Goal: Task Accomplishment & Management: Manage account settings

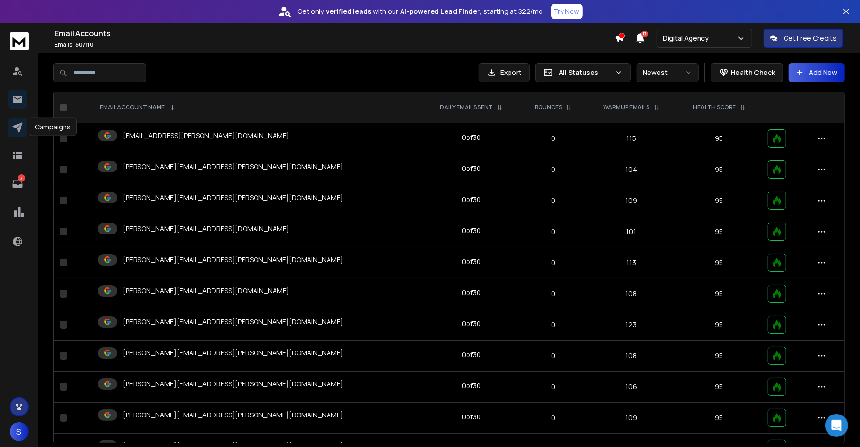
click at [21, 127] on icon at bounding box center [17, 127] width 11 height 11
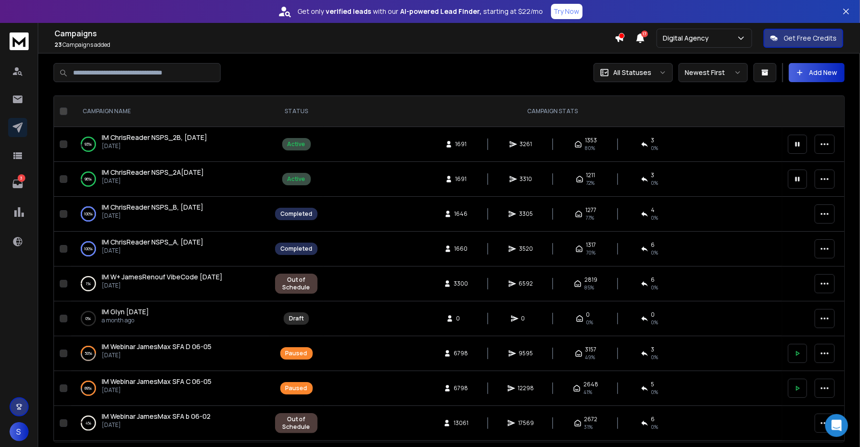
click at [138, 141] on span "IM ChrisReader NSPS_2B, [DATE]" at bounding box center [155, 137] width 106 height 9
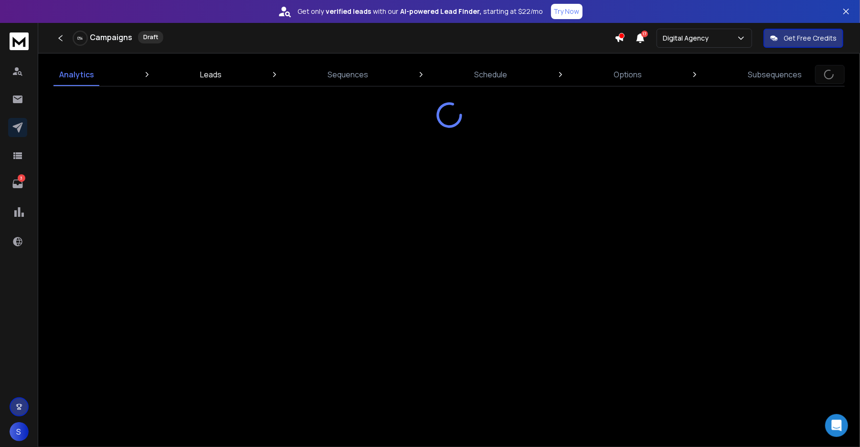
click at [207, 73] on p "Leads" at bounding box center [210, 74] width 21 height 11
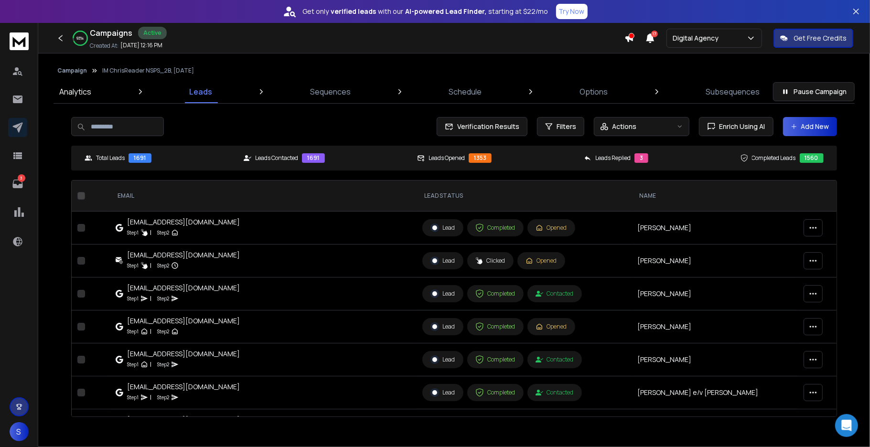
click at [85, 94] on p "Analytics" at bounding box center [75, 91] width 32 height 11
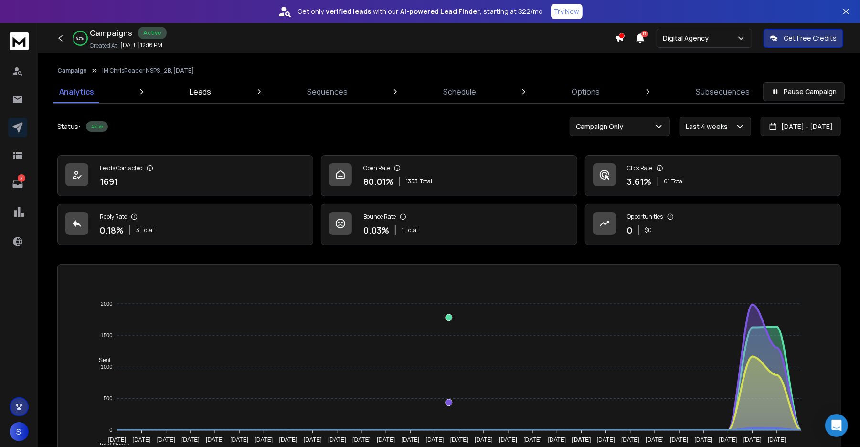
click at [195, 91] on p "Leads" at bounding box center [200, 91] width 21 height 11
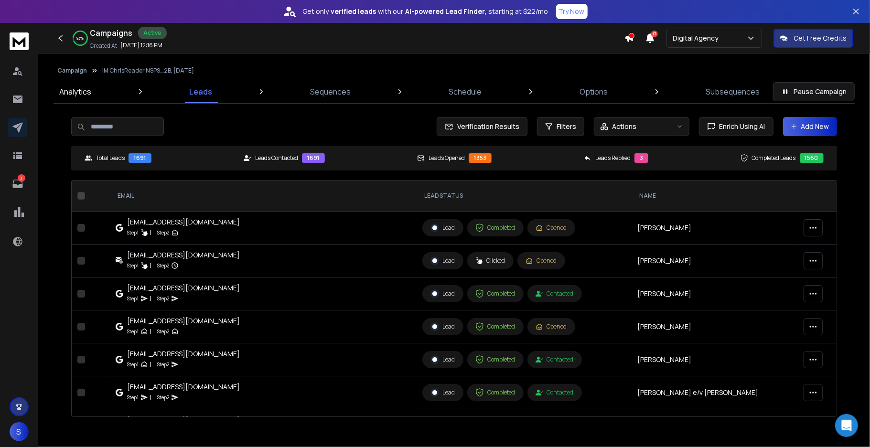
click at [88, 92] on p "Analytics" at bounding box center [75, 91] width 32 height 11
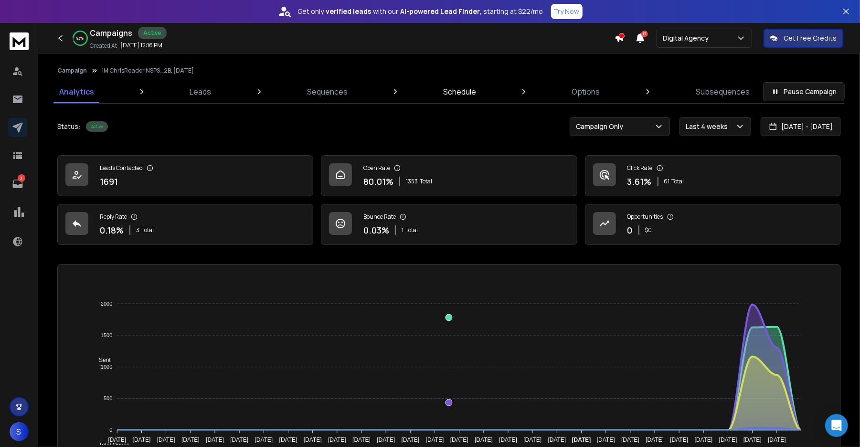
click at [462, 93] on p "Schedule" at bounding box center [459, 91] width 33 height 11
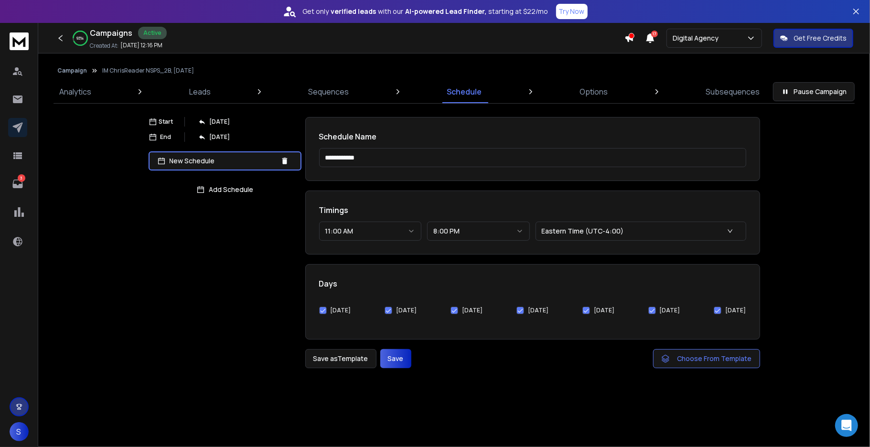
click at [801, 90] on button "Pause Campaign" at bounding box center [814, 91] width 82 height 19
click at [198, 90] on p "Leads" at bounding box center [198, 91] width 21 height 11
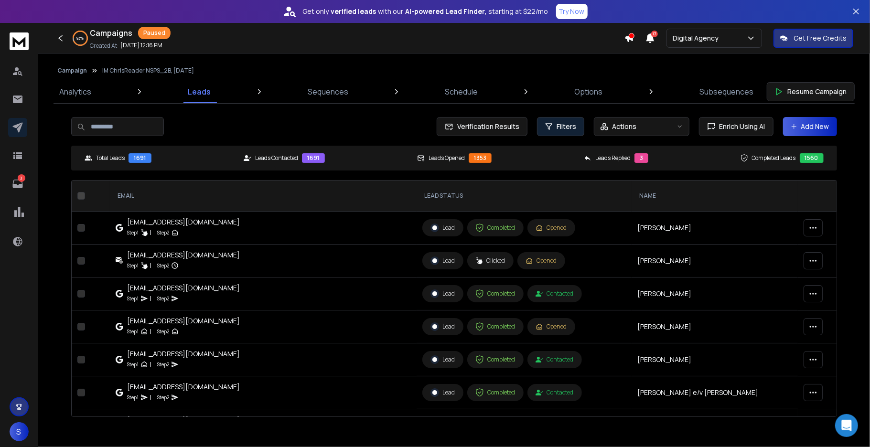
click at [550, 127] on icon "button" at bounding box center [549, 127] width 8 height 8
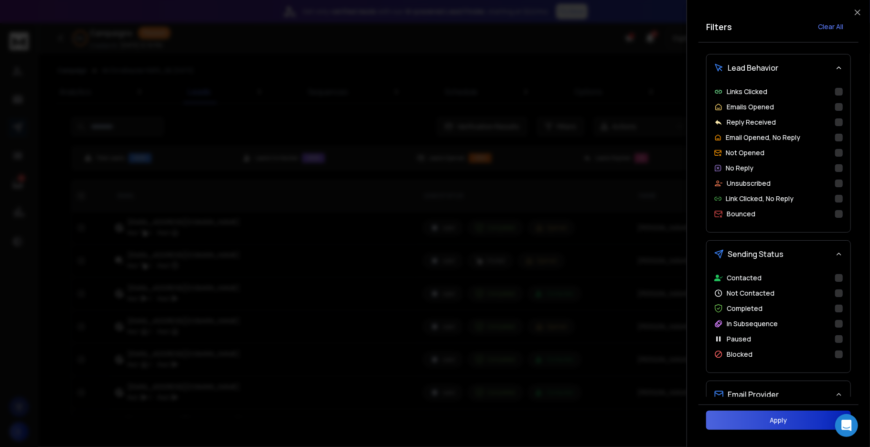
click at [754, 91] on p "Links Clicked" at bounding box center [746, 92] width 41 height 10
click at [835, 91] on button "Links Clicked" at bounding box center [839, 92] width 8 height 8
click at [766, 419] on button "Apply" at bounding box center [778, 420] width 145 height 19
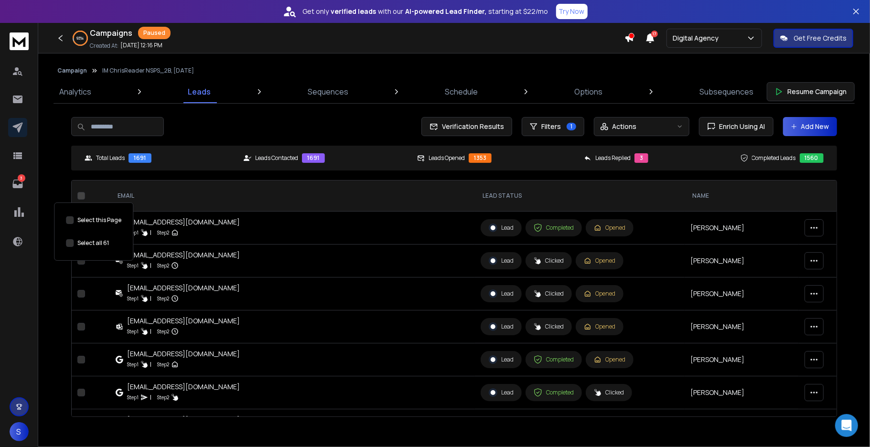
click at [73, 243] on button "Select this Page" at bounding box center [70, 243] width 8 height 8
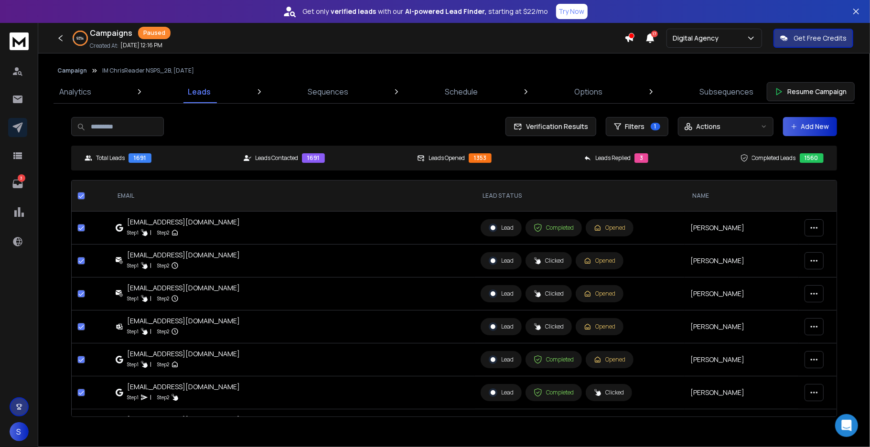
click at [81, 329] on button "button" at bounding box center [81, 327] width 8 height 8
click at [705, 127] on p "Actions" at bounding box center [708, 127] width 24 height 10
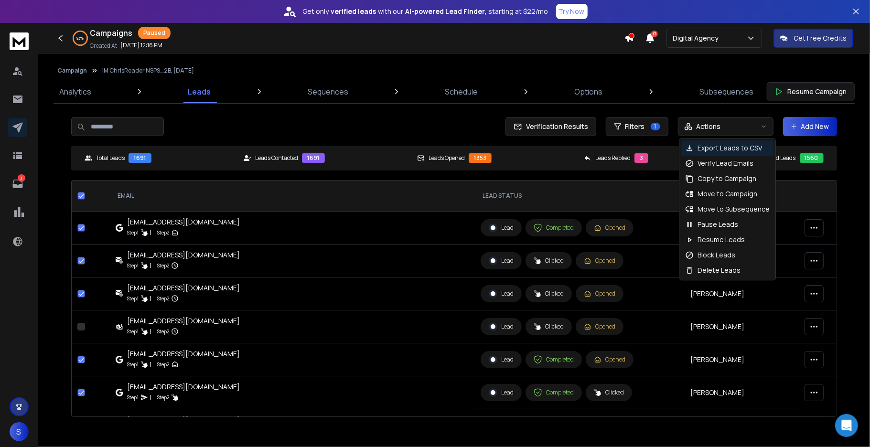
click at [717, 149] on p "Export Leads to CSV" at bounding box center [729, 148] width 64 height 10
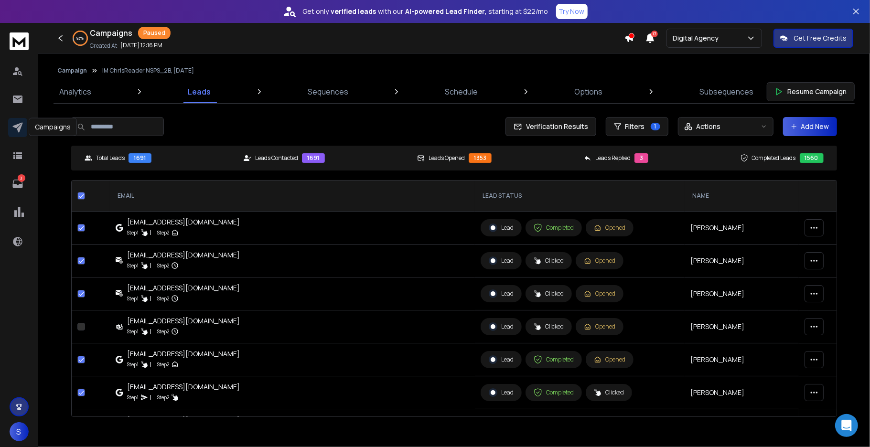
click at [14, 127] on icon at bounding box center [17, 127] width 10 height 10
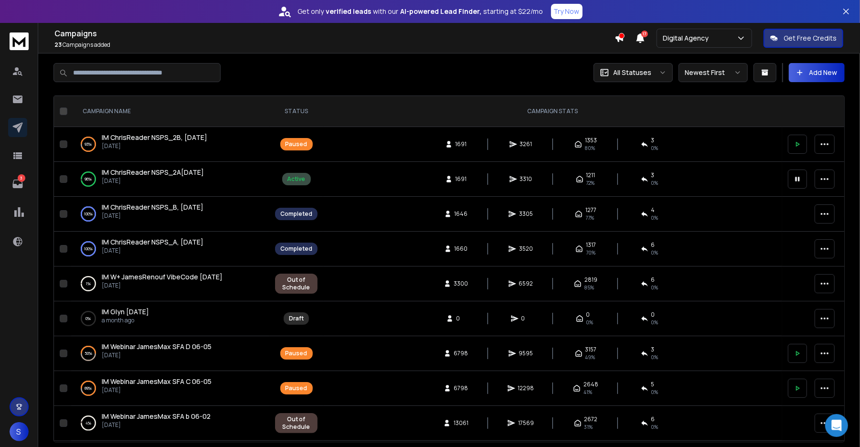
click at [154, 171] on span "IM ChrisReader NSPS_2A[DATE]" at bounding box center [153, 172] width 102 height 9
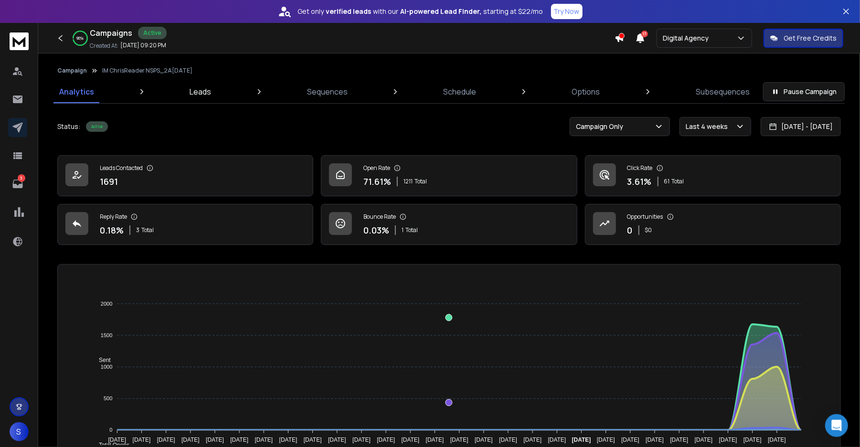
click at [195, 93] on p "Leads" at bounding box center [200, 91] width 21 height 11
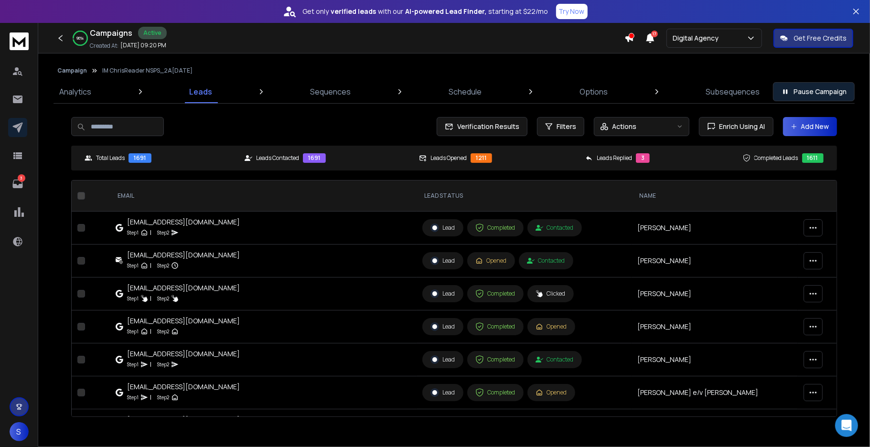
click at [811, 95] on button "Pause Campaign" at bounding box center [814, 91] width 82 height 19
click at [554, 131] on button "Filters" at bounding box center [560, 126] width 47 height 19
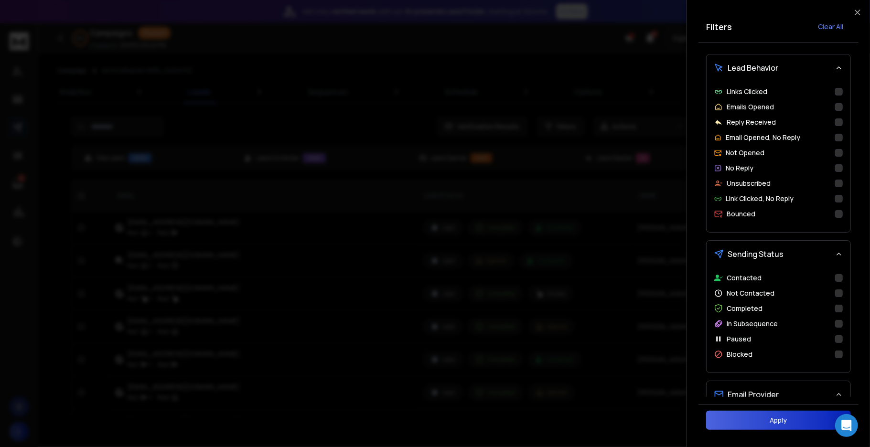
click at [752, 95] on p "Links Clicked" at bounding box center [746, 92] width 41 height 10
click at [835, 95] on button "Links Clicked" at bounding box center [839, 92] width 8 height 8
click at [772, 422] on button "Apply" at bounding box center [778, 420] width 145 height 19
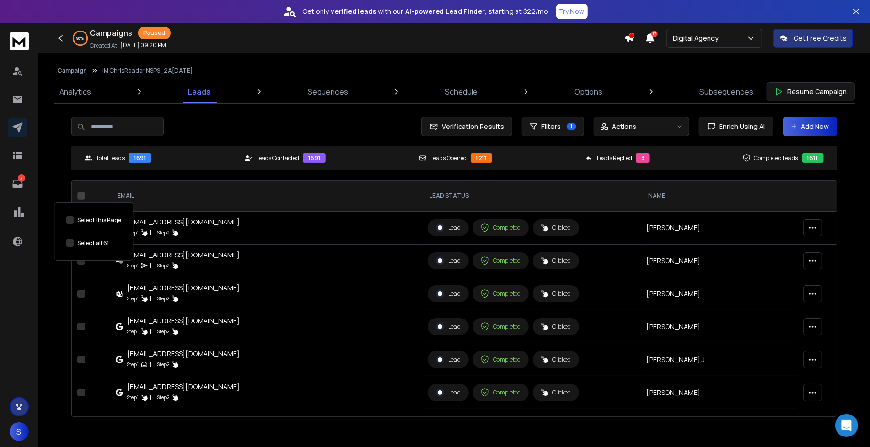
click at [79, 199] on button "Select this Page" at bounding box center [81, 196] width 8 height 8
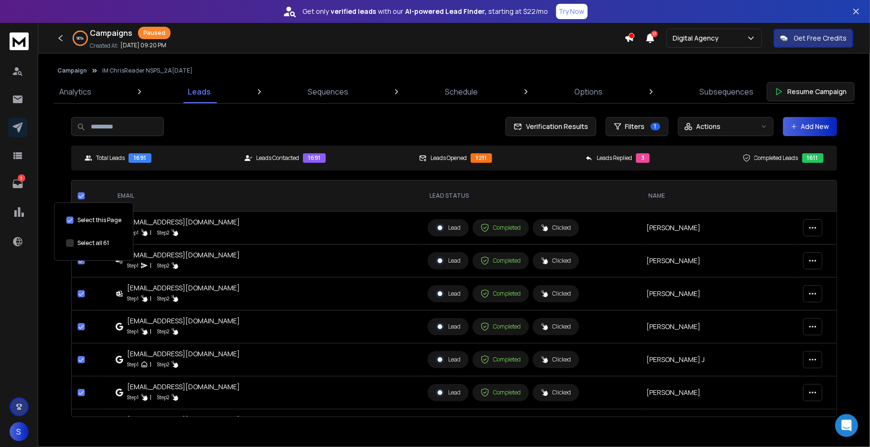
click at [71, 244] on button "Select this Page" at bounding box center [70, 243] width 8 height 8
click at [79, 296] on button "button" at bounding box center [81, 294] width 8 height 8
click at [715, 127] on p "Actions" at bounding box center [708, 127] width 24 height 10
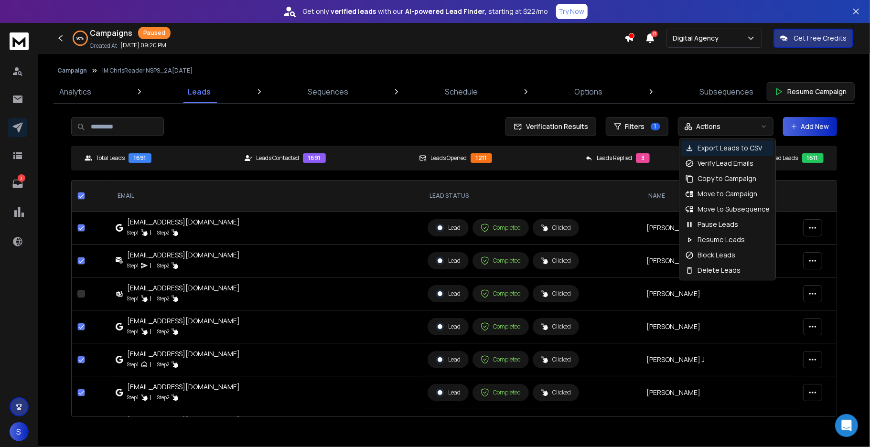
click at [722, 149] on p "Export Leads to CSV" at bounding box center [729, 148] width 64 height 10
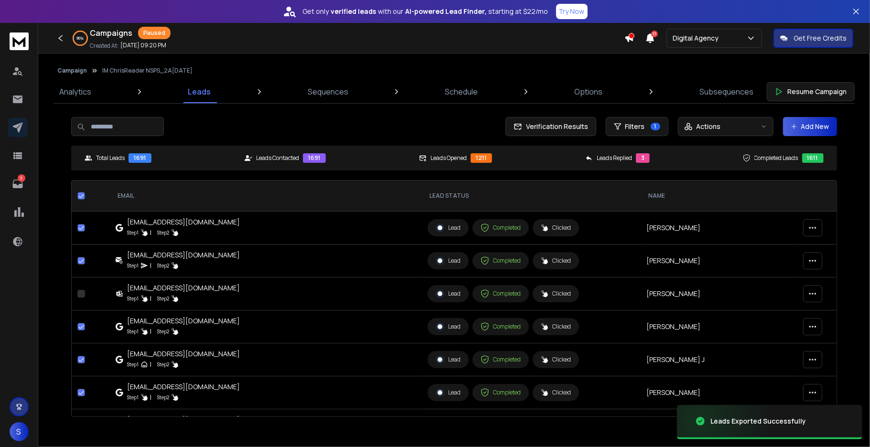
click at [255, 130] on div "Verification Results Filters 1 Actions Add New" at bounding box center [453, 126] width 765 height 19
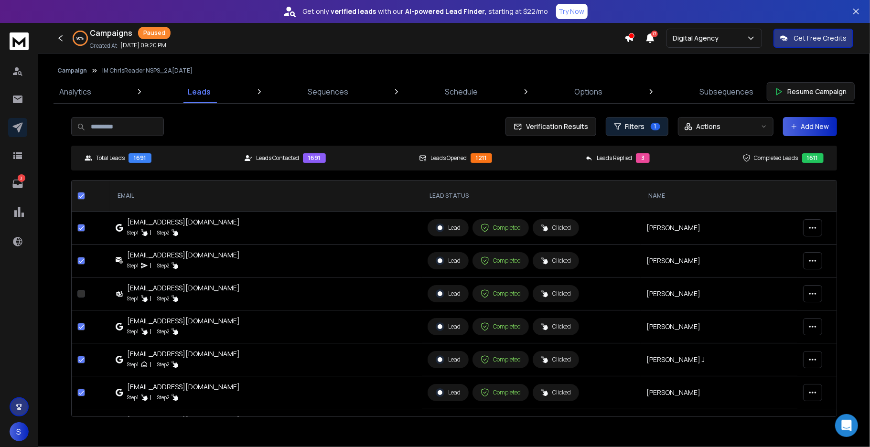
click at [633, 126] on span "Filters" at bounding box center [635, 127] width 20 height 10
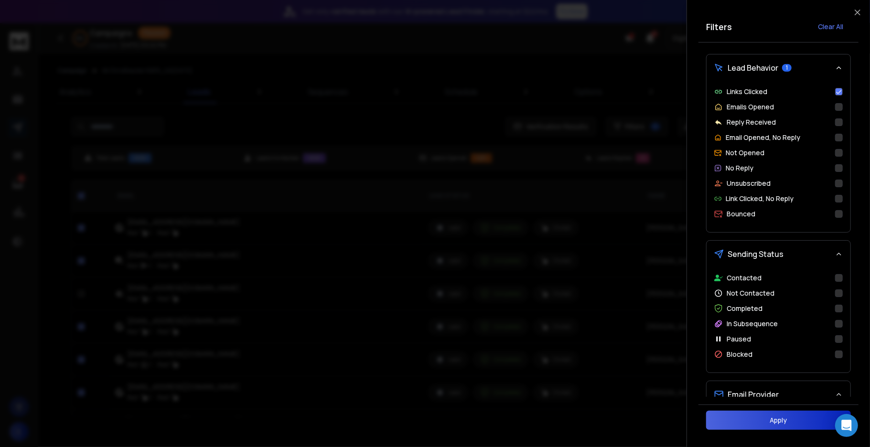
click at [835, 90] on button "Links Clicked" at bounding box center [839, 92] width 8 height 8
click at [761, 106] on p "Emails Opened" at bounding box center [749, 107] width 47 height 10
click at [835, 106] on button "Emails Opened" at bounding box center [839, 107] width 8 height 8
click at [760, 417] on button "Apply" at bounding box center [778, 420] width 145 height 19
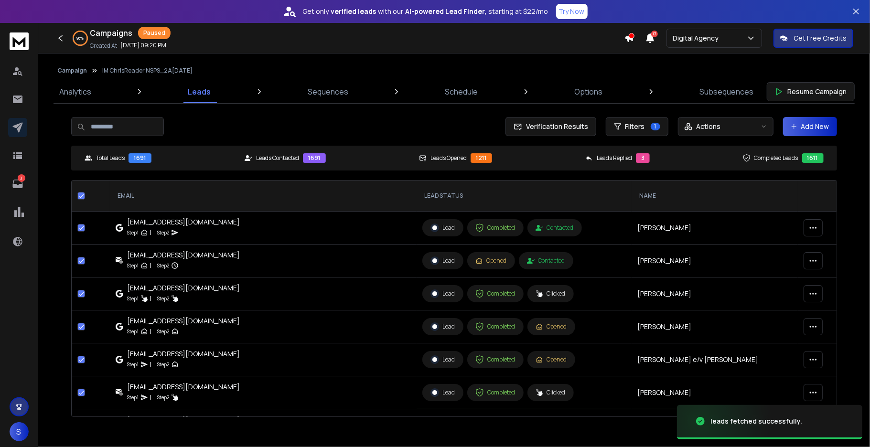
click at [134, 123] on input at bounding box center [117, 126] width 93 height 19
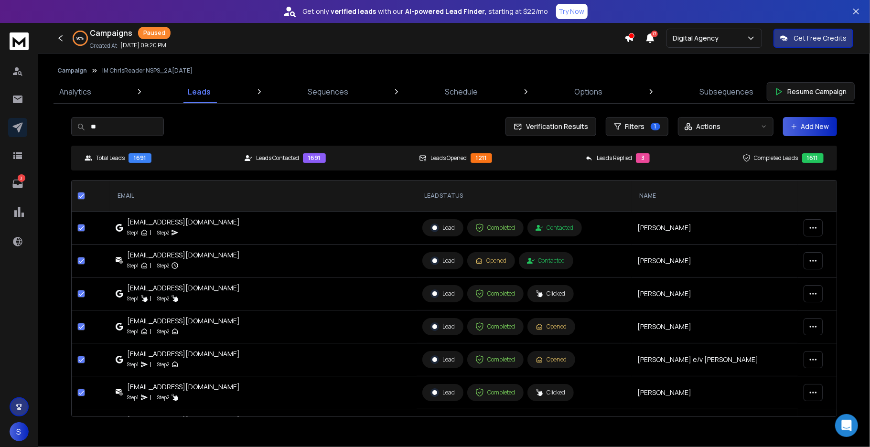
type input "***"
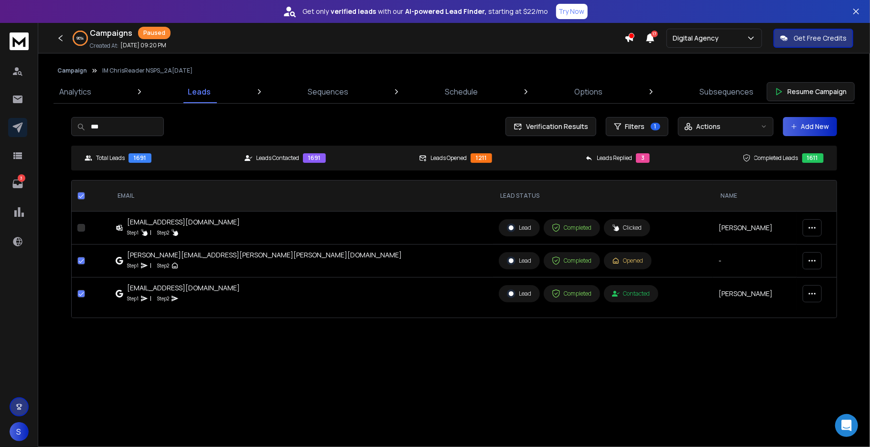
click at [81, 261] on button "button" at bounding box center [81, 261] width 8 height 8
click at [109, 130] on input "***" at bounding box center [117, 126] width 93 height 19
type input "*"
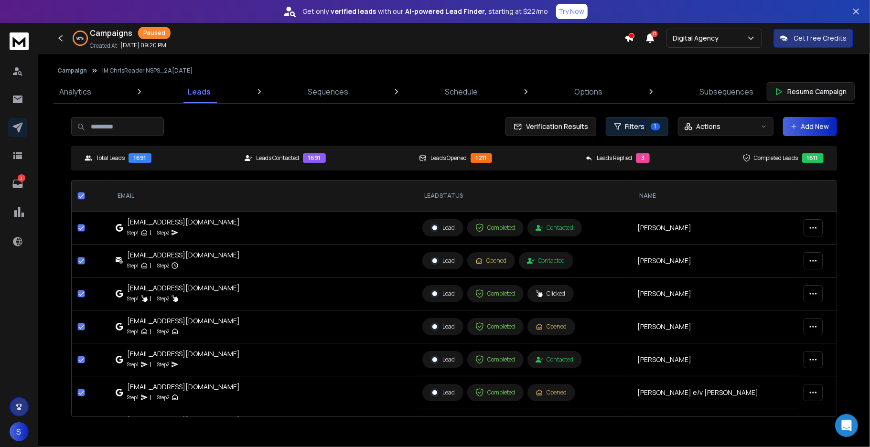
click at [623, 131] on button "Filters 1" at bounding box center [636, 126] width 63 height 19
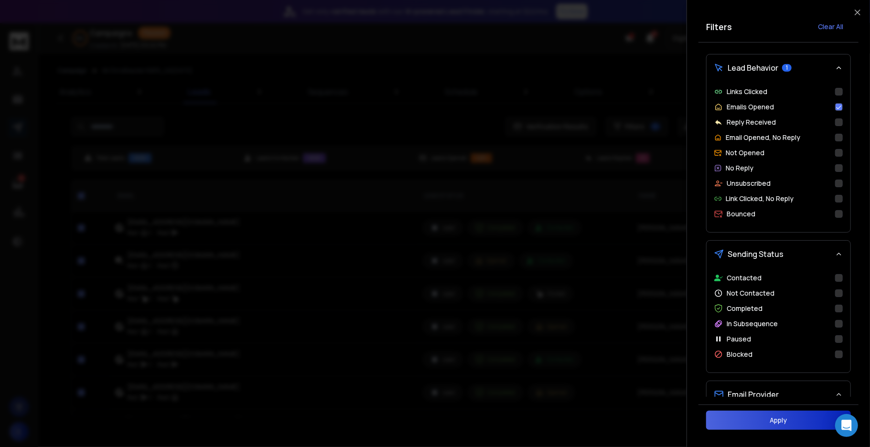
click at [750, 107] on p "Emails Opened" at bounding box center [749, 107] width 47 height 10
click at [835, 107] on button "Emails Opened" at bounding box center [839, 107] width 8 height 8
click at [776, 423] on button "Apply" at bounding box center [778, 420] width 145 height 19
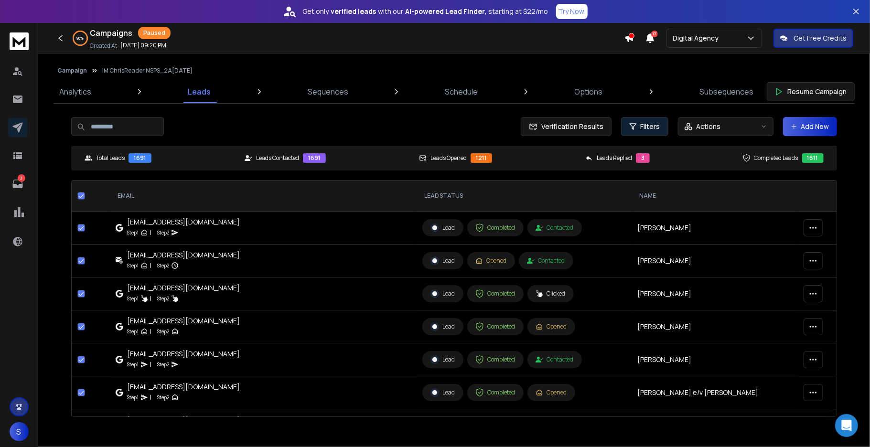
click at [642, 128] on span "Filters" at bounding box center [650, 127] width 20 height 10
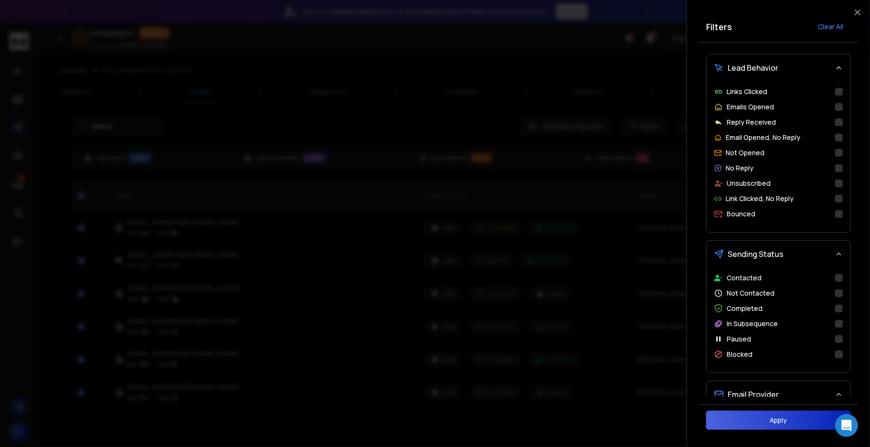
click at [736, 107] on p "Emails Opened" at bounding box center [749, 107] width 47 height 10
click at [835, 107] on button "Emails Opened" at bounding box center [839, 107] width 8 height 8
click at [785, 418] on button "Apply" at bounding box center [778, 420] width 145 height 19
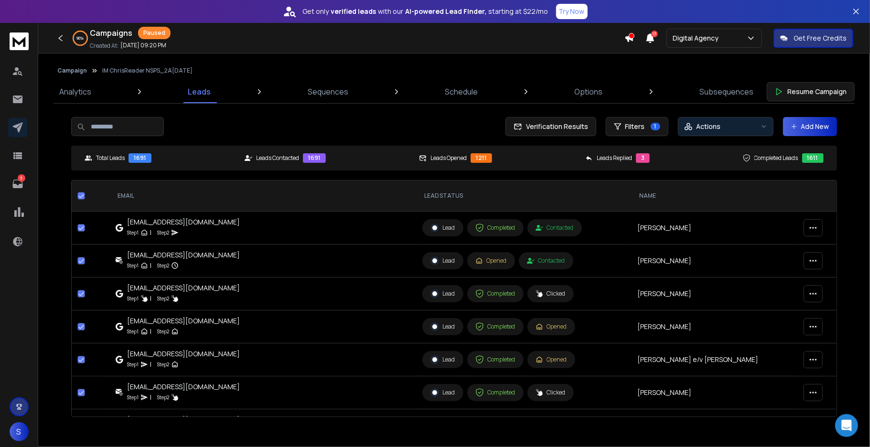
click at [717, 124] on p "Actions" at bounding box center [708, 127] width 24 height 10
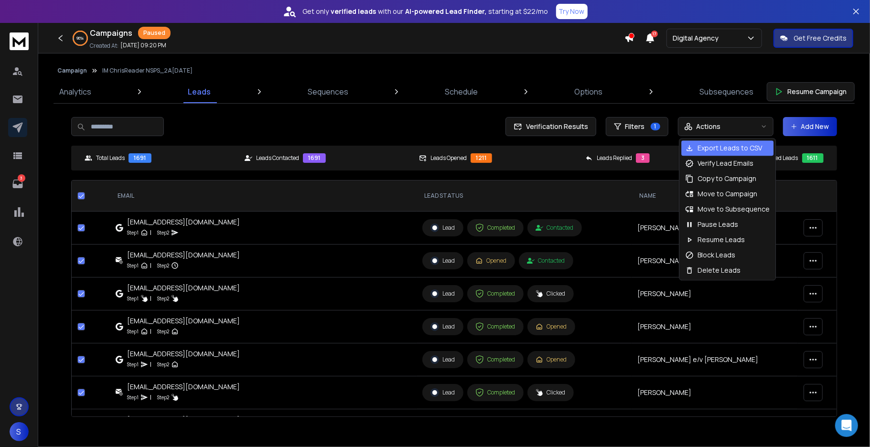
click at [725, 150] on p "Export Leads to CSV" at bounding box center [729, 148] width 64 height 10
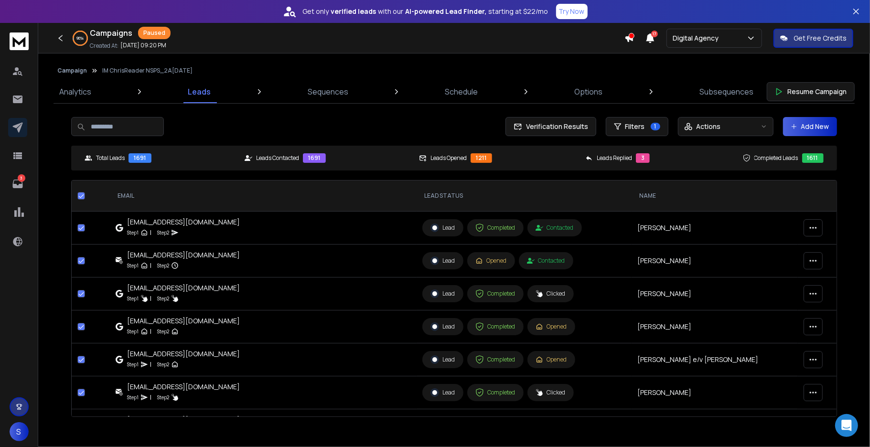
click at [365, 117] on div "Verification Results Filters 1 Actions Add New" at bounding box center [453, 126] width 765 height 19
click at [58, 37] on icon at bounding box center [60, 38] width 9 height 9
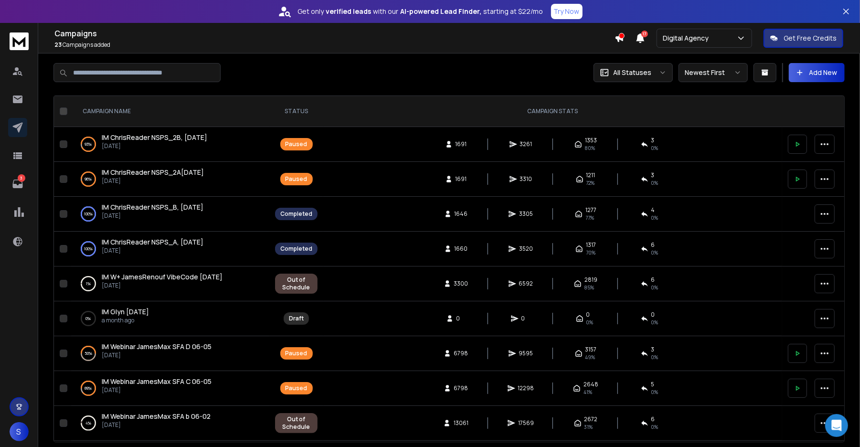
click at [181, 139] on span "IM ChrisReader NSPS_2B, [DATE]" at bounding box center [155, 137] width 106 height 9
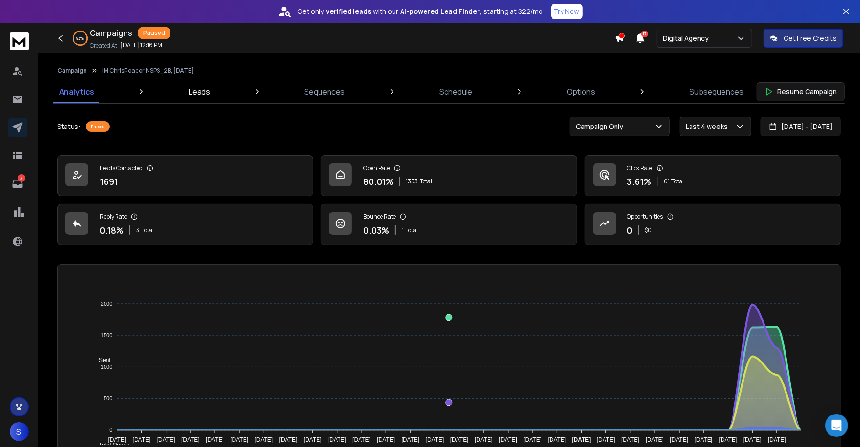
click at [205, 95] on p "Leads" at bounding box center [199, 91] width 21 height 11
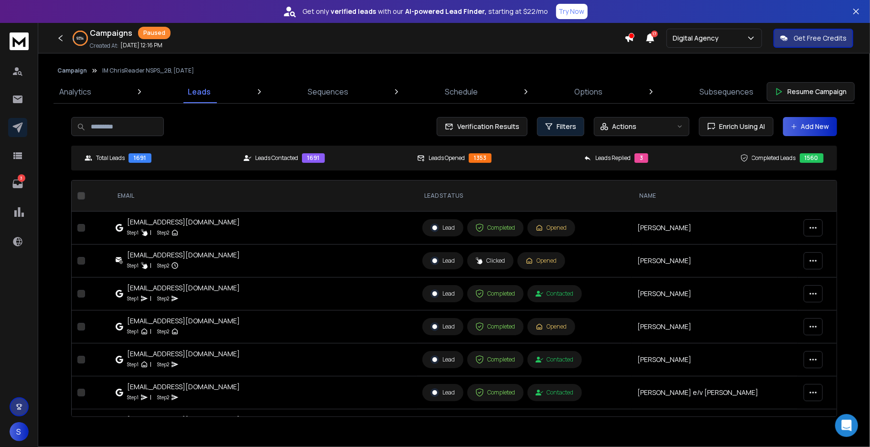
click at [556, 130] on span "Filters" at bounding box center [566, 127] width 20 height 10
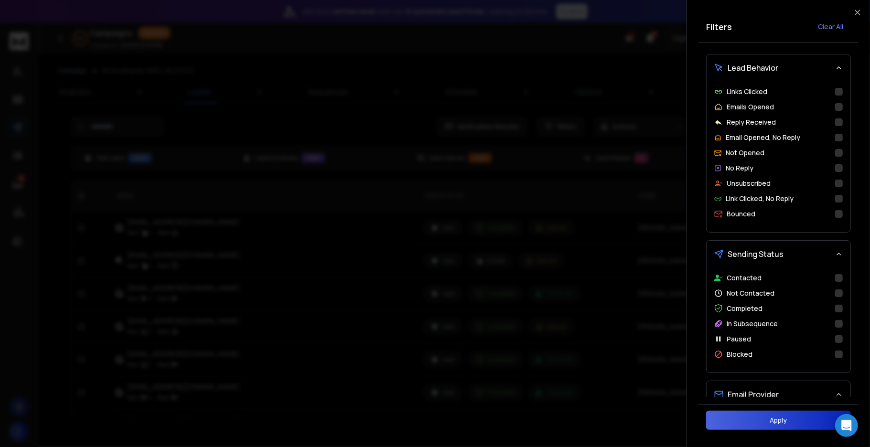
click at [744, 108] on p "Emails Opened" at bounding box center [749, 107] width 47 height 10
click at [835, 108] on button "Emails Opened" at bounding box center [839, 107] width 8 height 8
click at [785, 417] on button "Apply" at bounding box center [778, 420] width 145 height 19
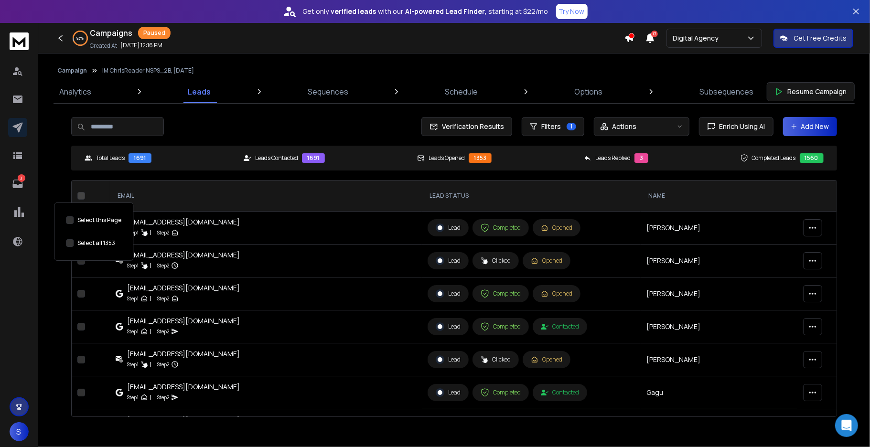
click at [71, 244] on button "Select this Page" at bounding box center [70, 243] width 8 height 8
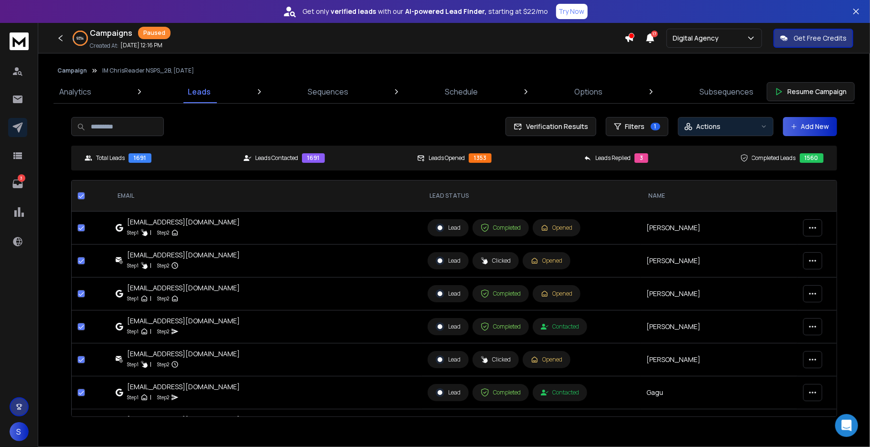
click at [707, 130] on p "Actions" at bounding box center [708, 127] width 24 height 10
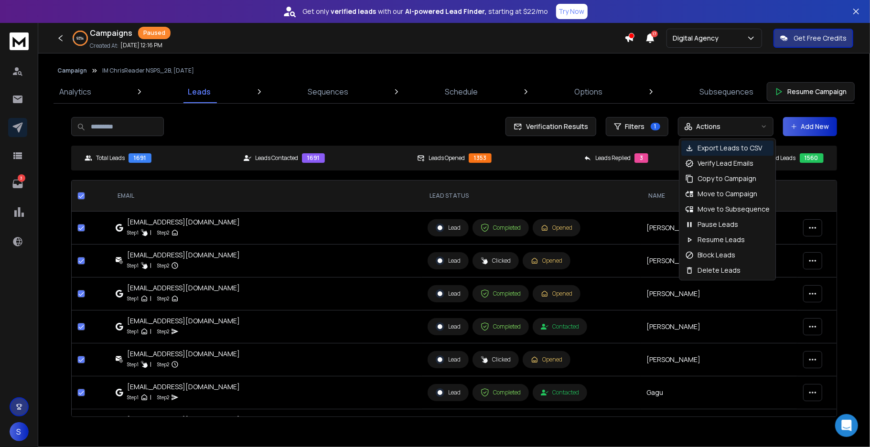
click at [726, 151] on p "Export Leads to CSV" at bounding box center [729, 148] width 64 height 10
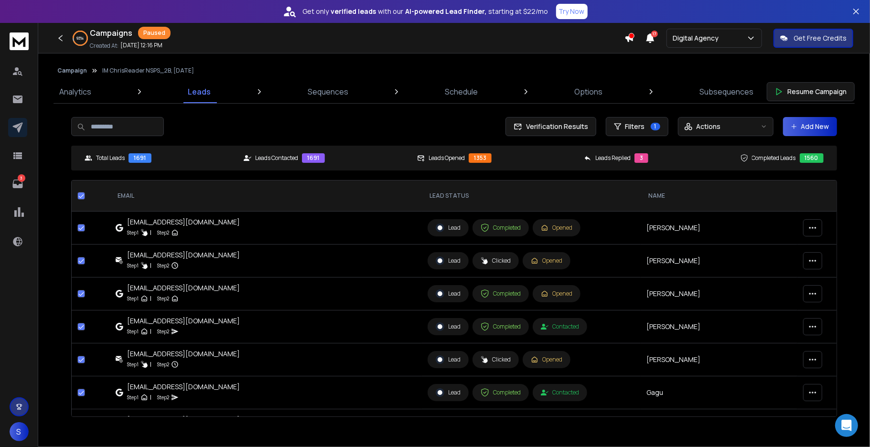
click at [316, 62] on div "Campaign IM ChrisReader NSPS_2B, 2025/09/07 Analytics Leads Sequences Schedule …" at bounding box center [453, 236] width 831 height 367
click at [629, 130] on span "Filters" at bounding box center [635, 127] width 20 height 10
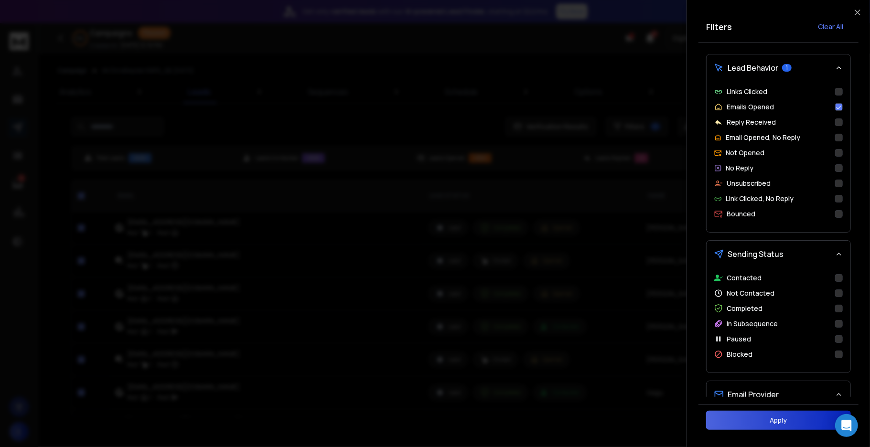
click at [423, 152] on div at bounding box center [435, 223] width 870 height 447
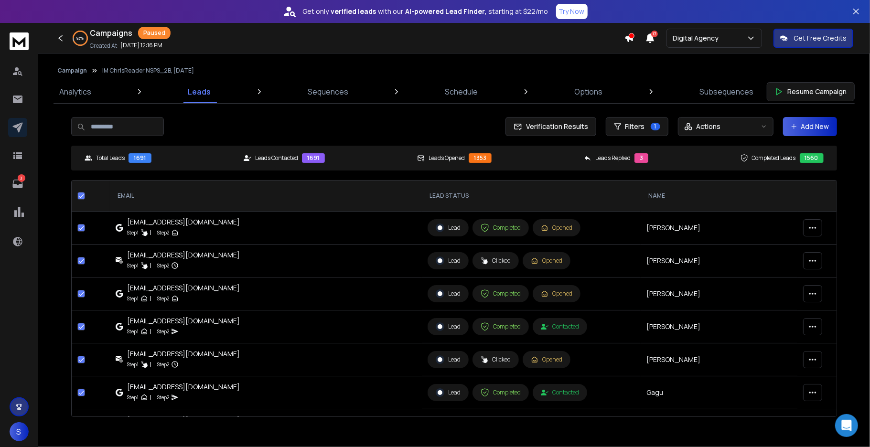
click at [512, 329] on div "Lead Completed Contacted" at bounding box center [530, 326] width 207 height 17
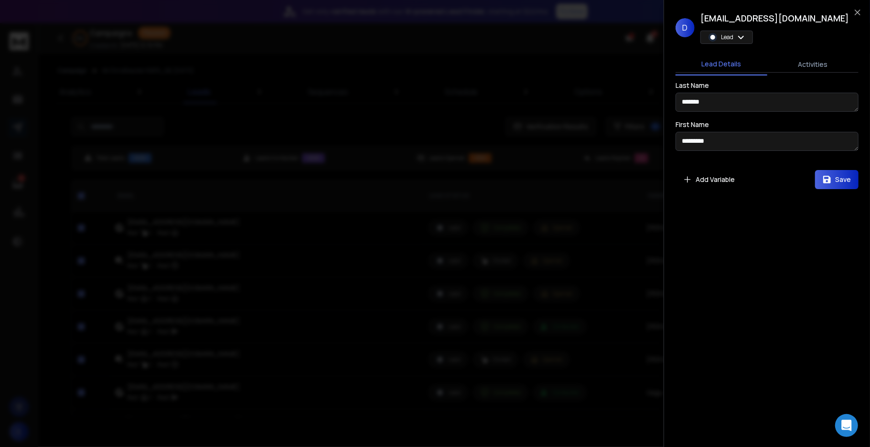
click at [803, 64] on button "Activities" at bounding box center [813, 64] width 92 height 21
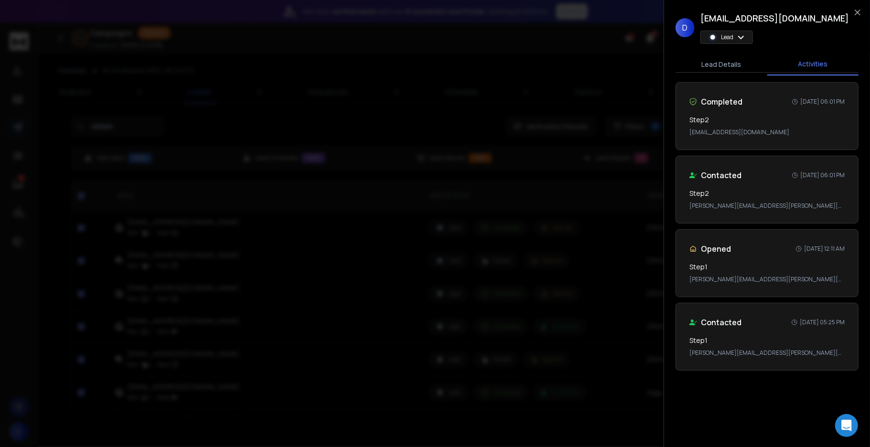
click at [565, 241] on div at bounding box center [435, 223] width 870 height 447
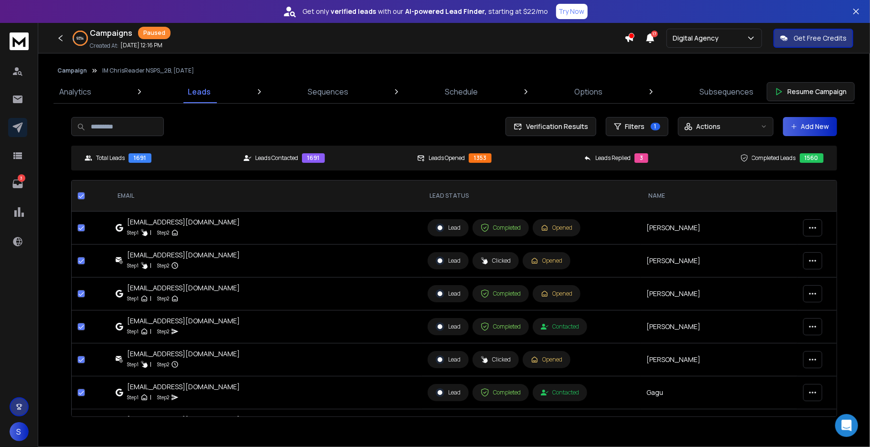
click at [371, 124] on div "Verification Results Filters 1 Actions Add New" at bounding box center [453, 126] width 765 height 19
click at [17, 126] on icon at bounding box center [17, 127] width 10 height 10
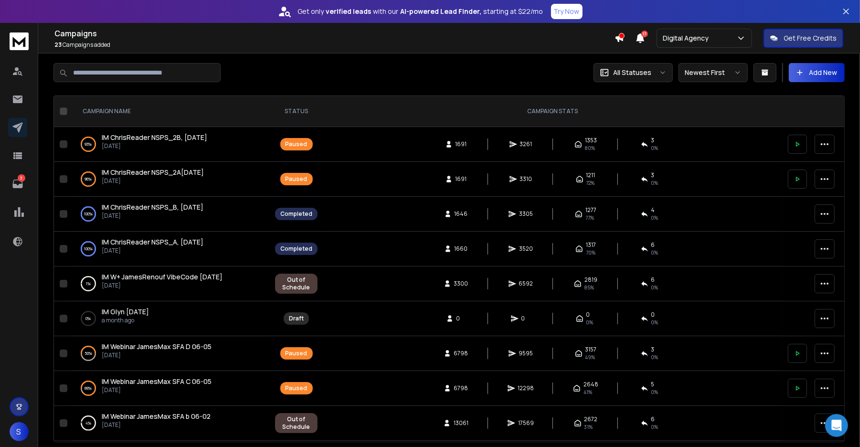
click at [820, 145] on icon "button" at bounding box center [825, 144] width 10 height 10
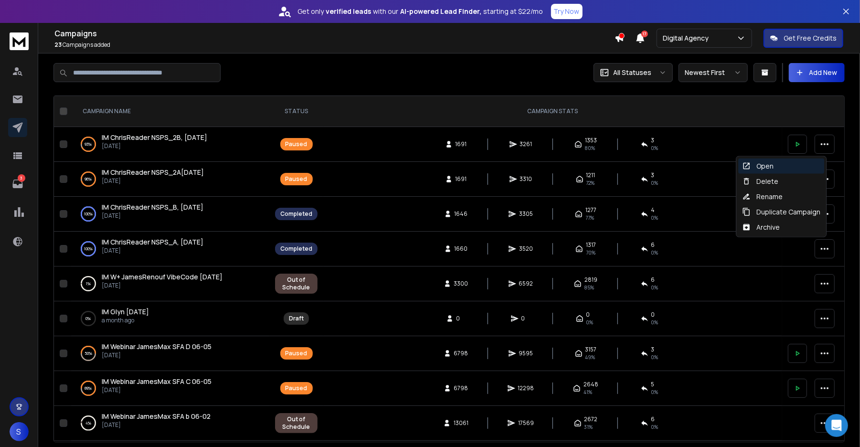
click at [386, 113] on th "CAMPAIGN STATS" at bounding box center [552, 111] width 459 height 31
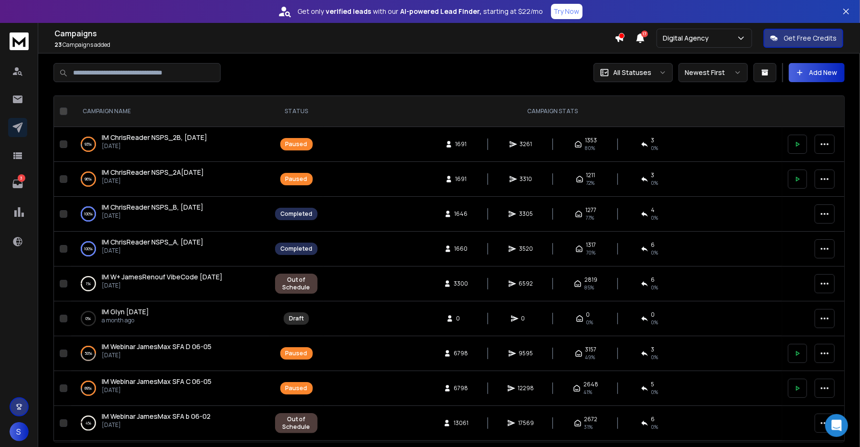
click at [329, 149] on div "1691 3261 1353 80 % 3 0 %" at bounding box center [552, 144] width 447 height 15
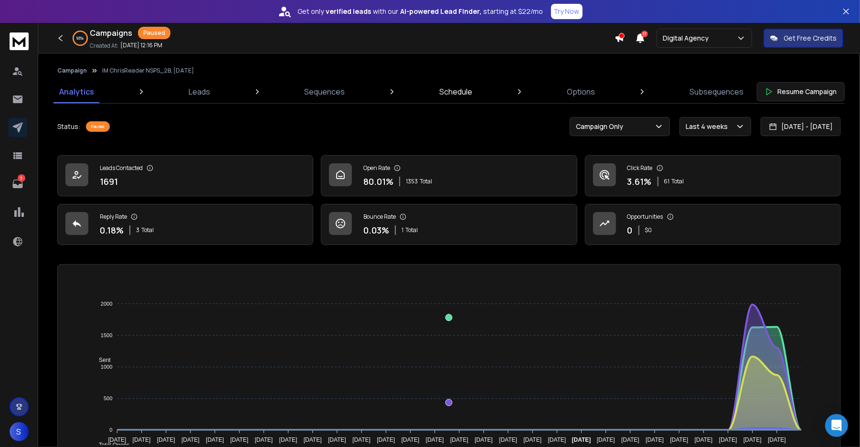
click at [451, 94] on p "Schedule" at bounding box center [455, 91] width 33 height 11
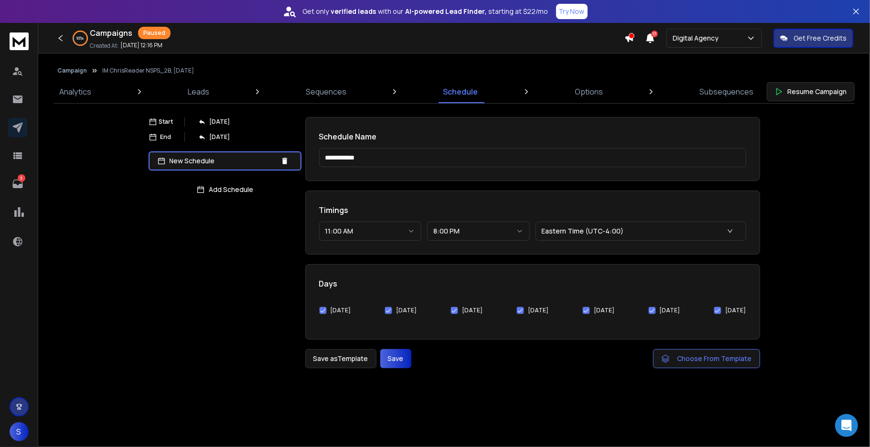
click at [230, 140] on p "[DATE]" at bounding box center [220, 137] width 21 height 8
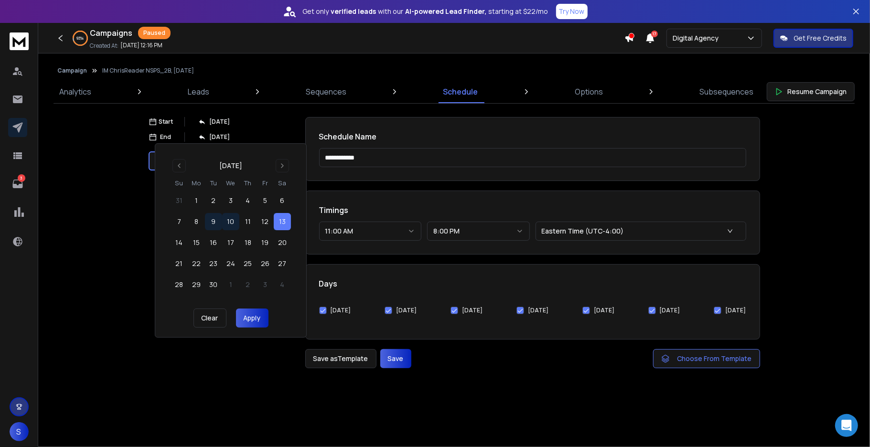
click at [211, 223] on button "9" at bounding box center [213, 221] width 17 height 17
click at [251, 318] on button "Apply" at bounding box center [252, 317] width 32 height 19
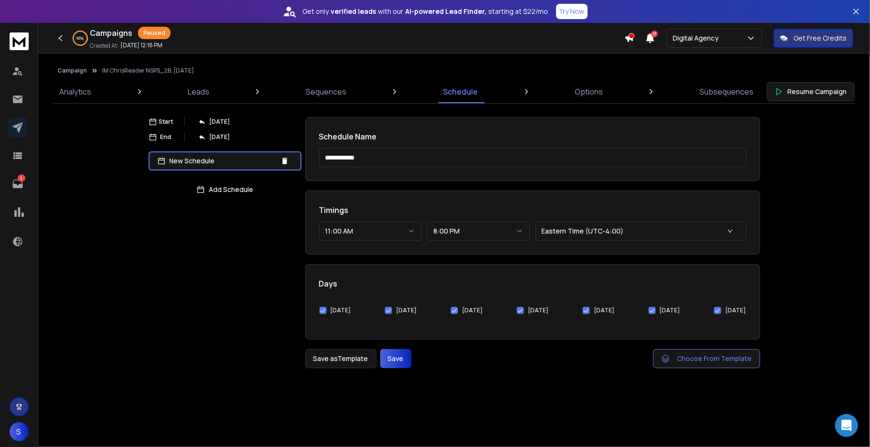
click at [402, 364] on button "Save" at bounding box center [395, 358] width 31 height 19
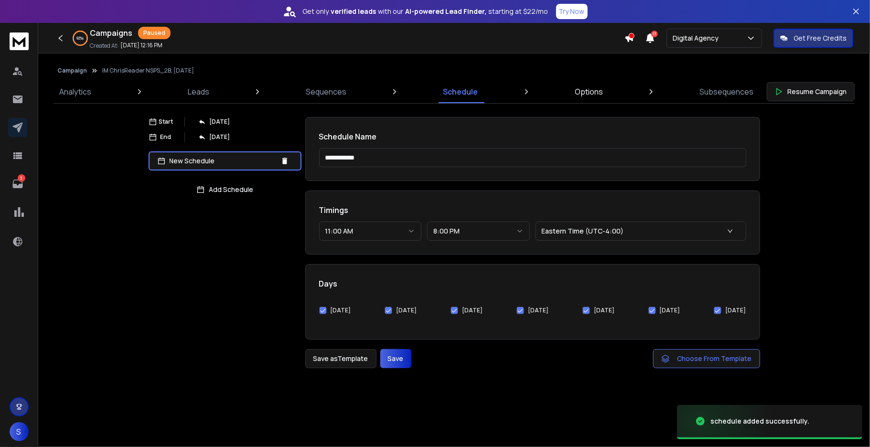
click at [586, 92] on p "Options" at bounding box center [588, 91] width 28 height 11
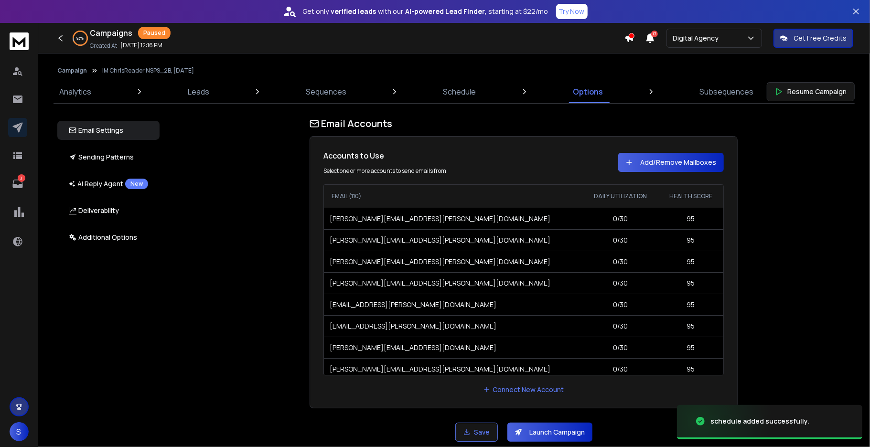
click at [549, 434] on button "Launch Campaign" at bounding box center [549, 432] width 85 height 19
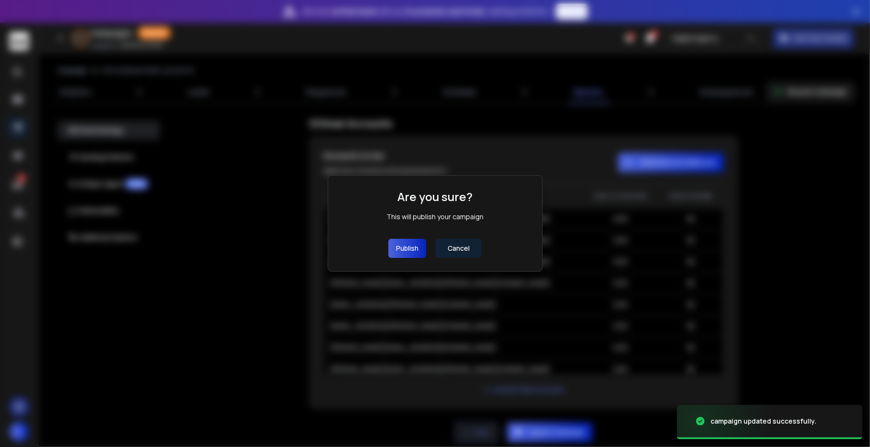
click at [408, 251] on button "Publish" at bounding box center [407, 248] width 38 height 19
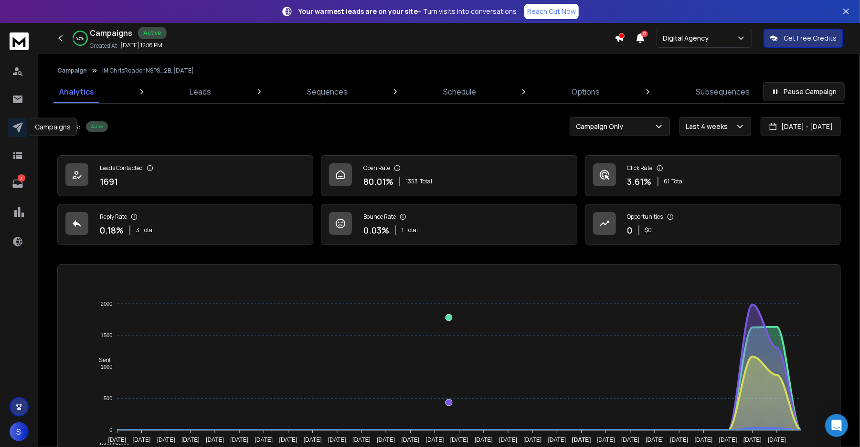
click at [20, 129] on icon at bounding box center [17, 127] width 10 height 10
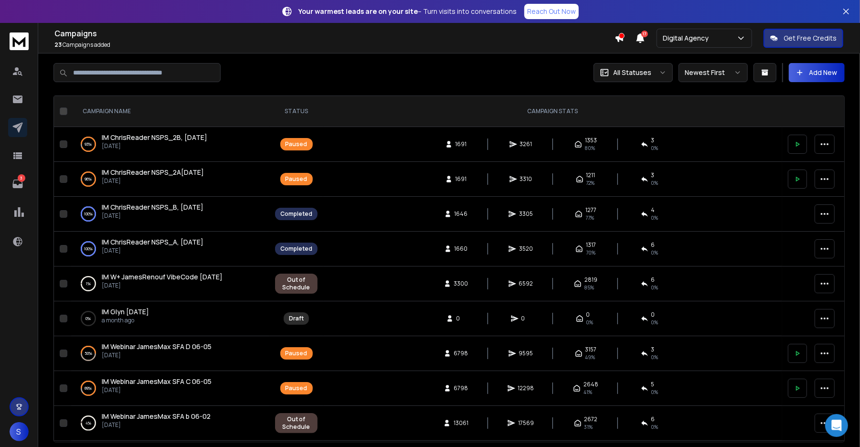
click at [350, 180] on div "1691 3310 1211 72 % 3 0 %" at bounding box center [552, 178] width 447 height 15
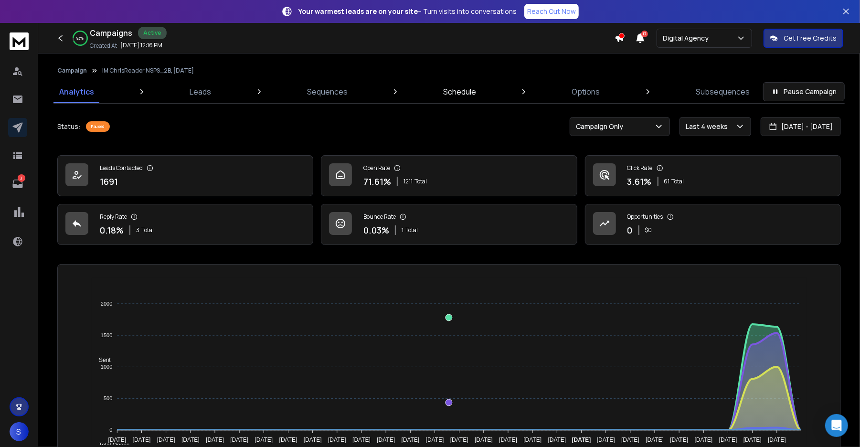
click at [460, 89] on p "Schedule" at bounding box center [459, 91] width 33 height 11
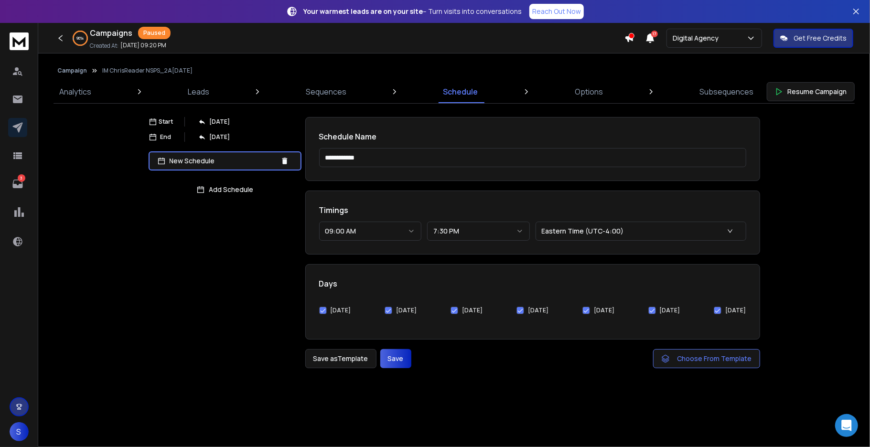
click at [230, 136] on p "[DATE]" at bounding box center [220, 137] width 21 height 8
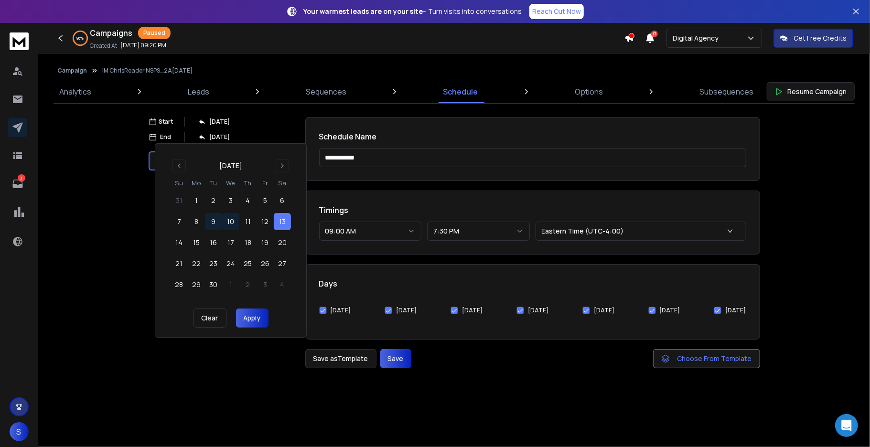
click at [212, 222] on button "9" at bounding box center [213, 221] width 17 height 17
click at [251, 318] on button "Apply" at bounding box center [252, 317] width 32 height 19
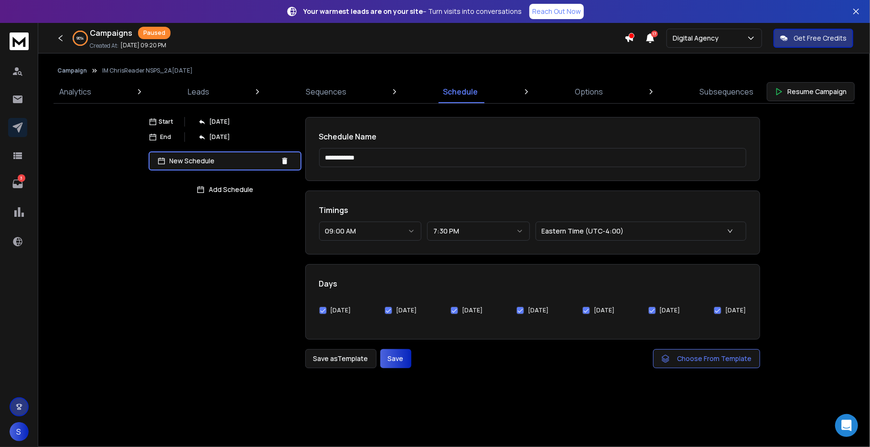
click at [399, 361] on button "Save" at bounding box center [395, 358] width 31 height 19
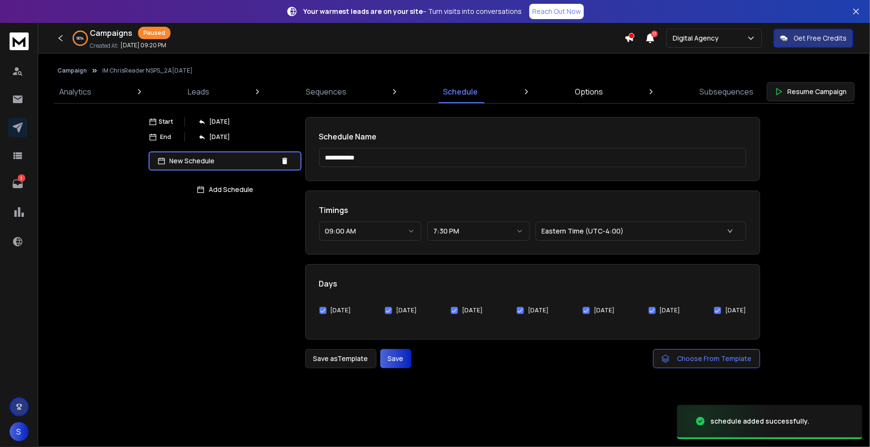
click at [593, 94] on p "Options" at bounding box center [588, 91] width 28 height 11
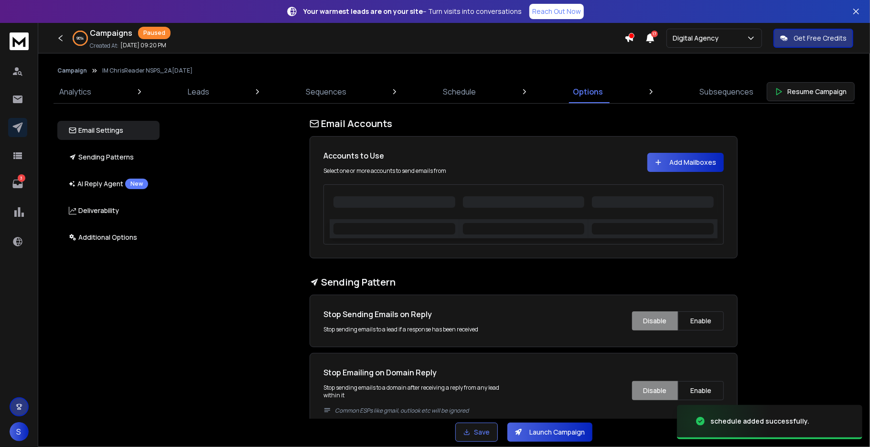
click at [557, 430] on button "Launch Campaign" at bounding box center [549, 432] width 85 height 19
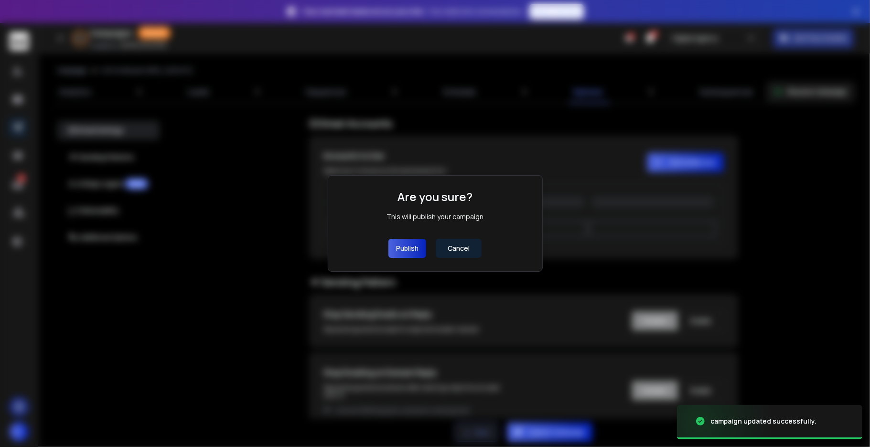
click at [402, 250] on button "Publish" at bounding box center [407, 248] width 38 height 19
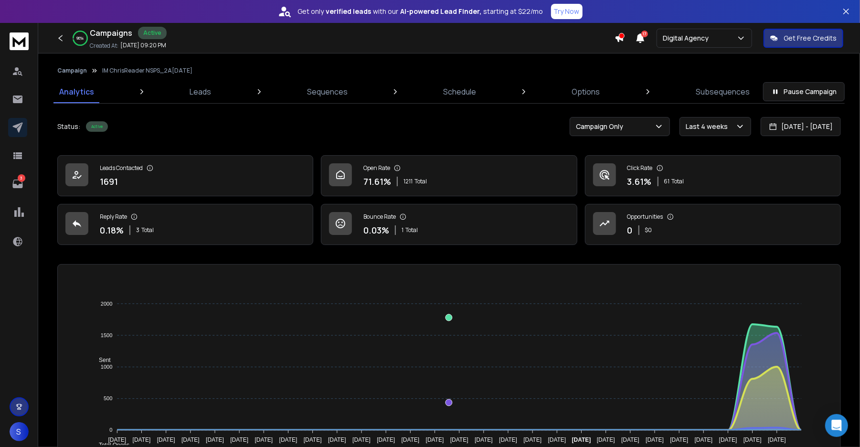
click at [106, 69] on p "IM ChrisReader NSPS_2A[DATE]" at bounding box center [147, 71] width 90 height 8
drag, startPoint x: 106, startPoint y: 69, endPoint x: 130, endPoint y: 69, distance: 24.4
click at [130, 69] on p "IM ChrisReader NSPS_2A[DATE]" at bounding box center [147, 71] width 90 height 8
click at [104, 69] on p "IM ChrisReader NSPS_2A[DATE]" at bounding box center [147, 71] width 90 height 8
drag, startPoint x: 104, startPoint y: 69, endPoint x: 203, endPoint y: 70, distance: 99.3
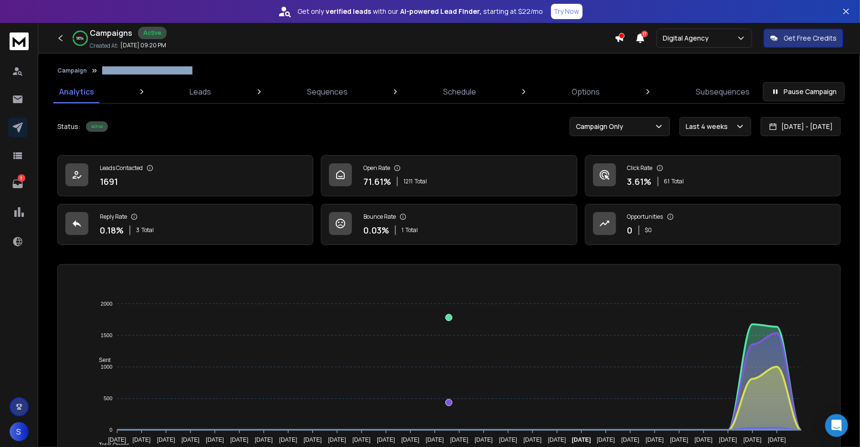
click at [203, 70] on div "Campaign IM ChrisReader NSPS_2A, 2025/09/07" at bounding box center [449, 71] width 784 height 8
copy p "IM ChrisReader NSPS_2A[DATE]"
click at [228, 64] on div "Campaign IM ChrisReader NSPS_2A, 2025/09/07" at bounding box center [448, 70] width 791 height 15
click at [20, 128] on icon at bounding box center [17, 127] width 10 height 10
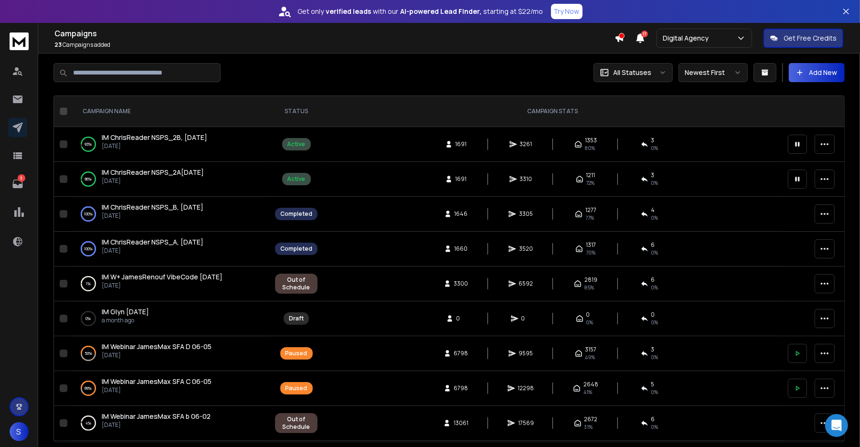
click at [818, 73] on button "Add New" at bounding box center [817, 72] width 56 height 19
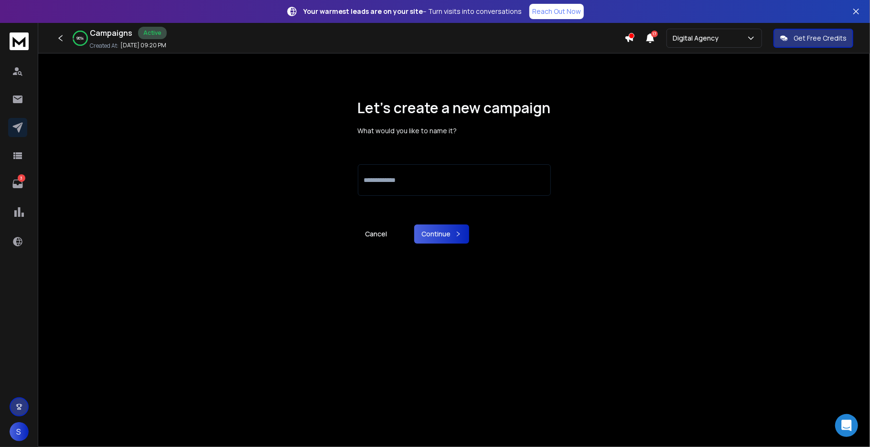
click at [400, 185] on input at bounding box center [454, 180] width 193 height 32
paste input "**********"
click at [435, 180] on input "**********" at bounding box center [454, 180] width 193 height 32
drag, startPoint x: 477, startPoint y: 180, endPoint x: 497, endPoint y: 180, distance: 19.1
click at [497, 180] on input "**********" at bounding box center [454, 180] width 193 height 32
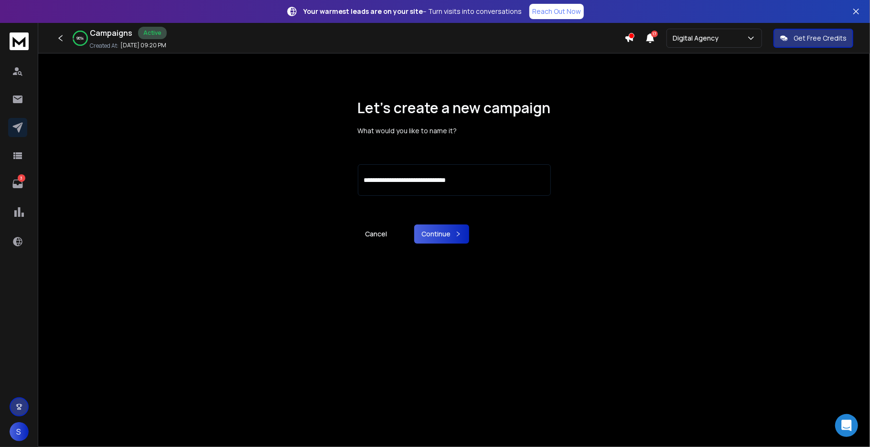
drag, startPoint x: 497, startPoint y: 182, endPoint x: 374, endPoint y: 184, distance: 122.3
click at [374, 184] on input "**********" at bounding box center [454, 180] width 193 height 32
click at [501, 183] on input "**********" at bounding box center [454, 180] width 193 height 32
drag, startPoint x: 509, startPoint y: 180, endPoint x: 321, endPoint y: 172, distance: 187.4
click at [321, 172] on div "**********" at bounding box center [435, 133] width 870 height 221
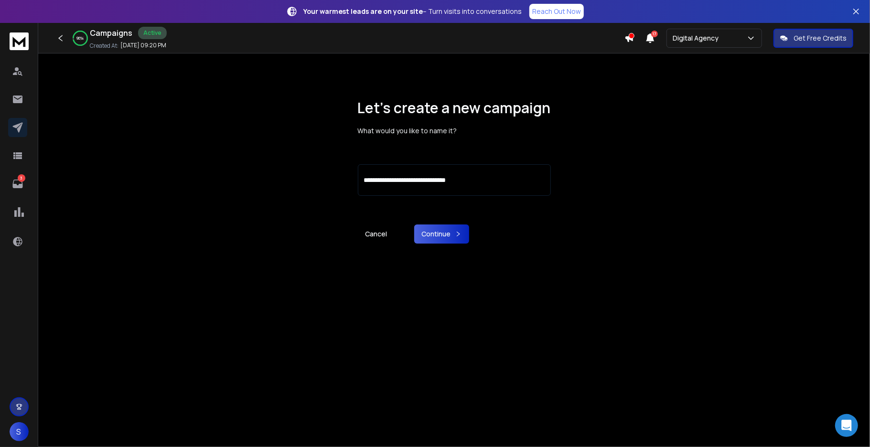
type input "**********"
click at [444, 235] on button "Continue" at bounding box center [441, 233] width 55 height 19
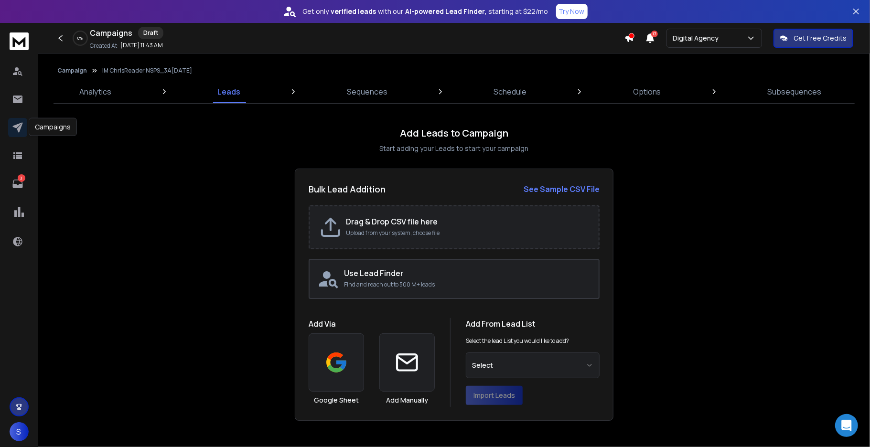
click at [19, 126] on icon at bounding box center [17, 127] width 10 height 10
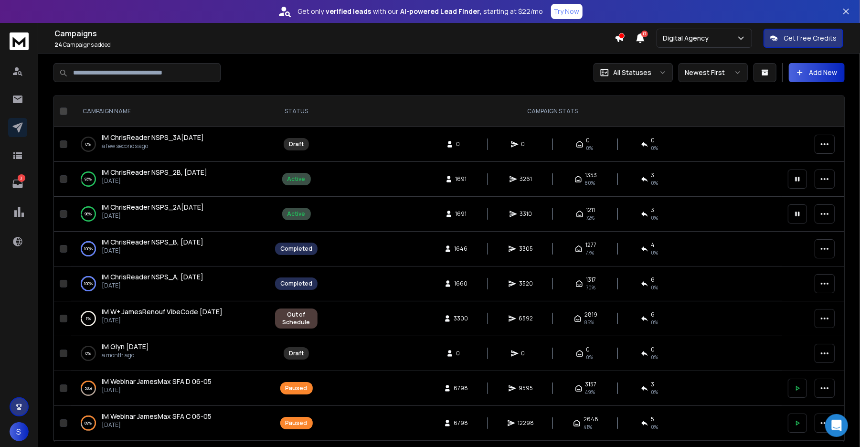
click at [811, 73] on button "Add New" at bounding box center [817, 72] width 56 height 19
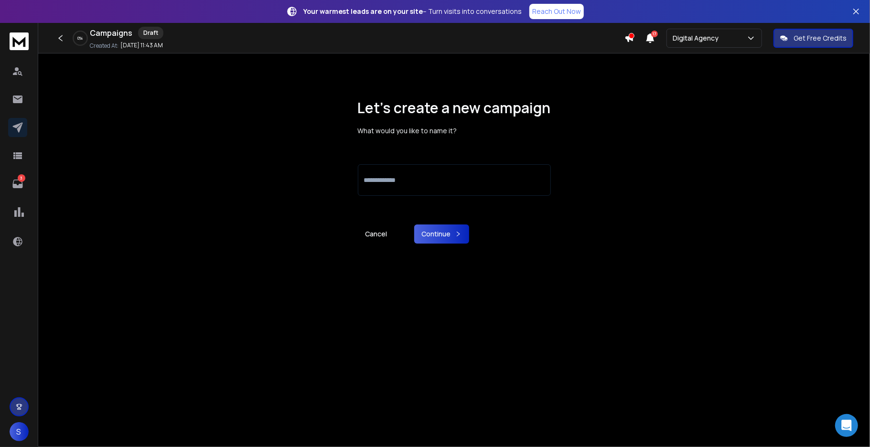
click at [405, 182] on input at bounding box center [454, 180] width 193 height 32
paste input "**********"
click at [441, 180] on input "**********" at bounding box center [454, 180] width 193 height 32
type input "**********"
click at [440, 233] on button "Continue" at bounding box center [441, 233] width 55 height 19
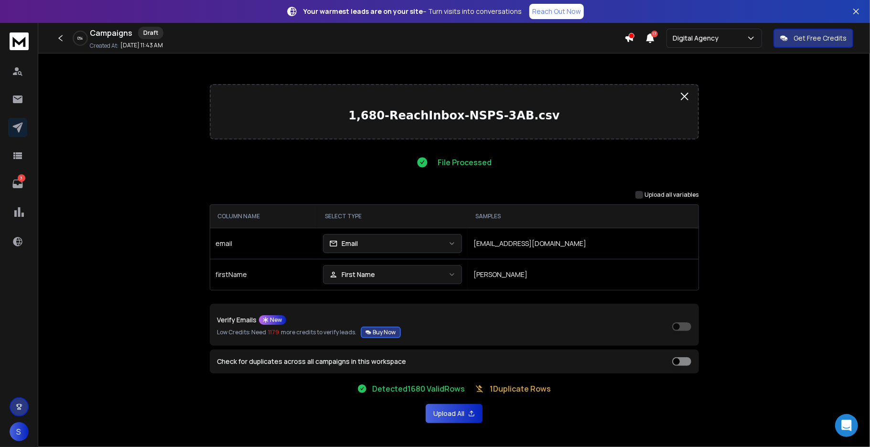
click at [687, 96] on icon at bounding box center [684, 96] width 11 height 11
click at [446, 415] on button "Upload All" at bounding box center [453, 413] width 57 height 19
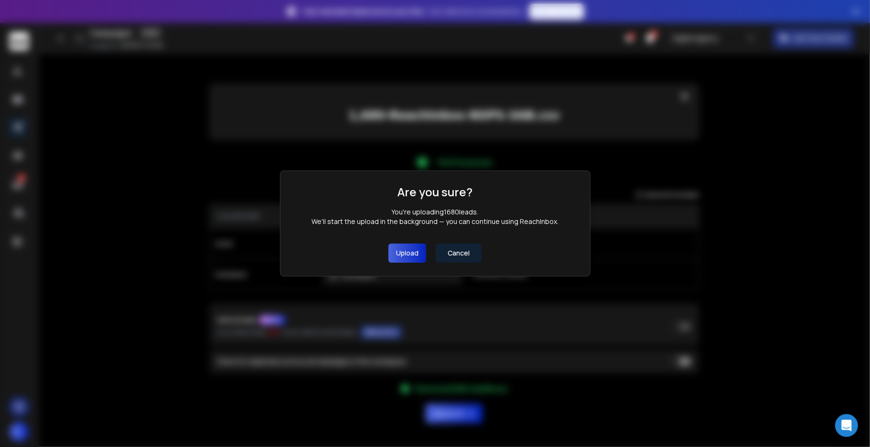
click at [402, 252] on button "Upload" at bounding box center [407, 253] width 38 height 19
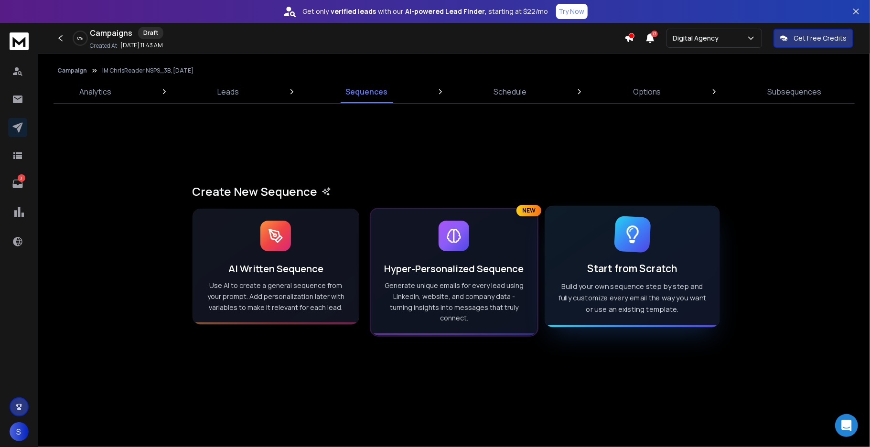
click at [623, 237] on icon "button" at bounding box center [632, 234] width 19 height 19
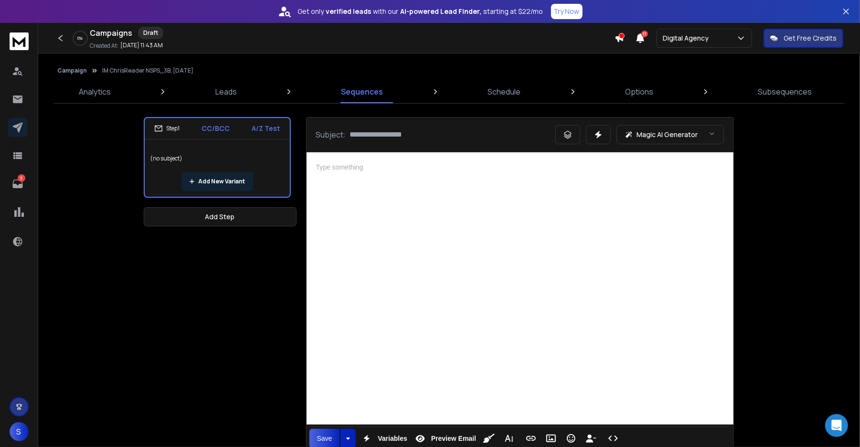
click at [216, 178] on button "Add New Variant" at bounding box center [217, 181] width 72 height 19
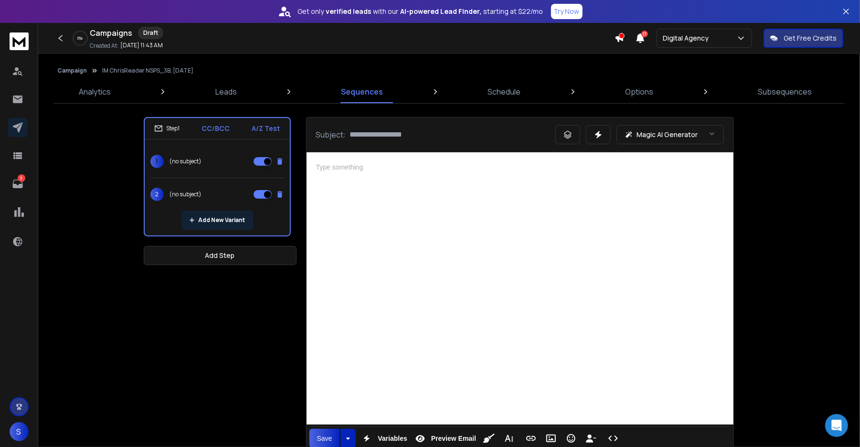
click at [217, 217] on button "Add New Variant" at bounding box center [217, 220] width 72 height 19
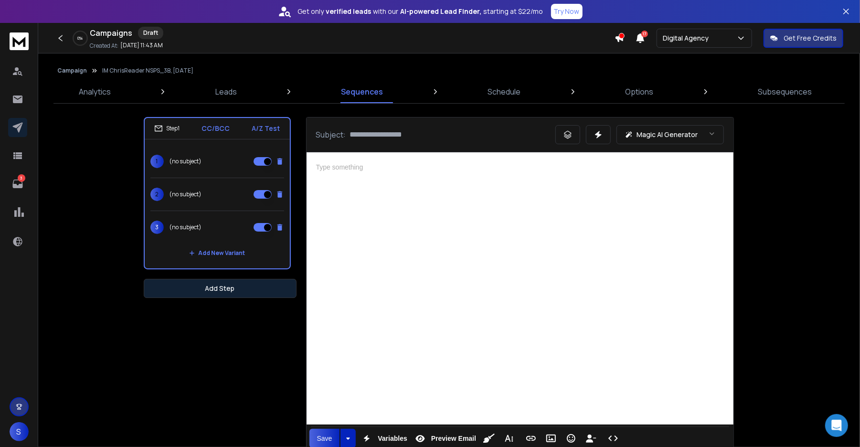
click at [226, 292] on button "Add Step" at bounding box center [220, 288] width 153 height 19
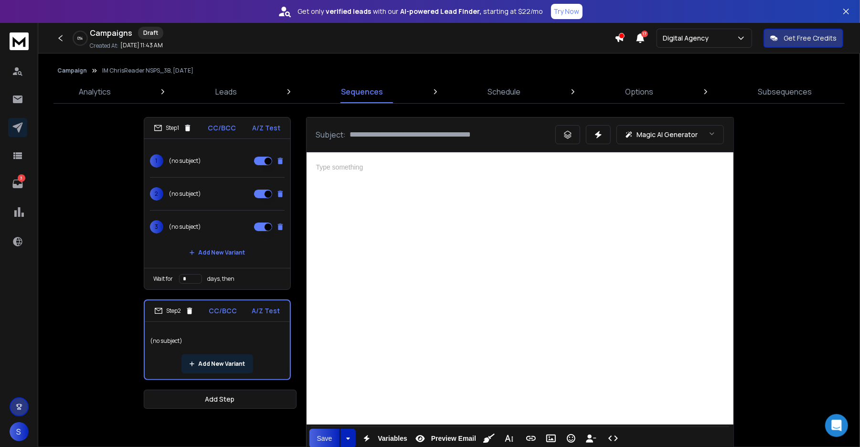
click at [216, 369] on button "Add New Variant" at bounding box center [217, 363] width 72 height 19
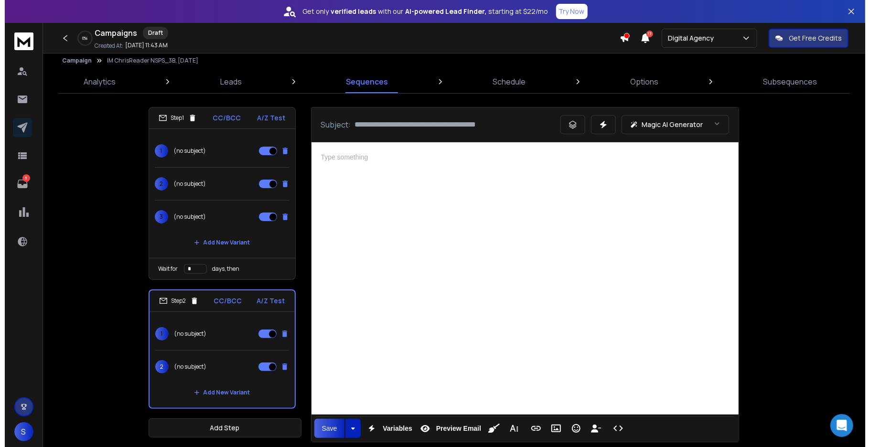
scroll to position [19, 0]
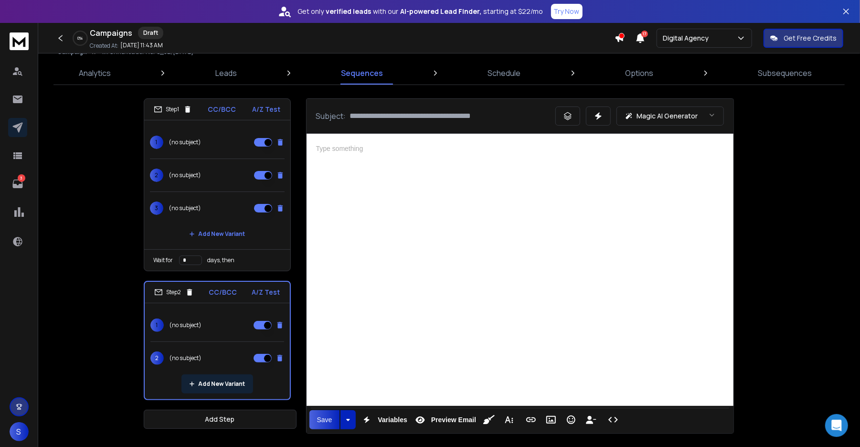
click at [216, 384] on button "Add New Variant" at bounding box center [217, 383] width 72 height 19
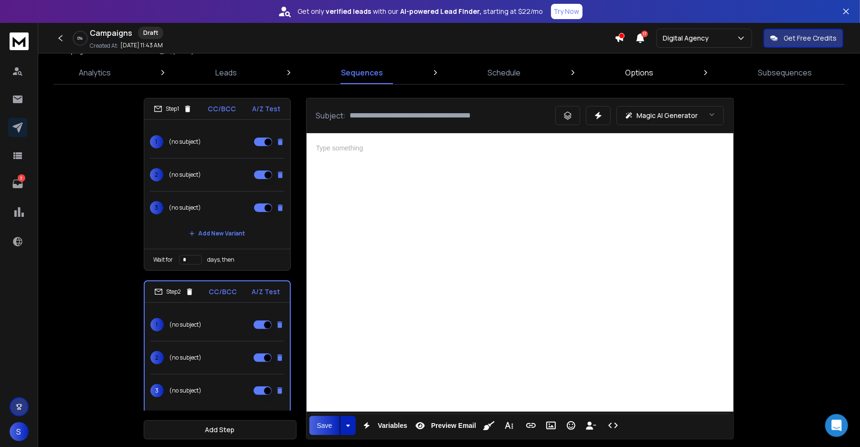
click at [638, 73] on p "Options" at bounding box center [639, 72] width 28 height 11
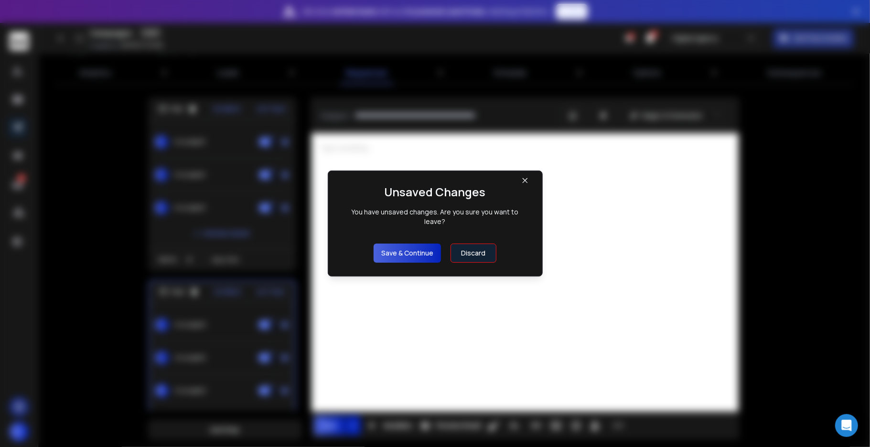
click at [399, 246] on button "Save & Continue" at bounding box center [406, 253] width 67 height 19
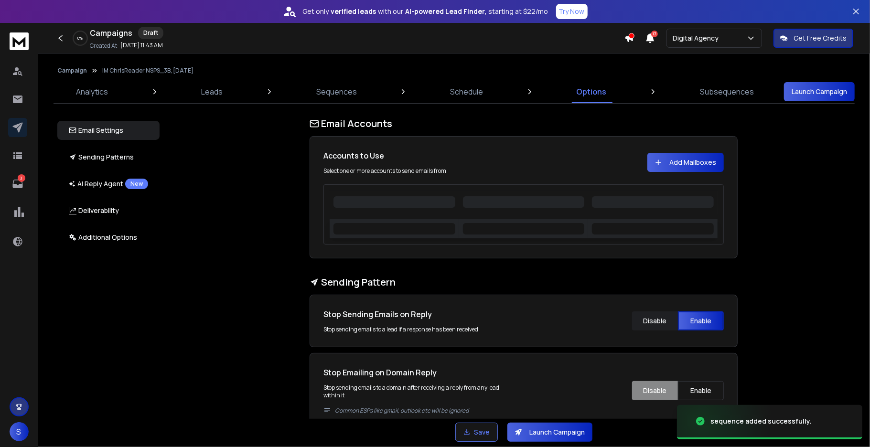
click at [664, 163] on button "Add Mailboxes" at bounding box center [685, 162] width 76 height 19
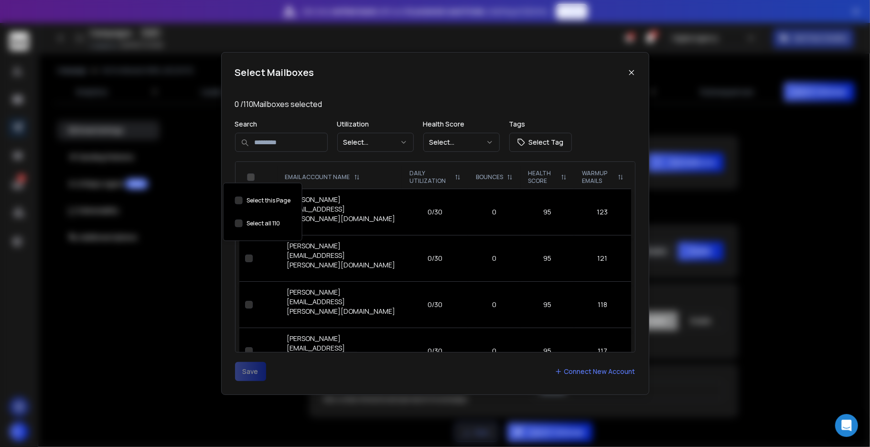
click at [237, 225] on button "Select this Page" at bounding box center [239, 224] width 8 height 8
click at [247, 373] on button "Save" at bounding box center [250, 371] width 31 height 19
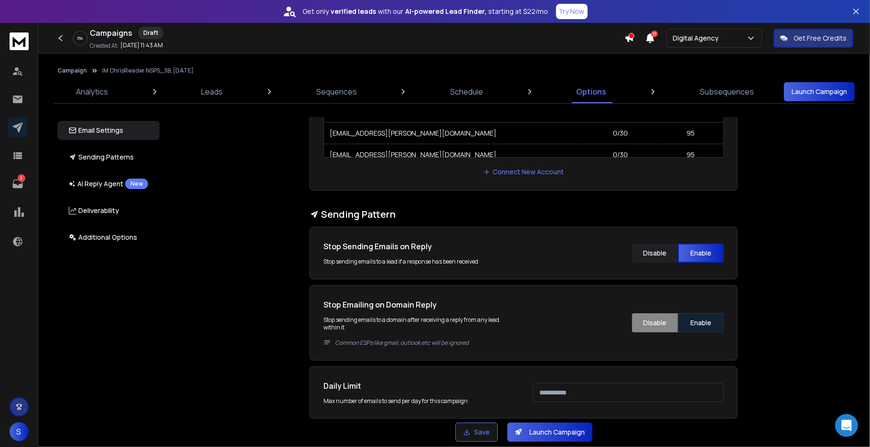
scroll to position [255, 0]
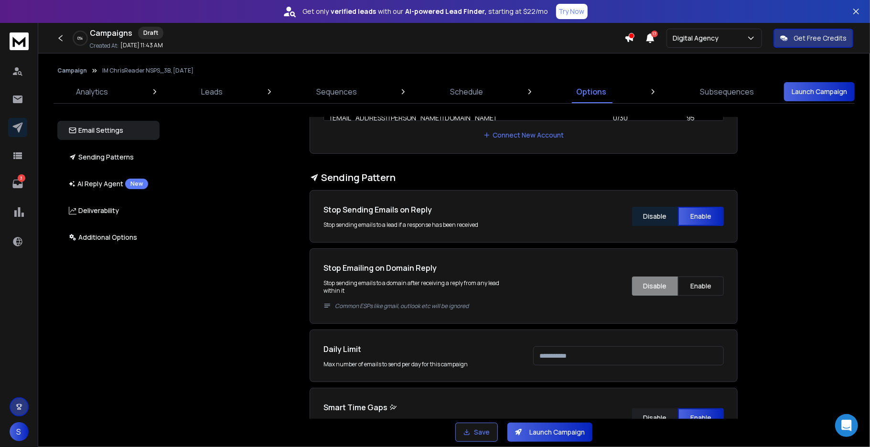
click at [647, 219] on button "Disable" at bounding box center [655, 216] width 46 height 19
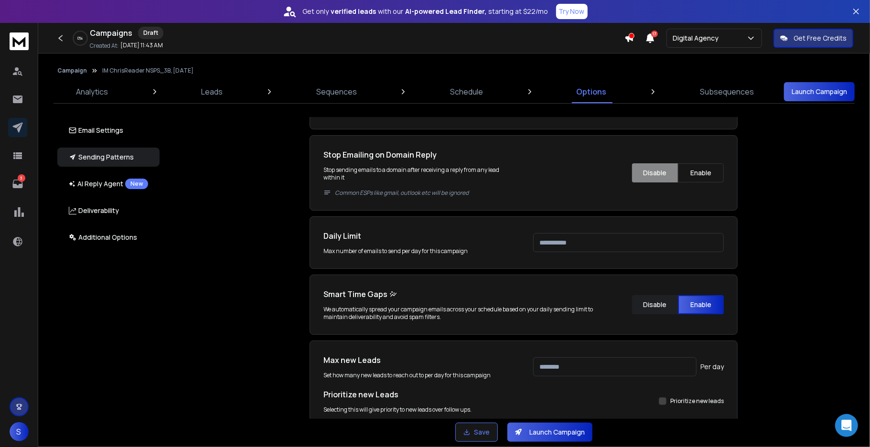
scroll to position [382, 0]
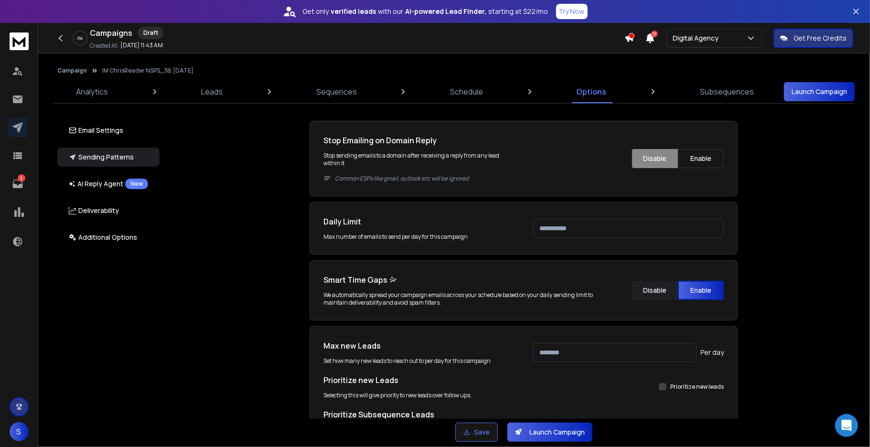
drag, startPoint x: 553, startPoint y: 228, endPoint x: 509, endPoint y: 228, distance: 43.9
click at [509, 228] on div "Daily Limit Max number of emails to send per day for this campaign ***" at bounding box center [523, 228] width 400 height 25
type input "****"
drag, startPoint x: 547, startPoint y: 351, endPoint x: 505, endPoint y: 345, distance: 43.0
click at [505, 345] on div "Max new Leads Set how many new leads to reach out to per day for this campaign …" at bounding box center [523, 352] width 400 height 25
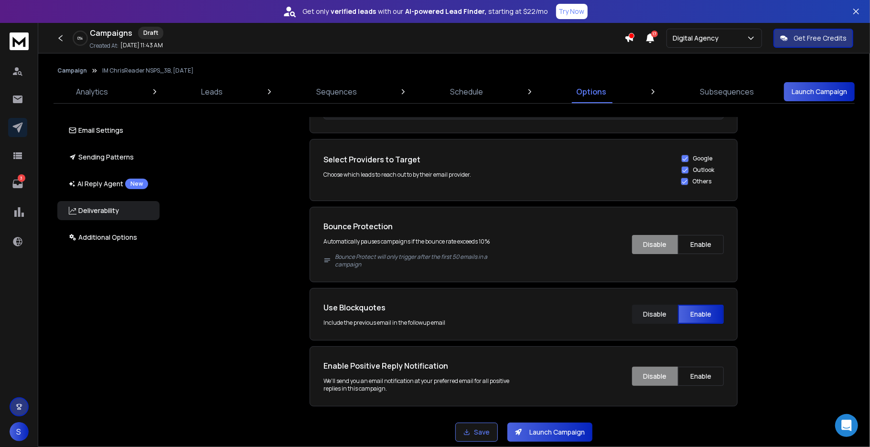
scroll to position [1464, 0]
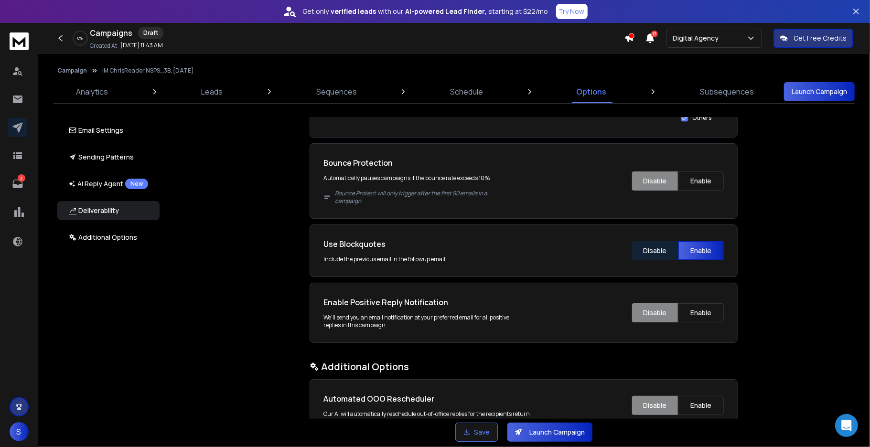
type input "****"
click at [647, 255] on button "Disable" at bounding box center [655, 250] width 46 height 19
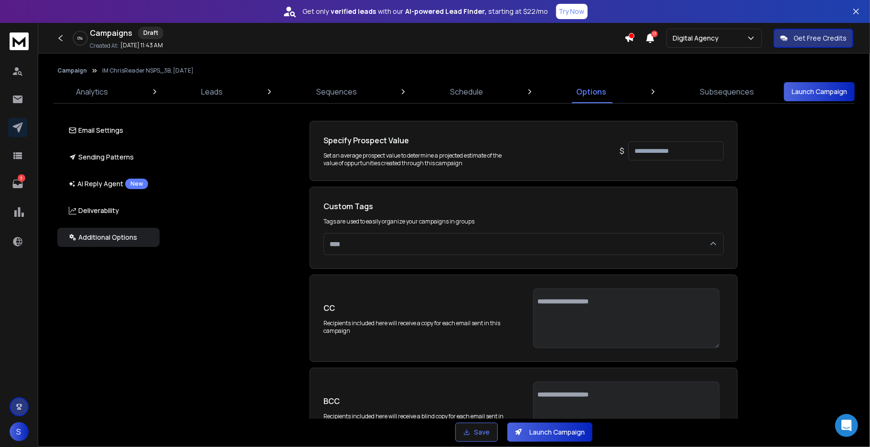
scroll to position [1830, 0]
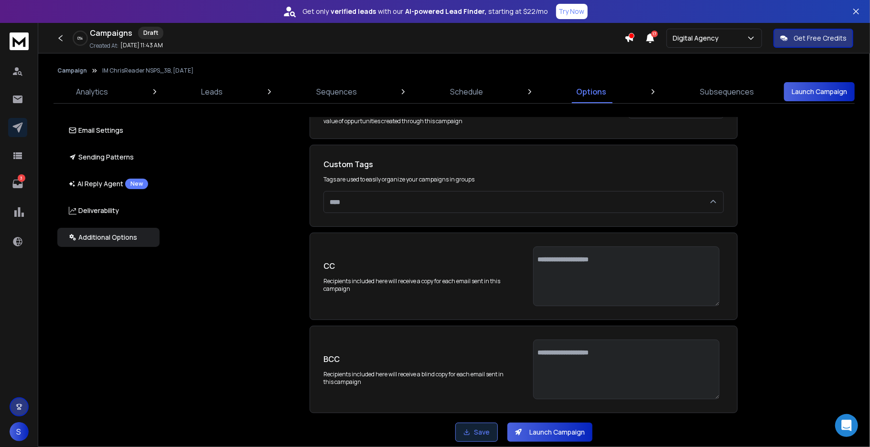
click at [477, 432] on button "Save" at bounding box center [476, 432] width 42 height 19
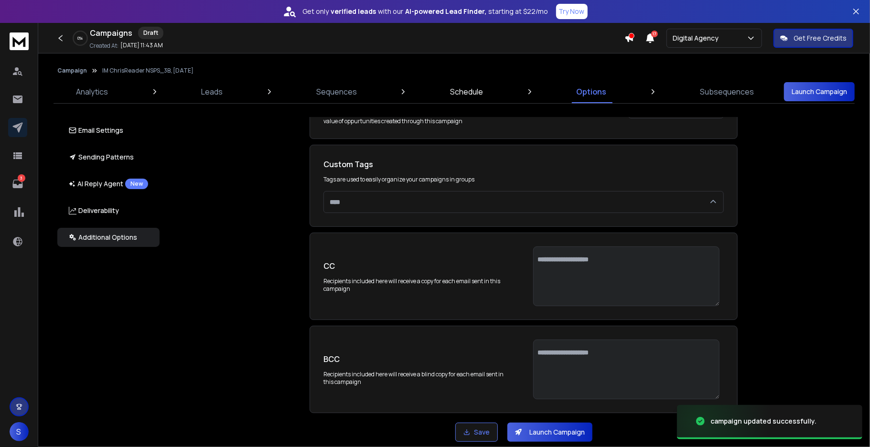
click at [464, 94] on p "Schedule" at bounding box center [466, 91] width 33 height 11
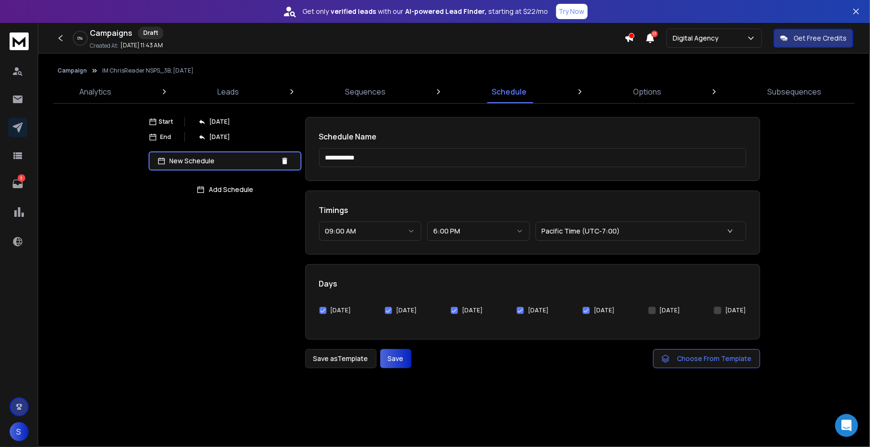
click at [367, 230] on button "09:00 AM" at bounding box center [370, 231] width 103 height 19
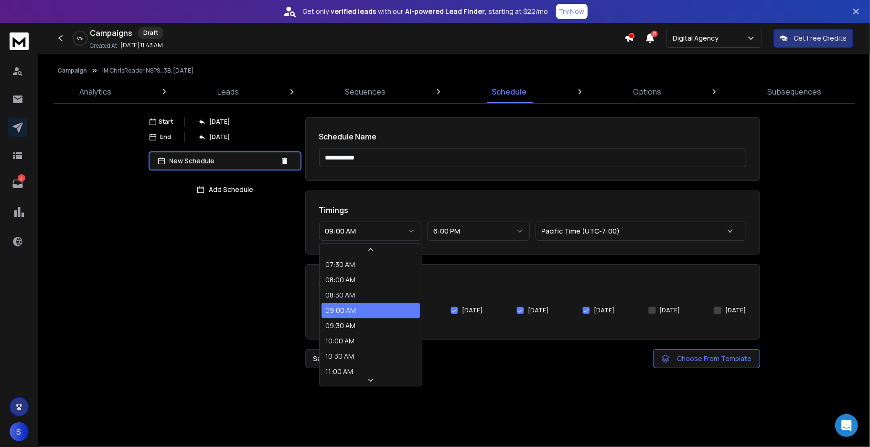
scroll to position [237, 0]
select select "********"
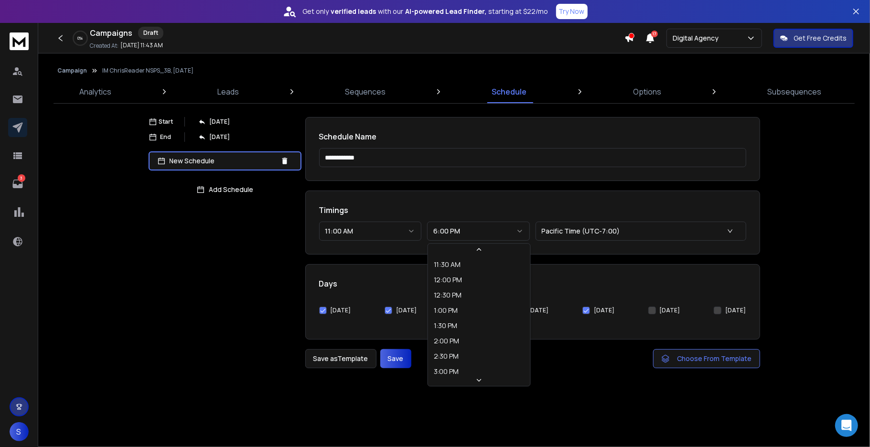
click at [489, 232] on button "6:00 PM" at bounding box center [478, 231] width 103 height 19
select select "********"
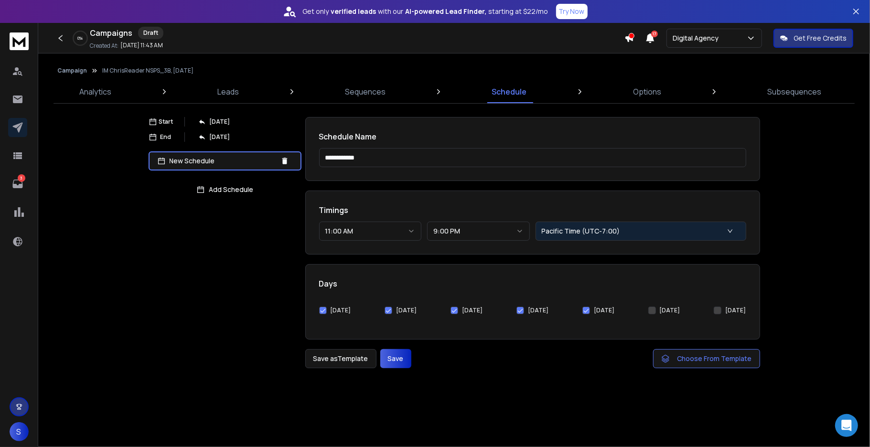
click at [597, 236] on p "Pacific Time (UTC-7:00)" at bounding box center [582, 231] width 82 height 10
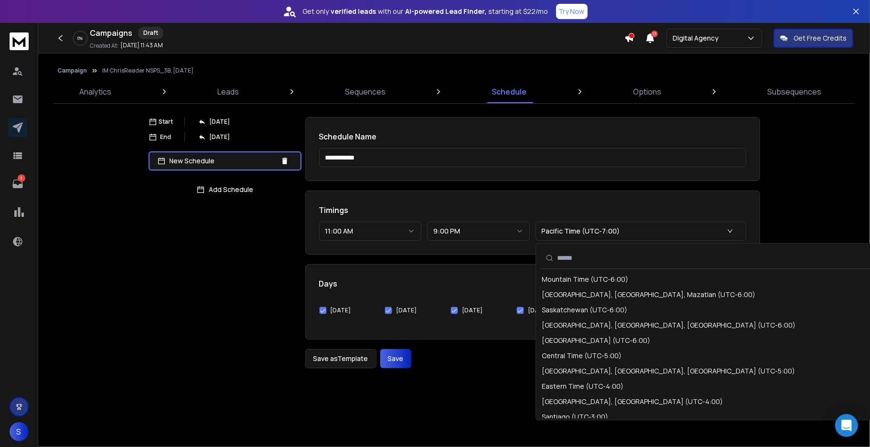
scroll to position [127, 0]
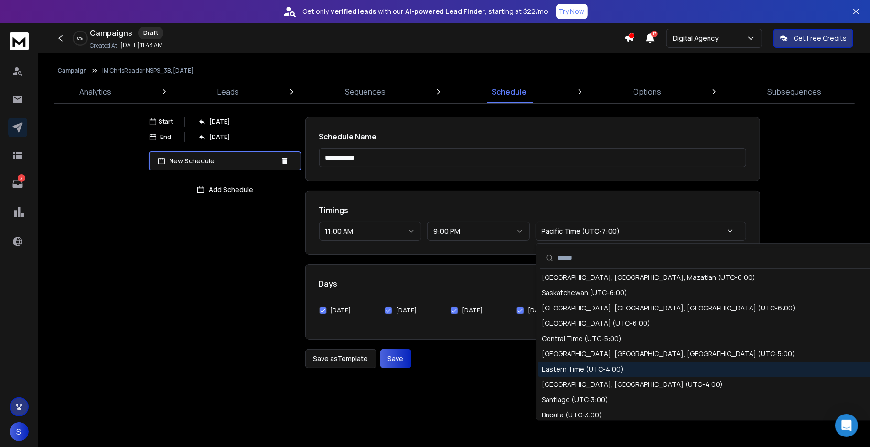
click at [612, 368] on div "Eastern Time (UTC-4:00)" at bounding box center [582, 369] width 82 height 10
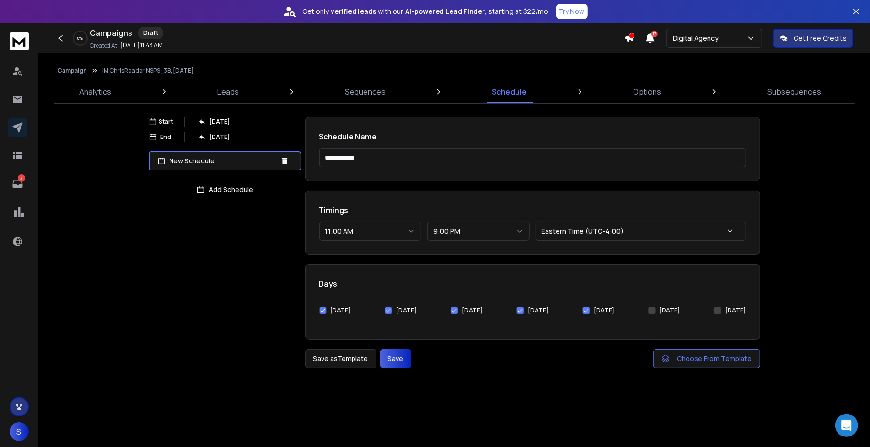
drag, startPoint x: 375, startPoint y: 159, endPoint x: 302, endPoint y: 153, distance: 73.8
click at [302, 153] on div "**********" at bounding box center [454, 242] width 611 height 251
click at [223, 136] on p "Thu Sep 10 2026" at bounding box center [220, 137] width 21 height 8
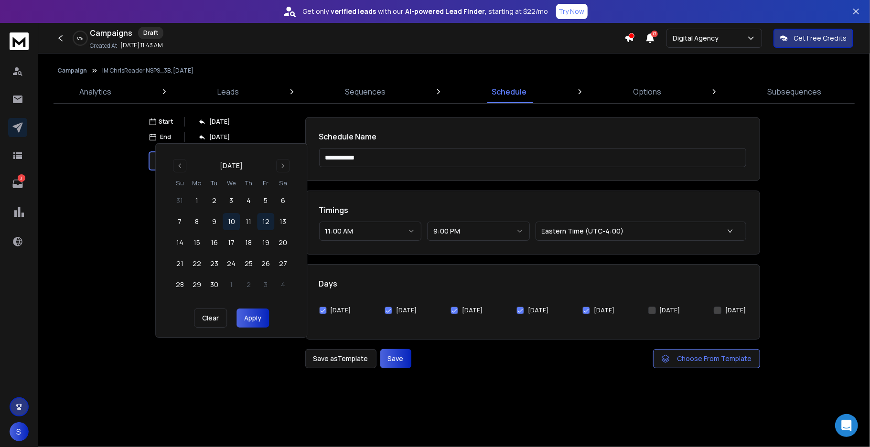
click at [267, 223] on button "12" at bounding box center [265, 221] width 17 height 17
click at [253, 318] on button "Apply" at bounding box center [252, 317] width 32 height 19
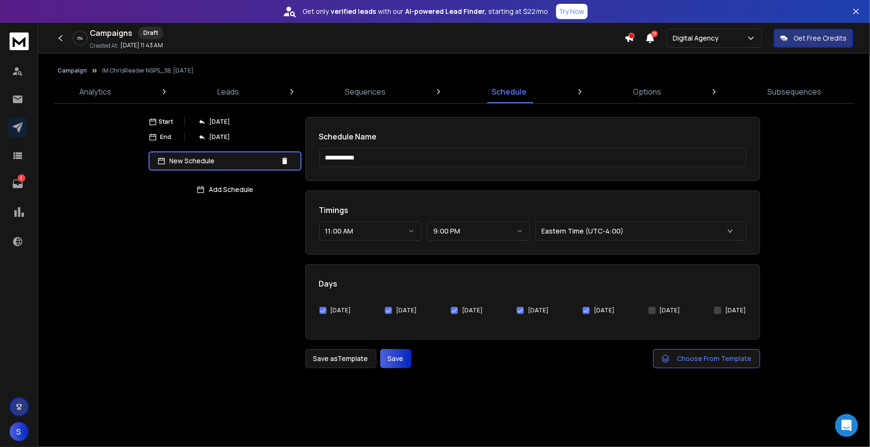
drag, startPoint x: 375, startPoint y: 159, endPoint x: 319, endPoint y: 157, distance: 55.4
click at [319, 157] on input "**********" at bounding box center [532, 157] width 427 height 19
click at [345, 158] on input "**********" at bounding box center [532, 157] width 427 height 19
drag, startPoint x: 436, startPoint y: 154, endPoint x: 299, endPoint y: 147, distance: 137.2
click at [299, 147] on div "**********" at bounding box center [454, 242] width 611 height 251
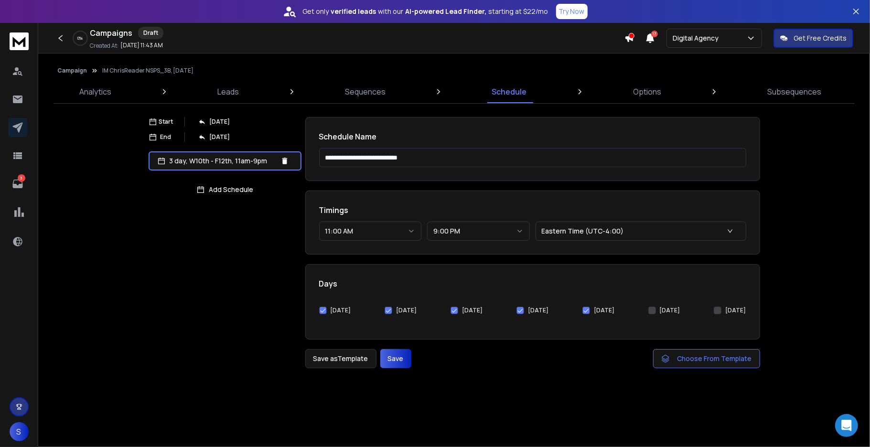
type input "**********"
click at [392, 361] on button "Save" at bounding box center [395, 358] width 31 height 19
drag, startPoint x: 162, startPoint y: 71, endPoint x: 183, endPoint y: 70, distance: 21.0
click at [183, 70] on p "IM ChrisReader NSPS_3B, 2025/09/10" at bounding box center [147, 71] width 91 height 8
click at [18, 125] on icon at bounding box center [17, 127] width 10 height 10
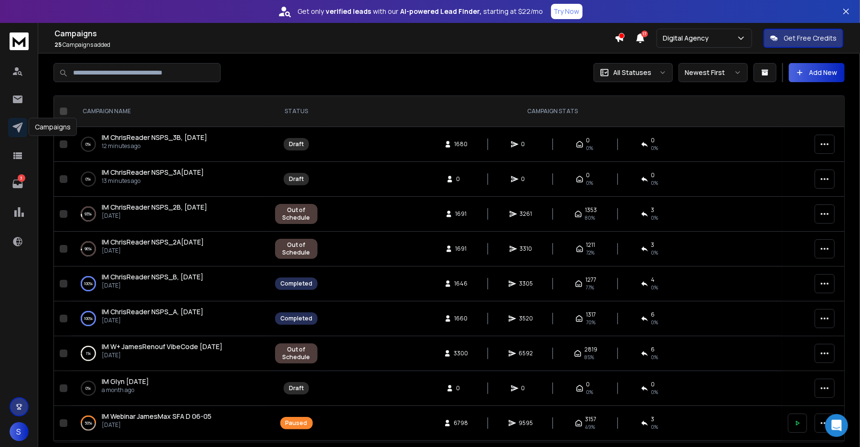
click at [169, 174] on span "IM ChrisReader NSPS_3A, 2025/09/10" at bounding box center [153, 172] width 102 height 9
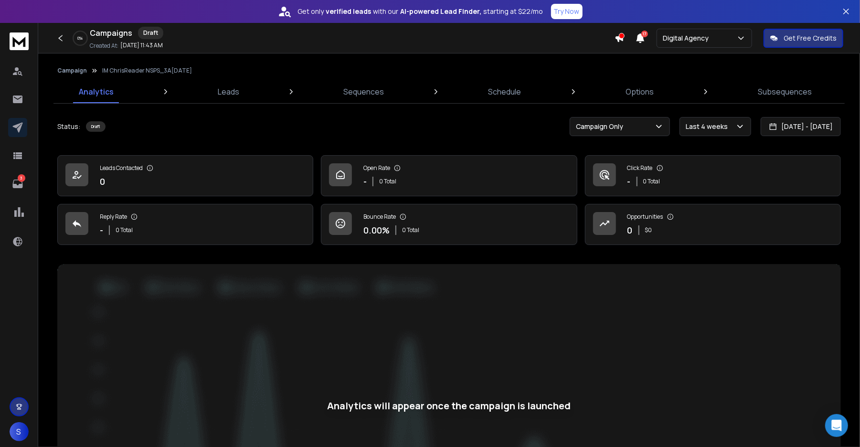
click at [452, 90] on div "Analytics Leads Sequences Schedule Options Subsequences" at bounding box center [445, 91] width 784 height 23
click at [493, 90] on p "Schedule" at bounding box center [504, 91] width 33 height 11
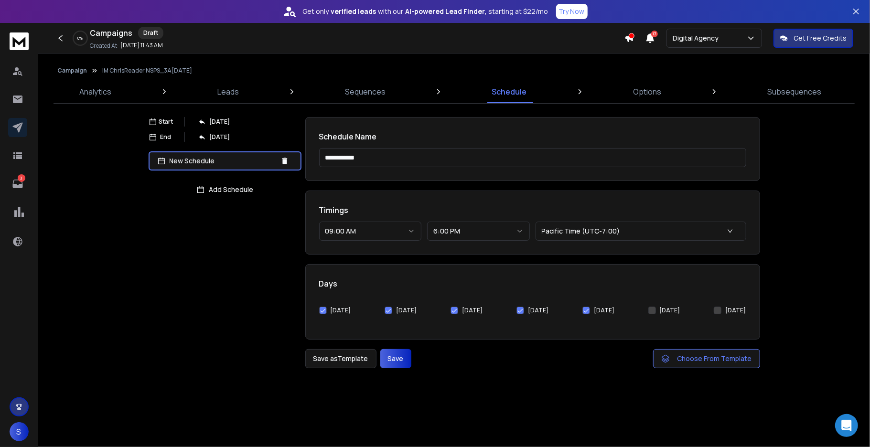
click at [396, 158] on input "**********" at bounding box center [532, 157] width 427 height 19
paste input "**********"
click at [394, 159] on input "**********" at bounding box center [532, 157] width 427 height 19
click at [407, 158] on input "**********" at bounding box center [532, 157] width 427 height 19
type input "**********"
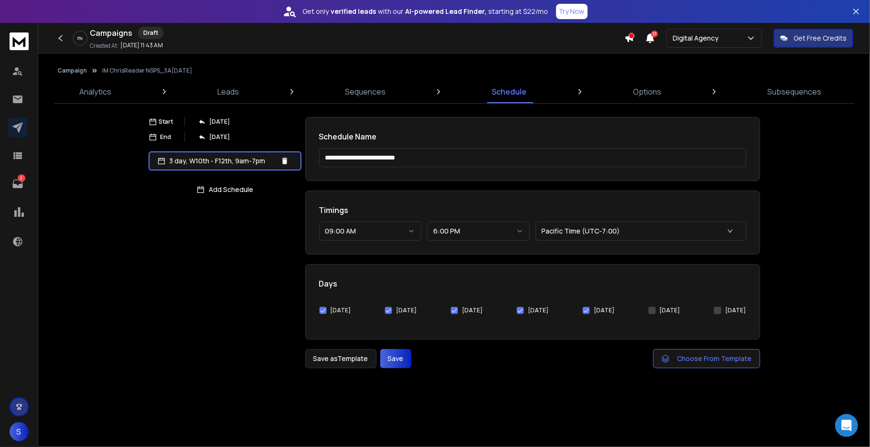
click at [463, 232] on button "6:00 PM" at bounding box center [478, 231] width 103 height 19
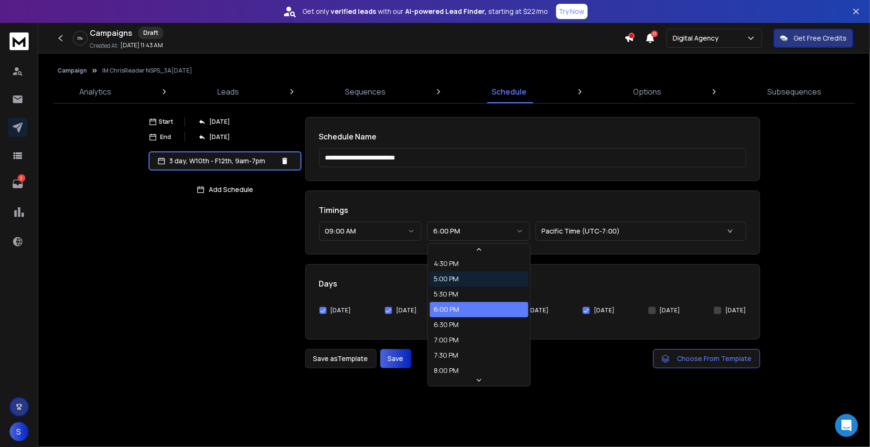
scroll to position [222, 0]
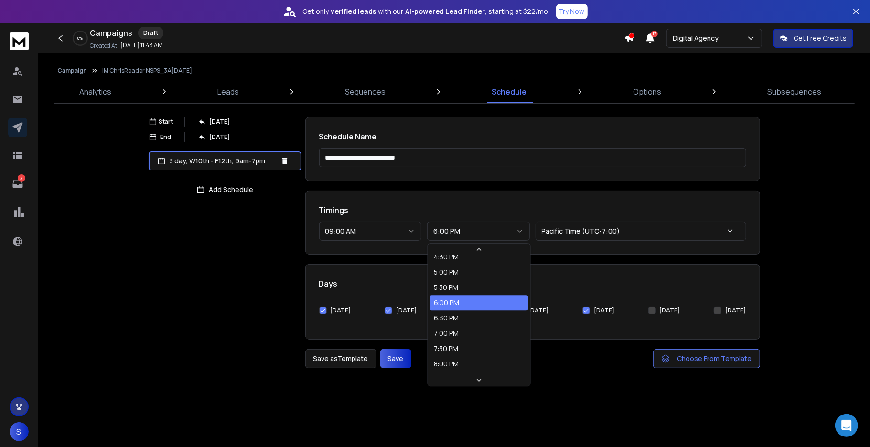
select select "********"
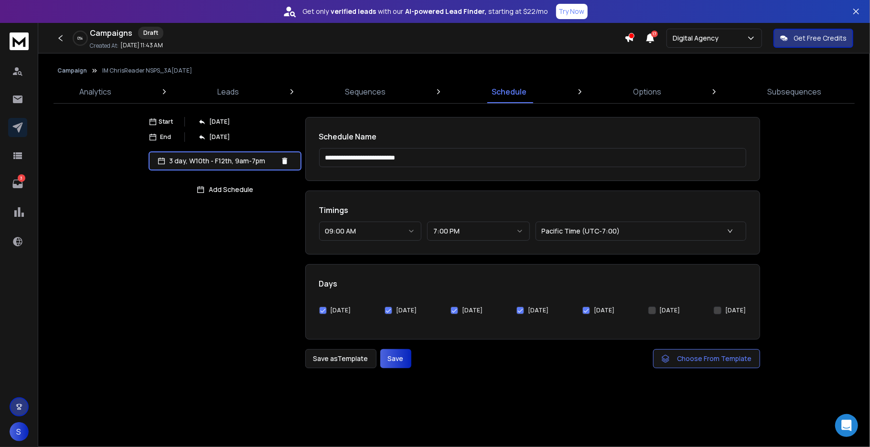
click at [230, 139] on p "Thu Sep 10 2026" at bounding box center [220, 137] width 21 height 8
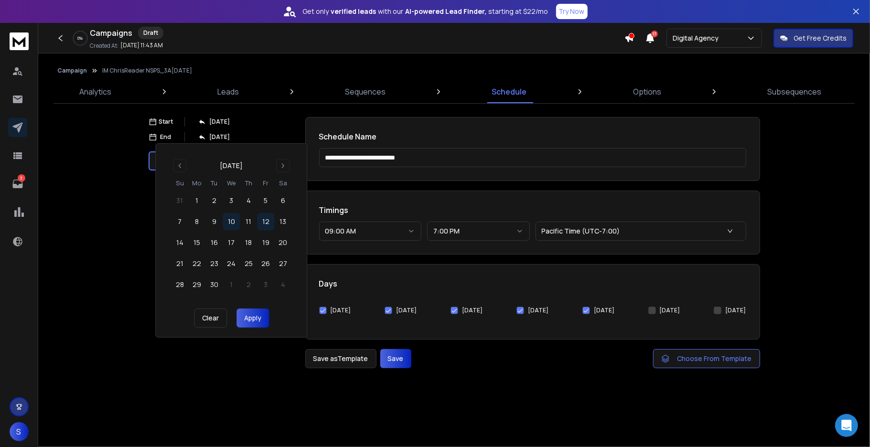
click at [265, 223] on button "12" at bounding box center [265, 221] width 17 height 17
click at [258, 316] on button "Apply" at bounding box center [252, 317] width 32 height 19
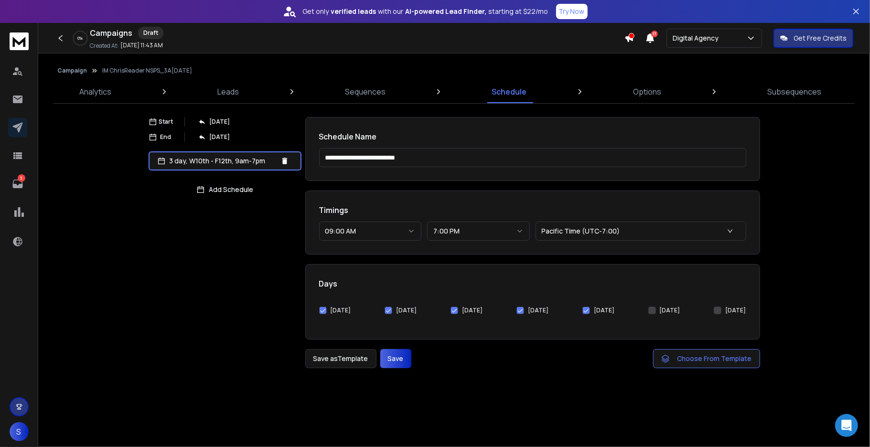
click at [397, 363] on button "Save" at bounding box center [395, 358] width 31 height 19
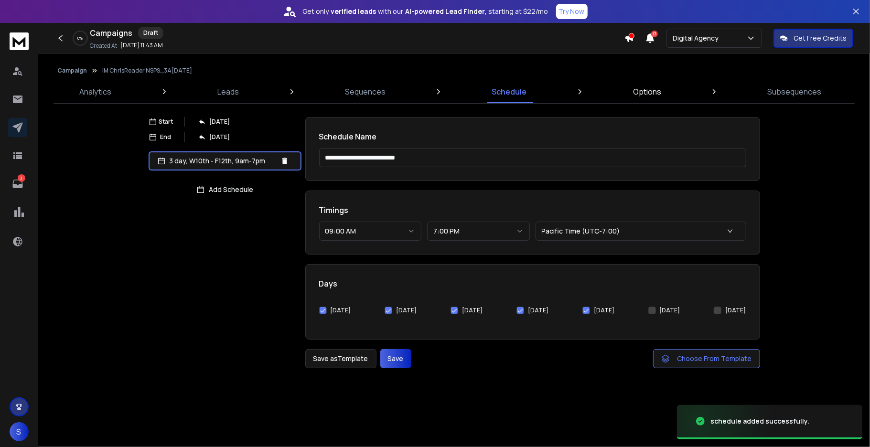
click at [646, 92] on p "Options" at bounding box center [647, 91] width 28 height 11
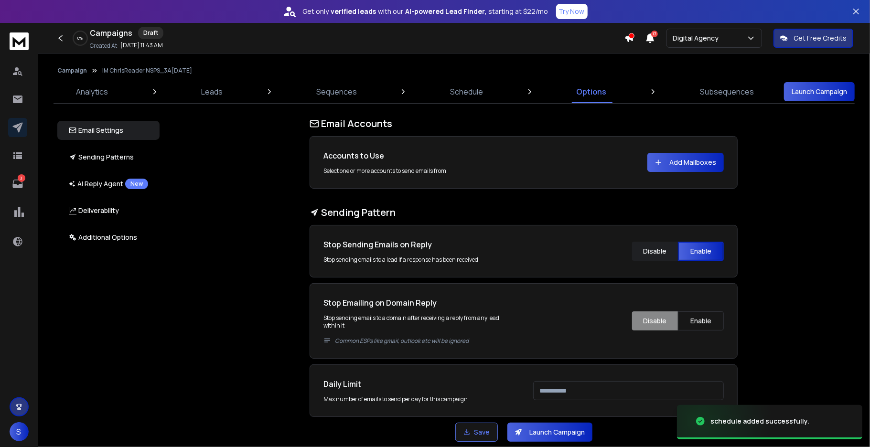
click at [687, 165] on button "Add Mailboxes" at bounding box center [685, 162] width 76 height 19
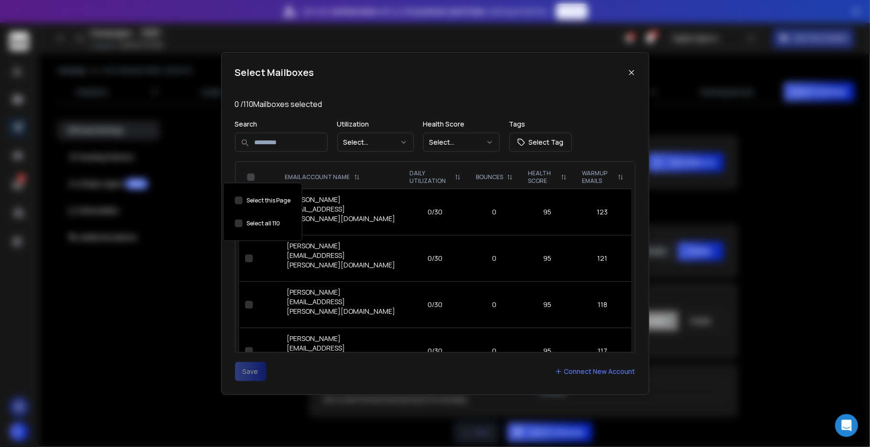
click at [254, 176] on button "Select this Page" at bounding box center [251, 177] width 8 height 8
click at [244, 223] on div "Select all 110" at bounding box center [262, 224] width 55 height 8
click at [237, 223] on button "Select this Page" at bounding box center [239, 224] width 8 height 8
click at [245, 371] on button "Save" at bounding box center [250, 371] width 31 height 19
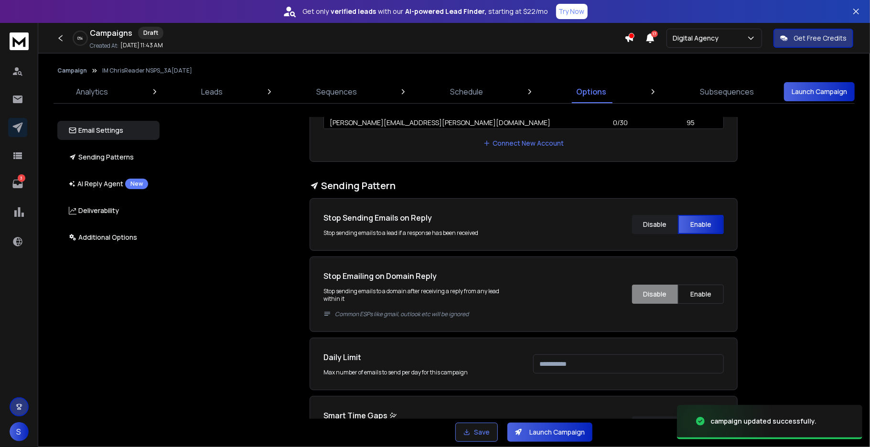
scroll to position [255, 0]
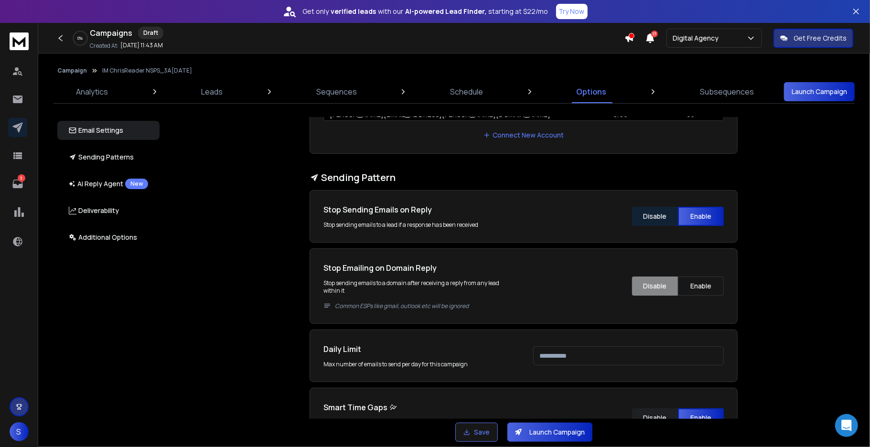
click at [648, 222] on button "Disable" at bounding box center [655, 216] width 46 height 19
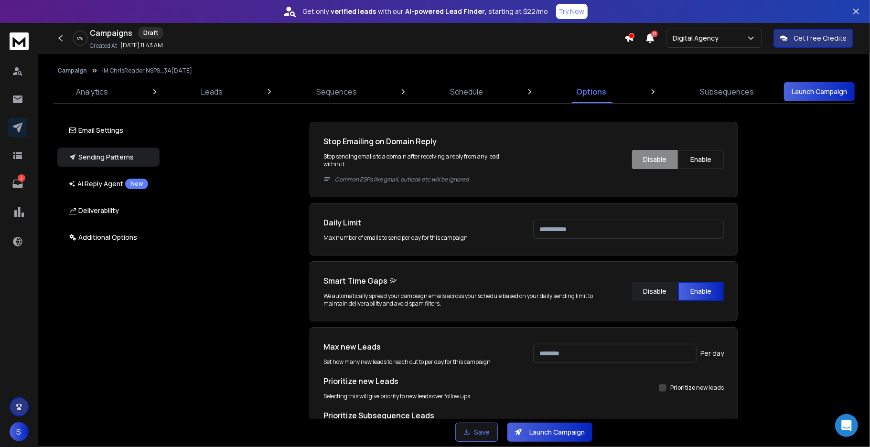
scroll to position [382, 0]
drag, startPoint x: 549, startPoint y: 231, endPoint x: 512, endPoint y: 230, distance: 36.8
click at [512, 230] on div "Daily Limit Max number of emails to send per day for this campaign ***" at bounding box center [523, 228] width 400 height 25
type input "****"
drag, startPoint x: 551, startPoint y: 351, endPoint x: 495, endPoint y: 350, distance: 55.9
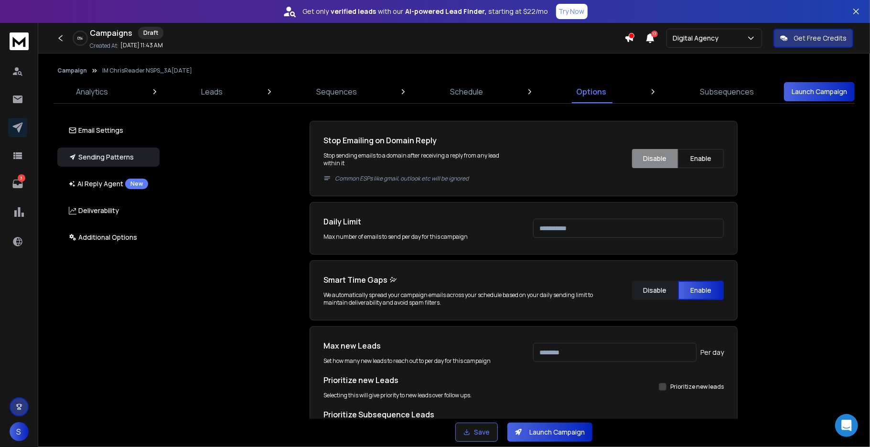
click at [496, 350] on div "Max new Leads Set how many new leads to reach out to per day for this campaign …" at bounding box center [523, 352] width 400 height 25
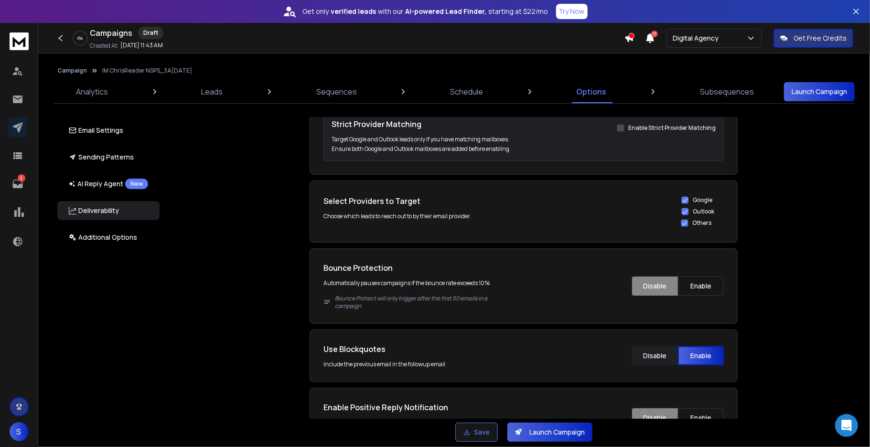
scroll to position [1401, 0]
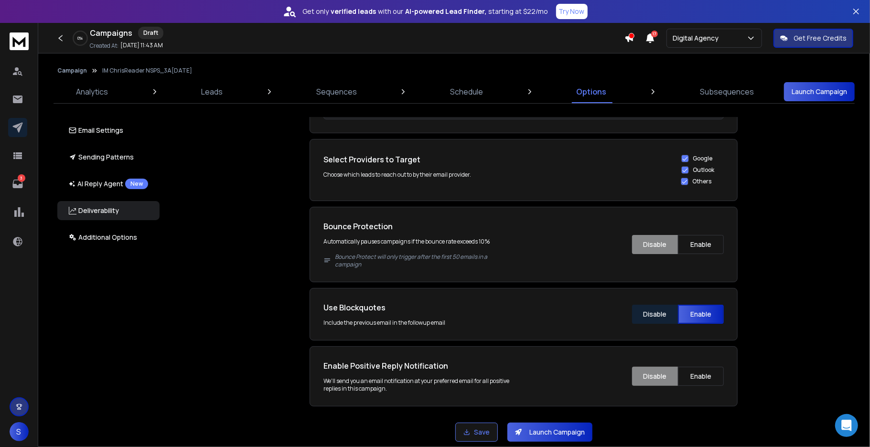
type input "****"
click at [653, 318] on button "Disable" at bounding box center [655, 314] width 46 height 19
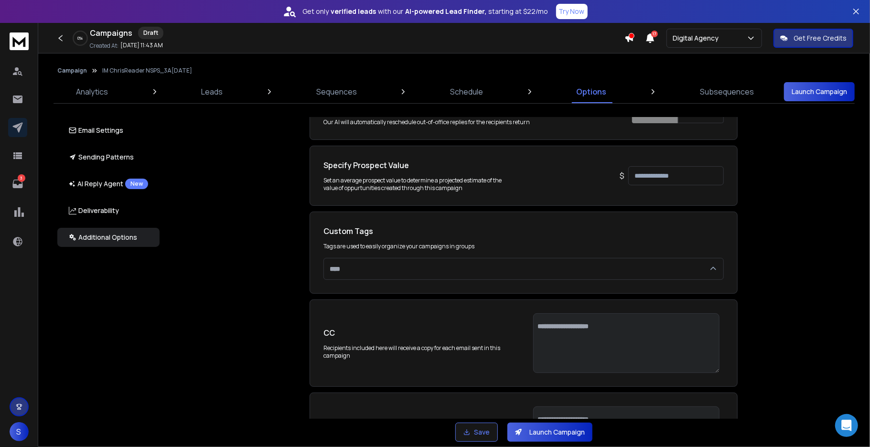
scroll to position [1830, 0]
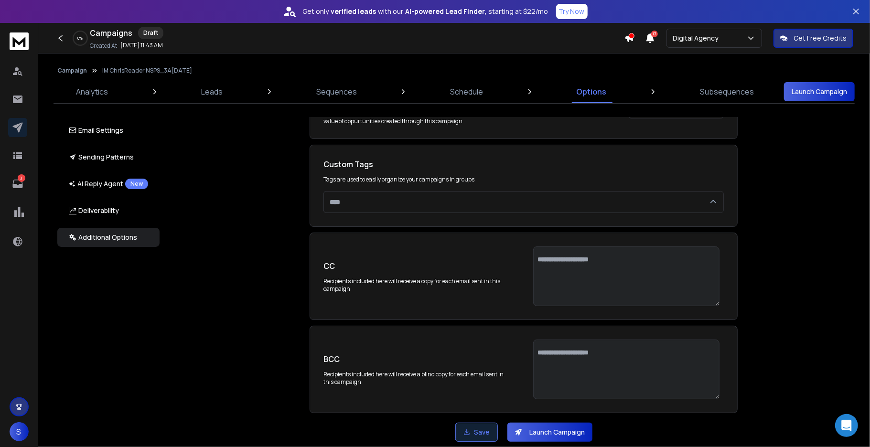
click at [472, 432] on button "Save" at bounding box center [476, 432] width 42 height 19
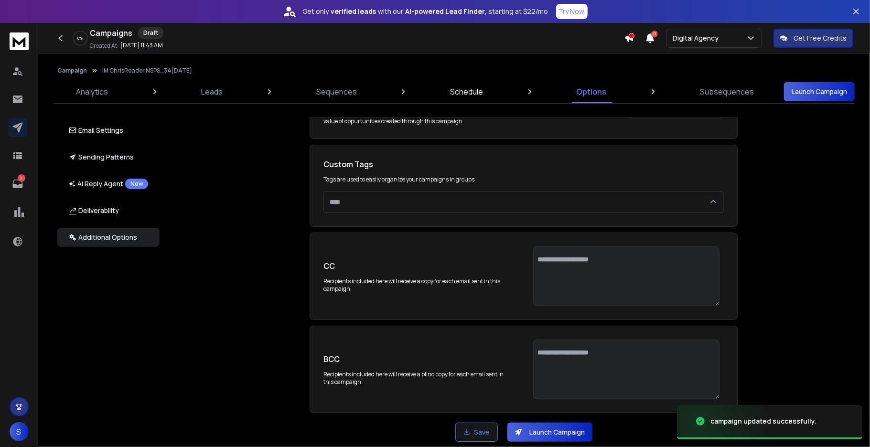
click at [472, 92] on p "Schedule" at bounding box center [466, 91] width 33 height 11
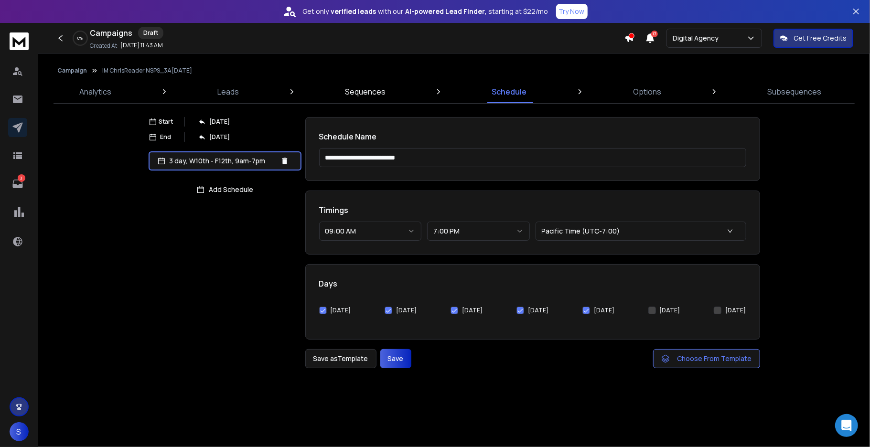
click at [366, 95] on p "Sequences" at bounding box center [365, 91] width 41 height 11
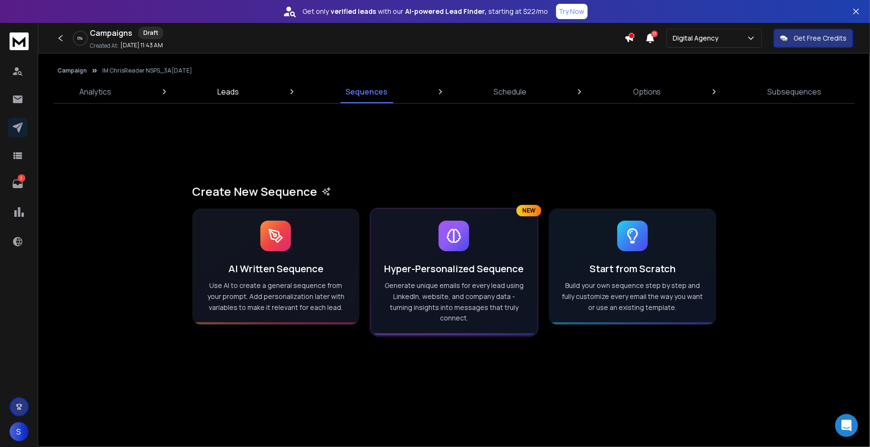
click at [231, 91] on p "Leads" at bounding box center [227, 91] width 21 height 11
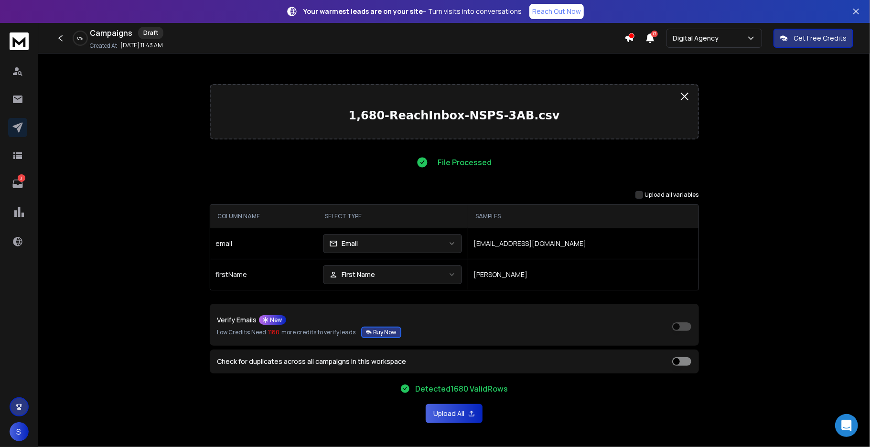
click at [445, 414] on button "Upload All" at bounding box center [453, 413] width 57 height 19
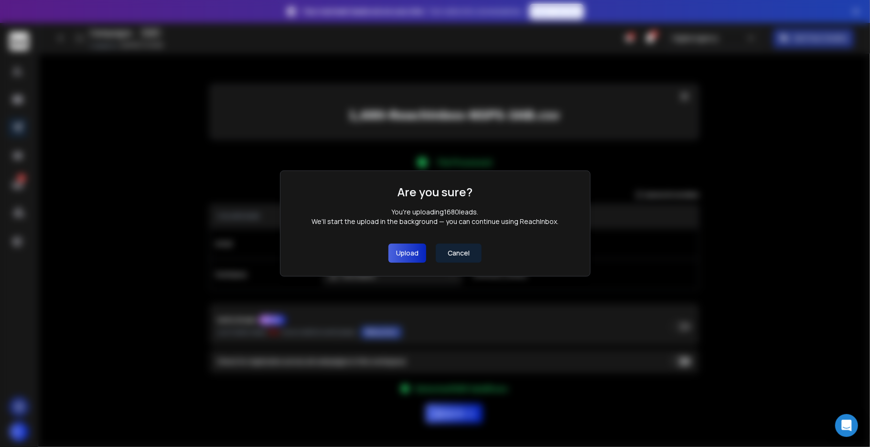
click at [409, 251] on button "Upload" at bounding box center [407, 253] width 38 height 19
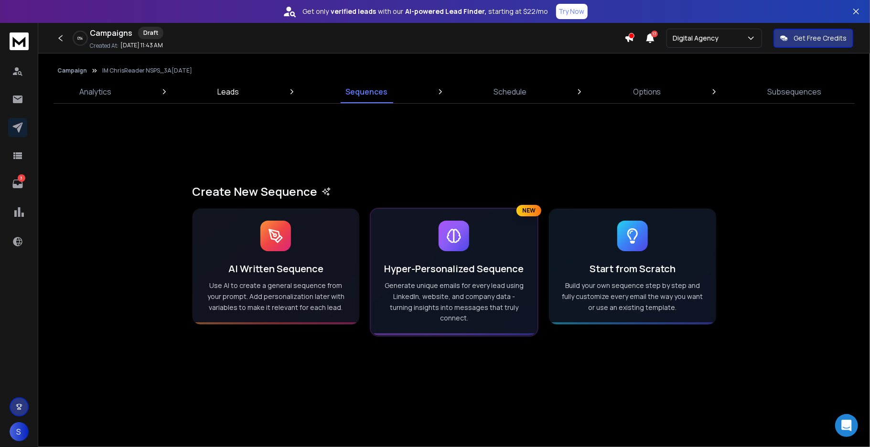
click at [225, 92] on p "Leads" at bounding box center [227, 91] width 21 height 11
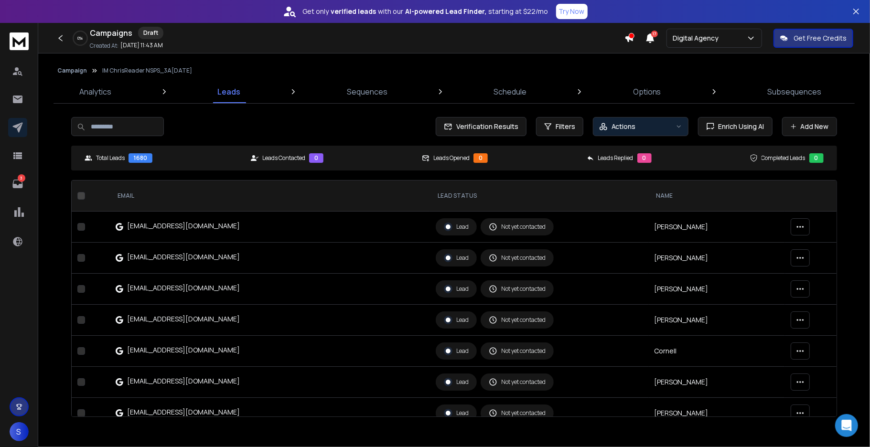
click at [619, 127] on p "Actions" at bounding box center [623, 127] width 24 height 10
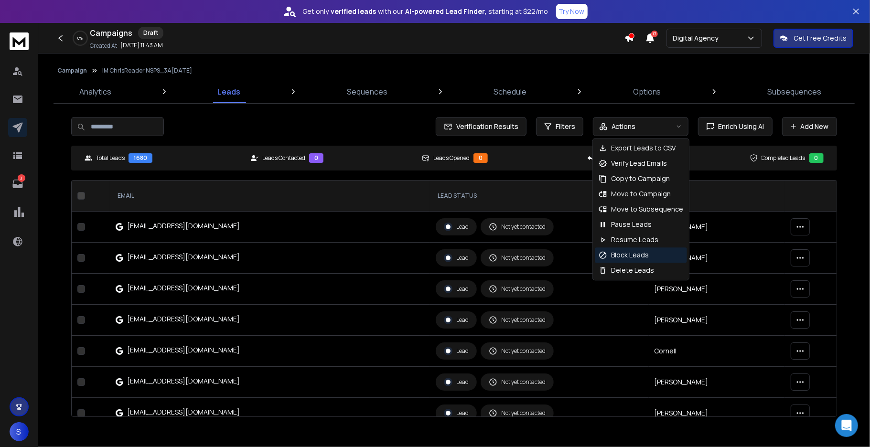
click at [633, 258] on p "Block Leads" at bounding box center [630, 255] width 38 height 10
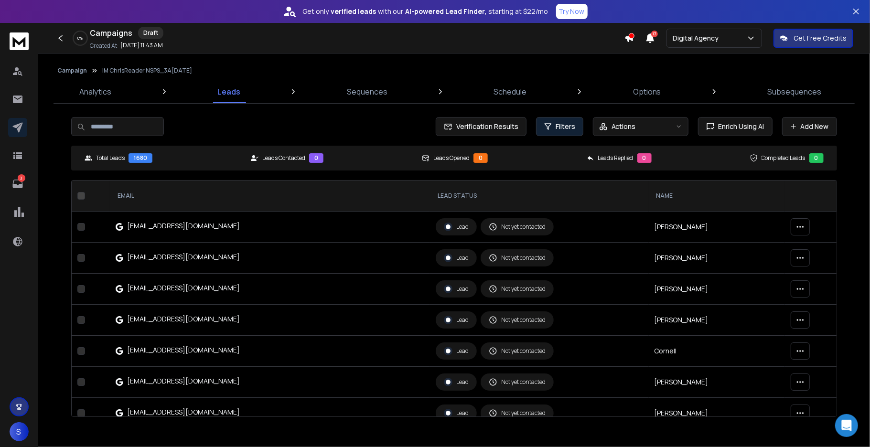
click at [552, 129] on button "Filters" at bounding box center [559, 126] width 47 height 19
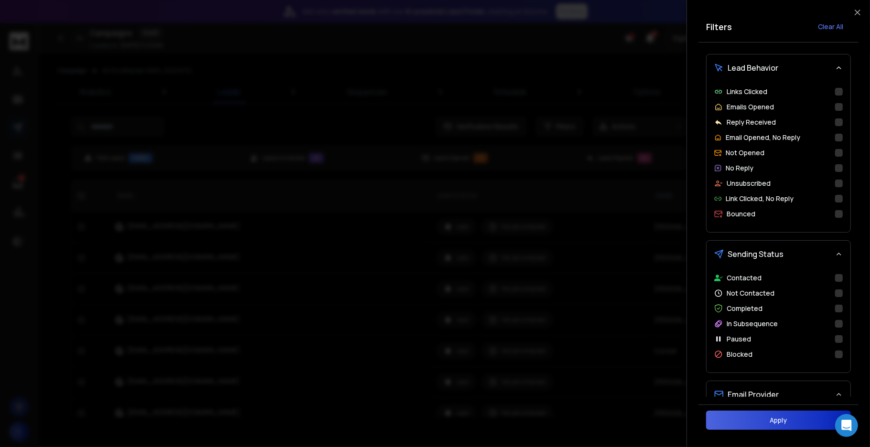
click at [746, 350] on div "Contacted Not Contacted Completed In Subsequence Paused Blocked" at bounding box center [778, 322] width 144 height 99
click at [835, 356] on button "Blocked" at bounding box center [839, 354] width 8 height 8
click at [781, 420] on button "Apply" at bounding box center [778, 420] width 145 height 19
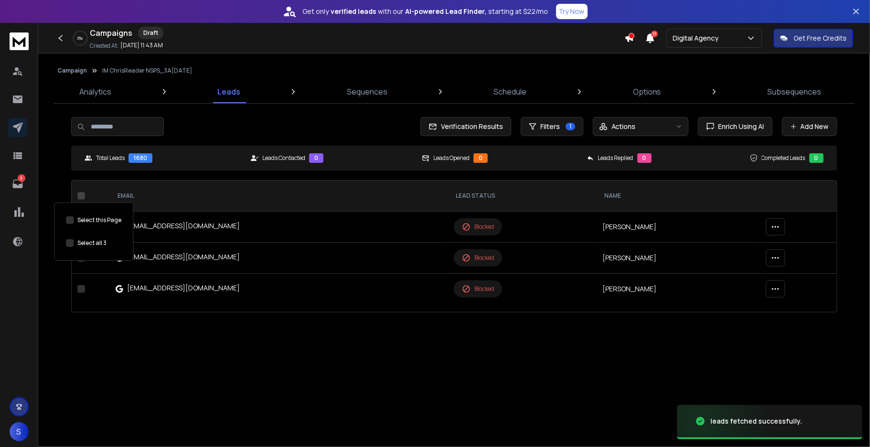
click at [81, 197] on button "Select this Page" at bounding box center [81, 196] width 8 height 8
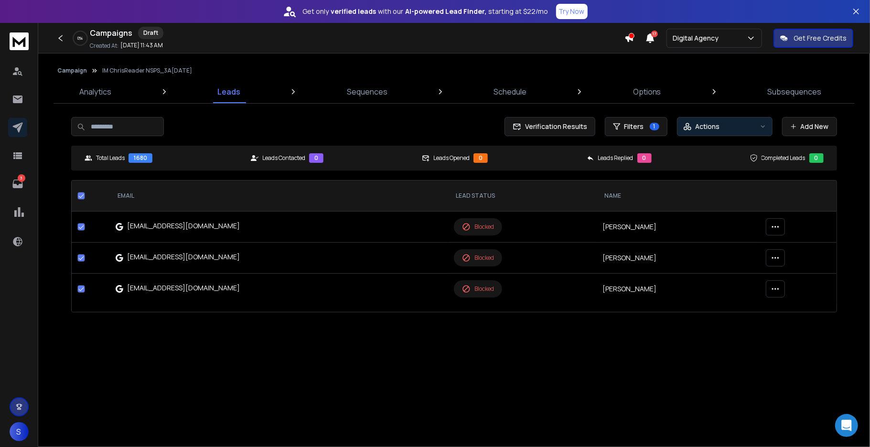
click at [710, 126] on p "Actions" at bounding box center [707, 127] width 24 height 10
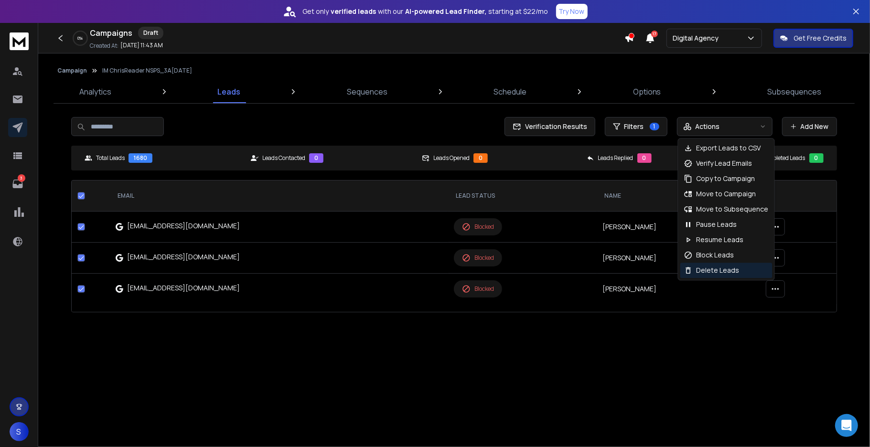
click at [714, 272] on p "Delete Leads" at bounding box center [717, 270] width 43 height 10
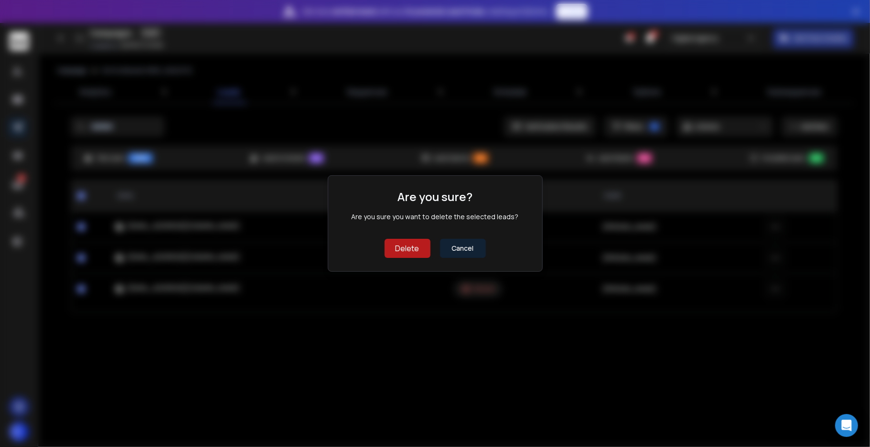
click at [395, 255] on button "Delete" at bounding box center [407, 248] width 46 height 19
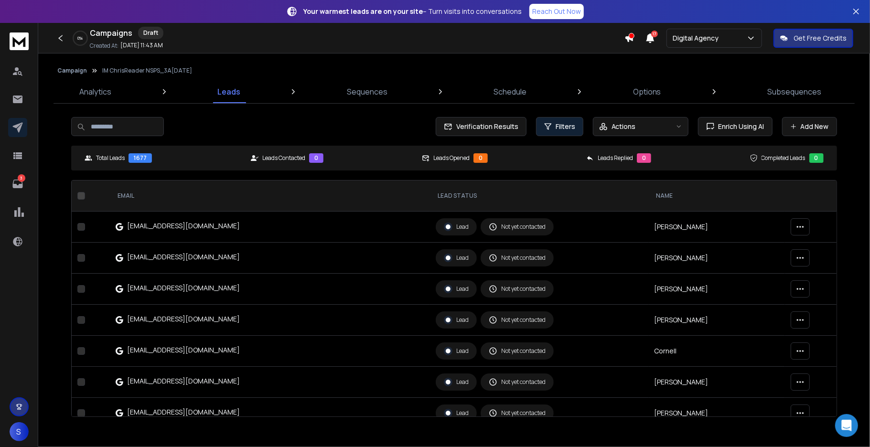
click at [553, 122] on button "Filters" at bounding box center [559, 126] width 47 height 19
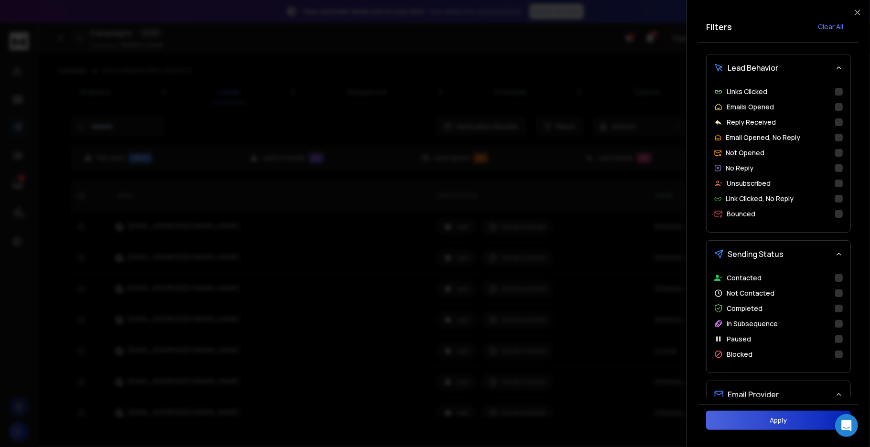
click at [835, 356] on button "Blocked" at bounding box center [839, 354] width 8 height 8
click at [767, 426] on button "Apply" at bounding box center [778, 420] width 145 height 19
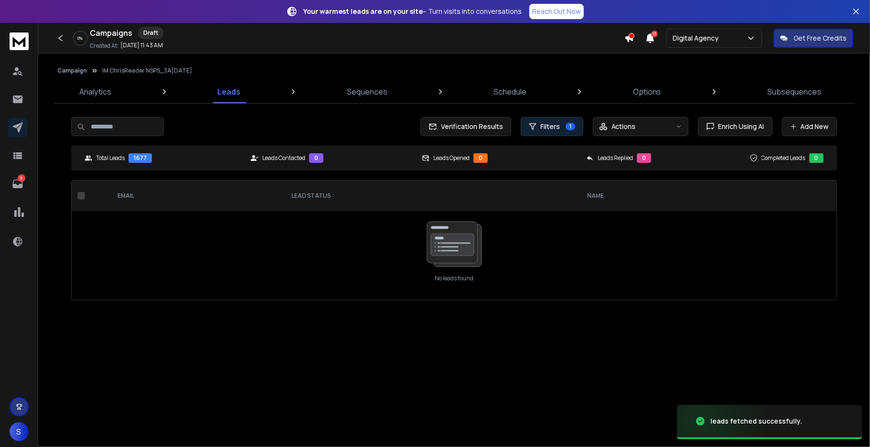
click at [543, 132] on button "Filters 1" at bounding box center [551, 126] width 63 height 19
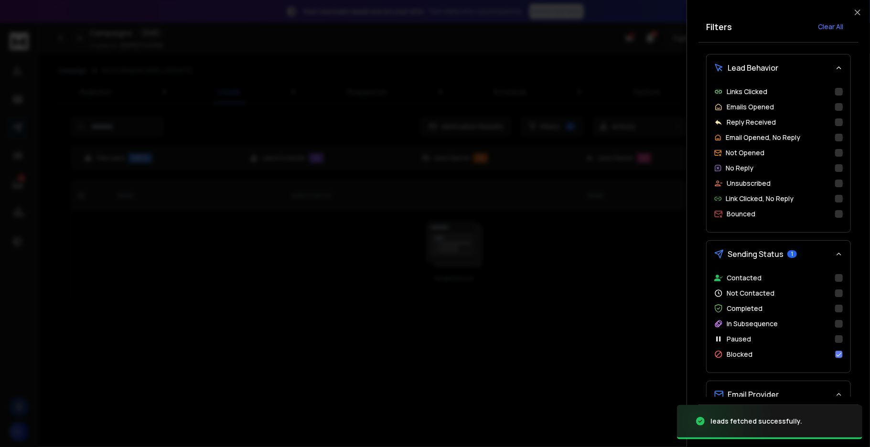
click at [835, 356] on button "Blocked" at bounding box center [839, 354] width 8 height 8
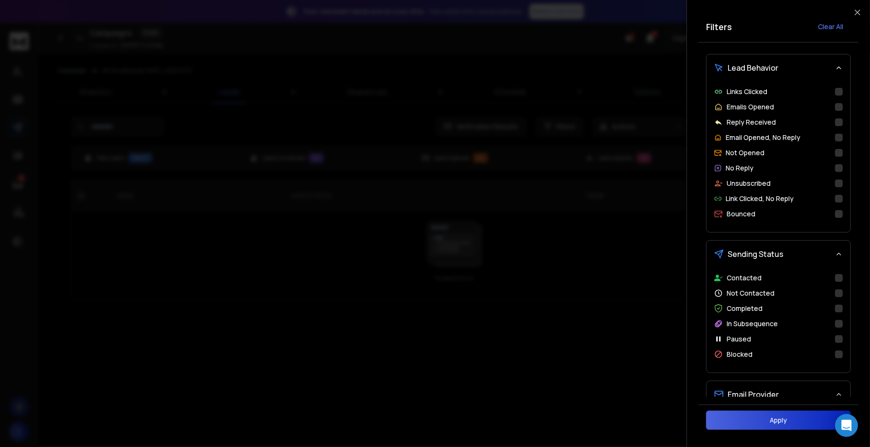
click at [835, 214] on button "Bounced" at bounding box center [839, 214] width 8 height 8
click at [767, 417] on button "Apply" at bounding box center [778, 420] width 145 height 19
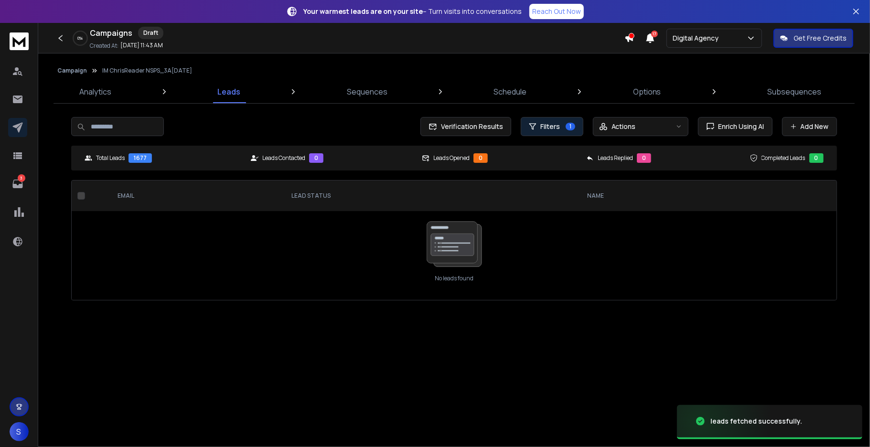
click at [551, 125] on span "Filters" at bounding box center [550, 127] width 20 height 10
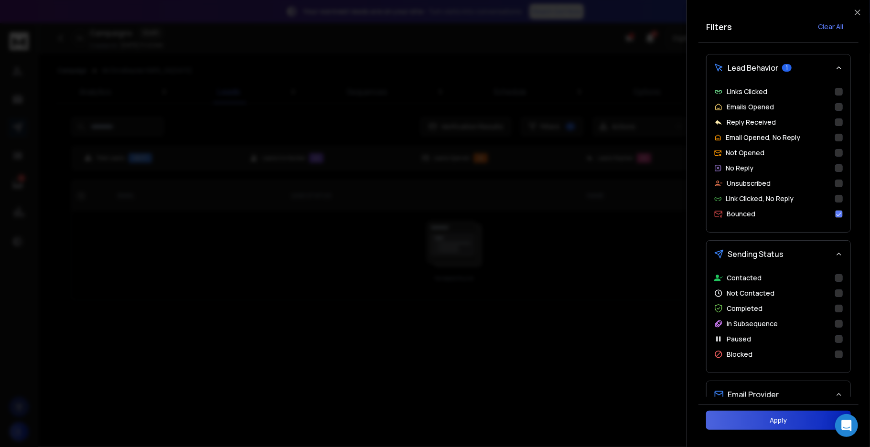
click at [835, 215] on button "Bounced" at bounding box center [839, 214] width 8 height 8
click at [826, 188] on div "Unsubscribed" at bounding box center [778, 184] width 128 height 10
click at [828, 190] on div "Links Clicked Emails Opened Reply Received Email Opened, No Reply Not Opened No…" at bounding box center [778, 159] width 144 height 145
click at [835, 186] on button "Unsubscribed" at bounding box center [839, 184] width 8 height 8
click at [760, 415] on button "Apply" at bounding box center [778, 420] width 145 height 19
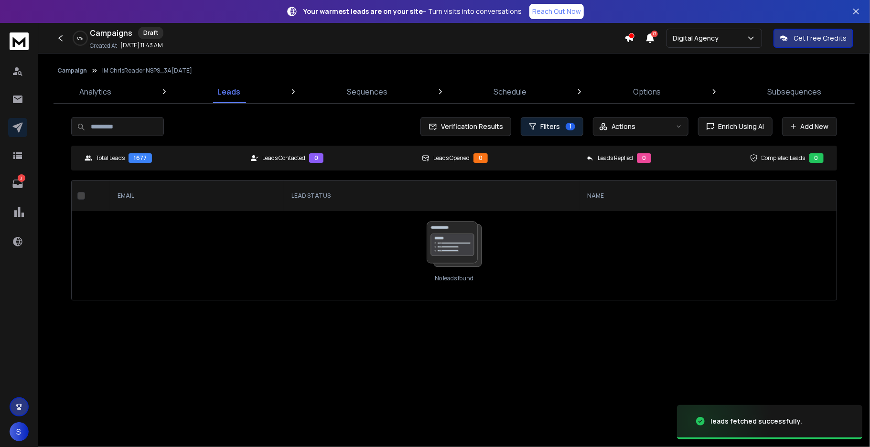
click at [549, 130] on span "Filters" at bounding box center [550, 127] width 20 height 10
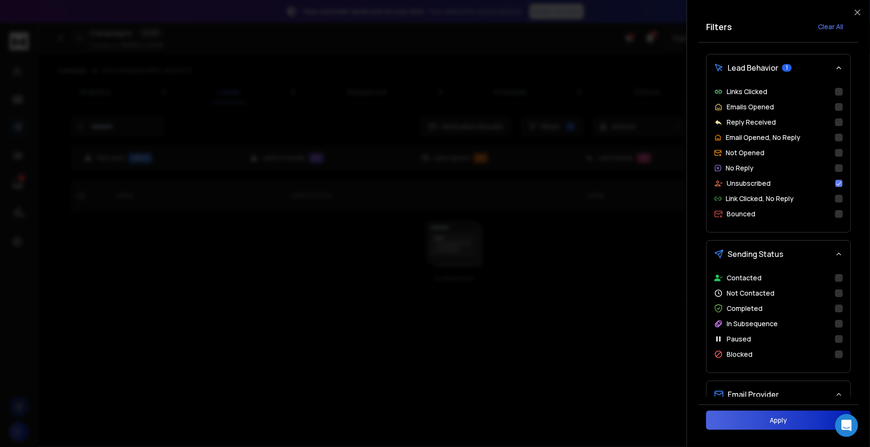
click at [835, 182] on button "Unsubscribed" at bounding box center [839, 184] width 8 height 8
click at [768, 421] on button "Apply" at bounding box center [778, 420] width 145 height 19
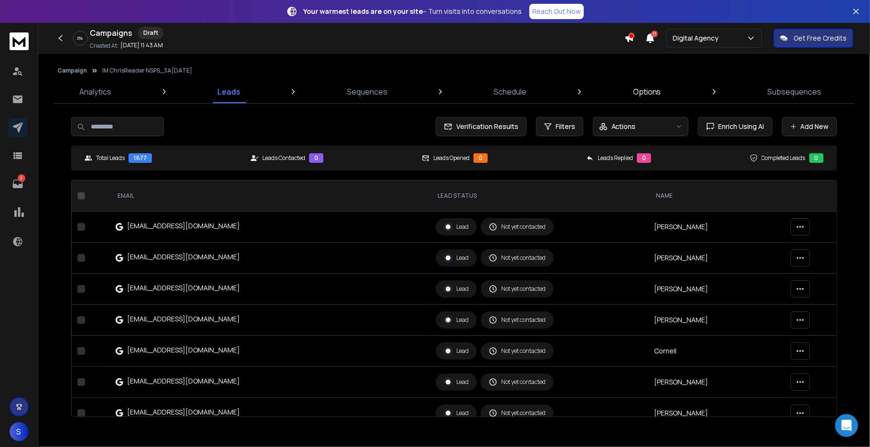
click at [642, 96] on p "Options" at bounding box center [647, 91] width 28 height 11
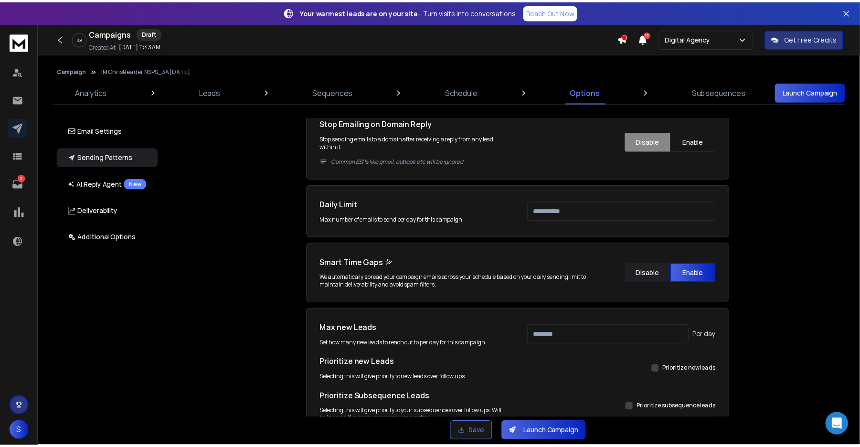
scroll to position [404, 0]
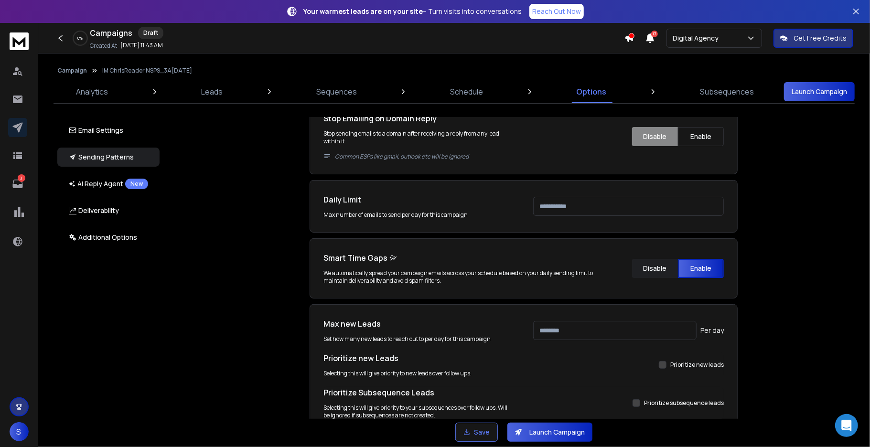
drag, startPoint x: 542, startPoint y: 209, endPoint x: 587, endPoint y: 208, distance: 44.4
click at [587, 208] on input "****" at bounding box center [628, 206] width 191 height 19
type input "****"
drag, startPoint x: 541, startPoint y: 330, endPoint x: 585, endPoint y: 331, distance: 44.4
click at [584, 331] on input "****" at bounding box center [614, 330] width 163 height 19
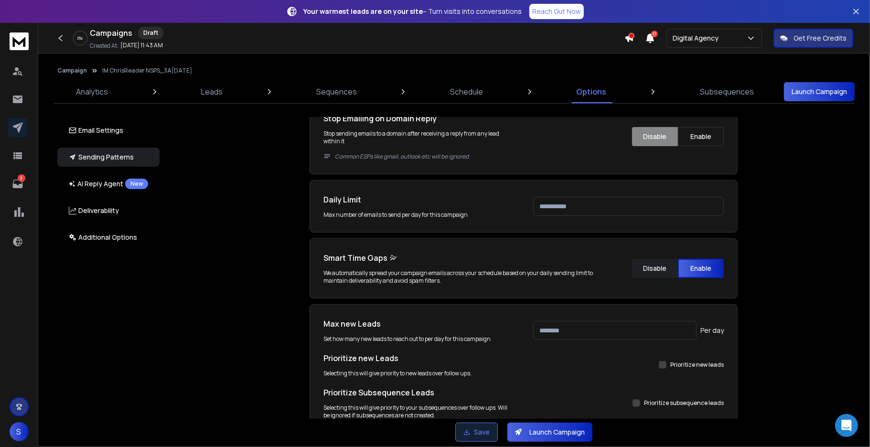
type input "****"
click at [477, 428] on button "Save" at bounding box center [476, 432] width 42 height 19
click at [340, 92] on p "Sequences" at bounding box center [336, 91] width 41 height 11
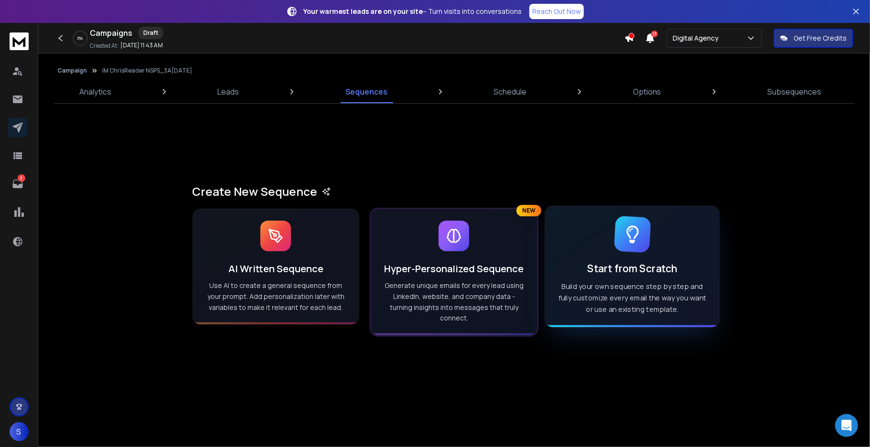
click at [645, 282] on p "Build your own sequence step by step and fully customize every email the way yo…" at bounding box center [632, 298] width 150 height 34
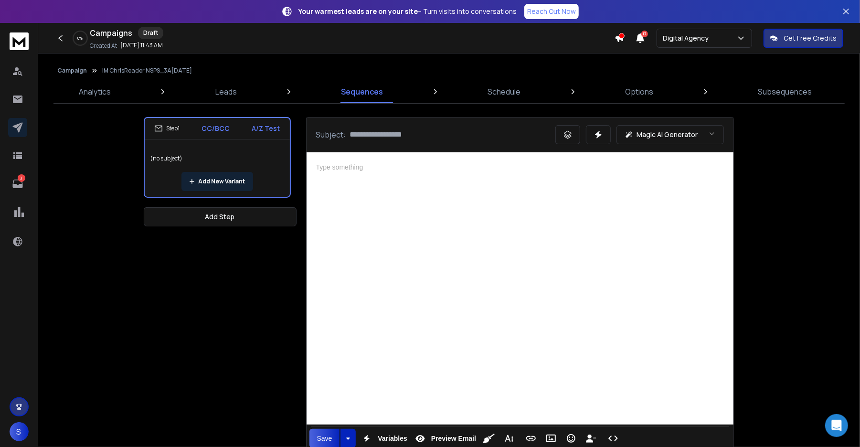
click at [221, 180] on button "Add New Variant" at bounding box center [217, 181] width 72 height 19
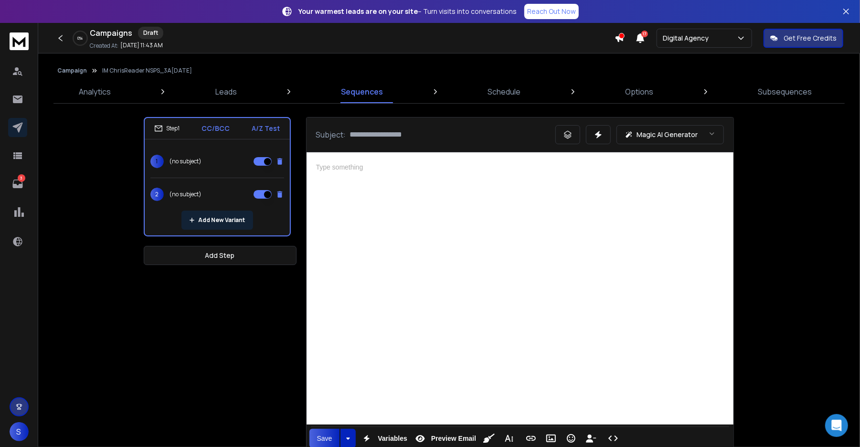
click at [208, 219] on button "Add New Variant" at bounding box center [217, 220] width 72 height 19
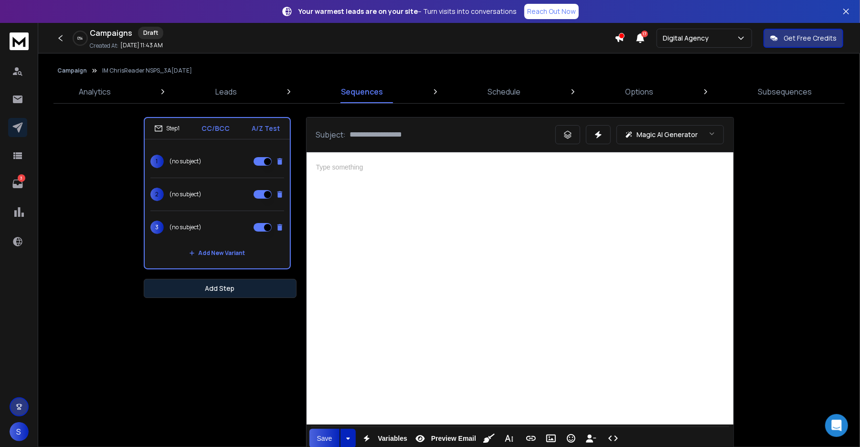
click at [220, 289] on button "Add Step" at bounding box center [220, 288] width 153 height 19
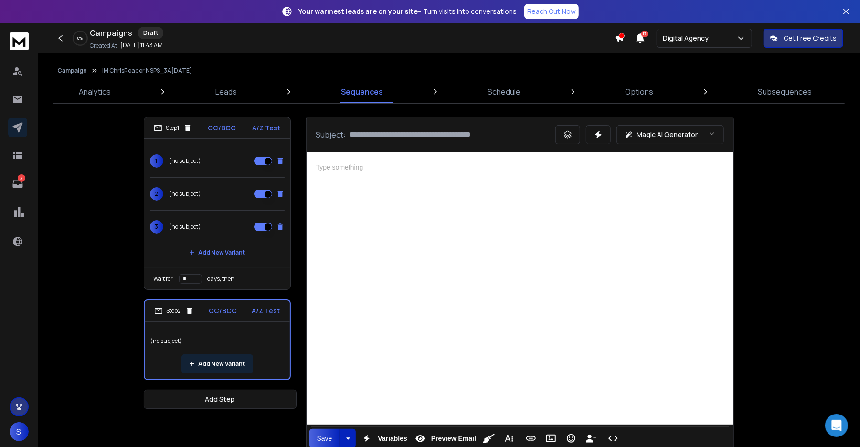
click at [228, 365] on button "Add New Variant" at bounding box center [217, 363] width 72 height 19
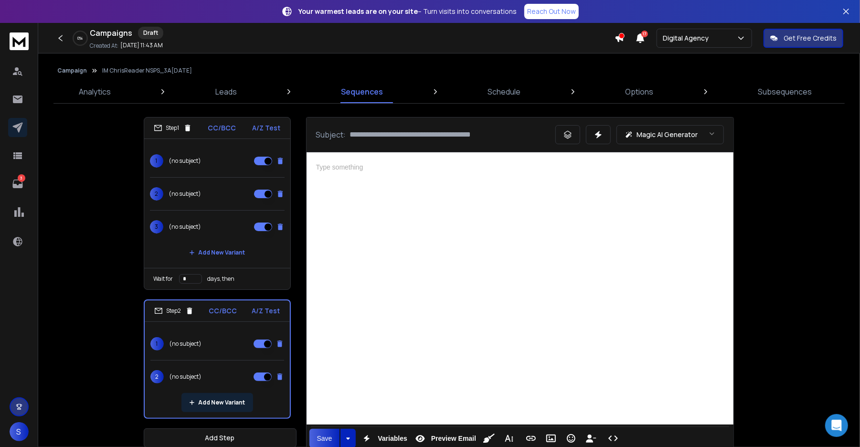
click at [224, 402] on button "Add New Variant" at bounding box center [217, 402] width 72 height 19
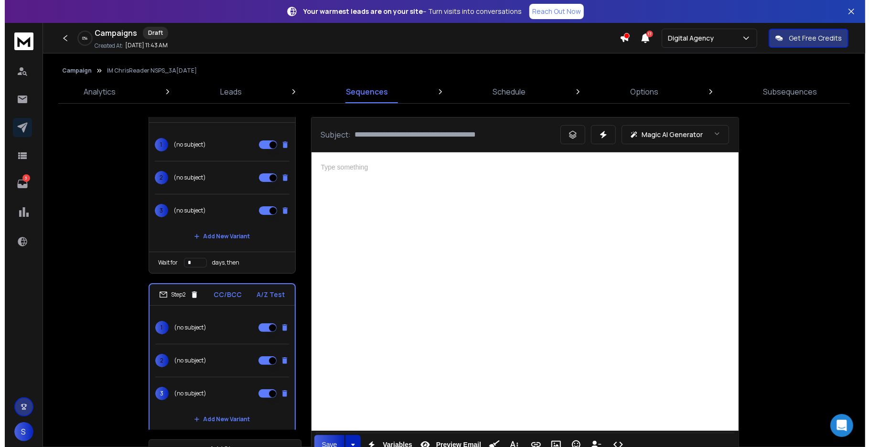
scroll to position [23, 0]
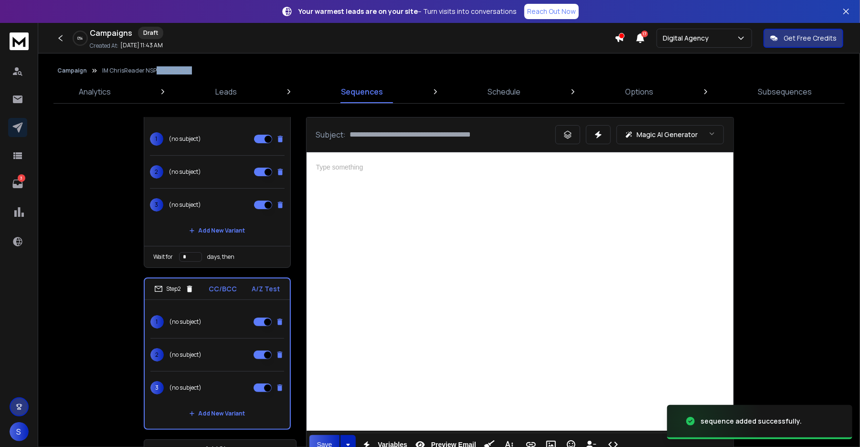
drag, startPoint x: 155, startPoint y: 69, endPoint x: 184, endPoint y: 70, distance: 28.7
click at [184, 70] on p "IM ChrisReader NSPS_3A, 2025/09/10" at bounding box center [147, 71] width 90 height 8
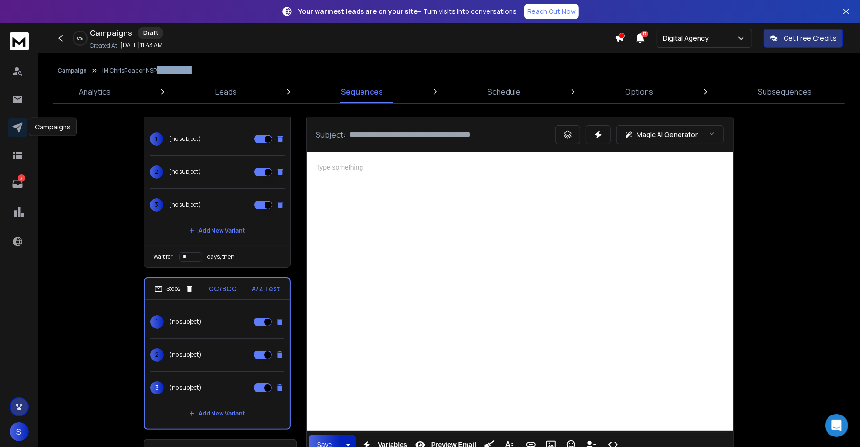
click at [14, 128] on icon at bounding box center [17, 127] width 11 height 11
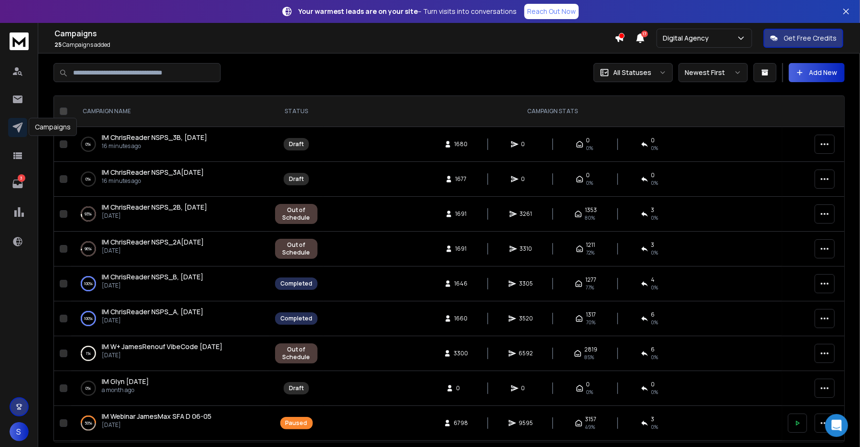
click at [202, 141] on span "IM ChrisReader NSPS_3B, 2025/09/10" at bounding box center [155, 137] width 106 height 9
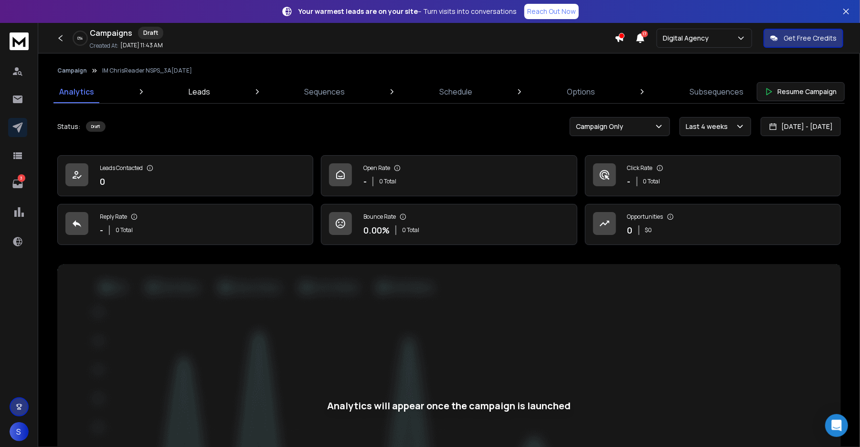
click at [200, 95] on p "Leads" at bounding box center [199, 91] width 21 height 11
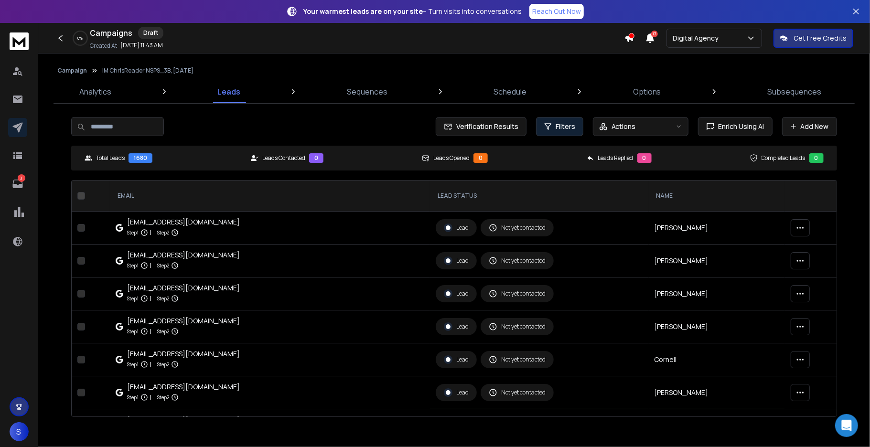
click at [556, 128] on span "Filters" at bounding box center [565, 127] width 20 height 10
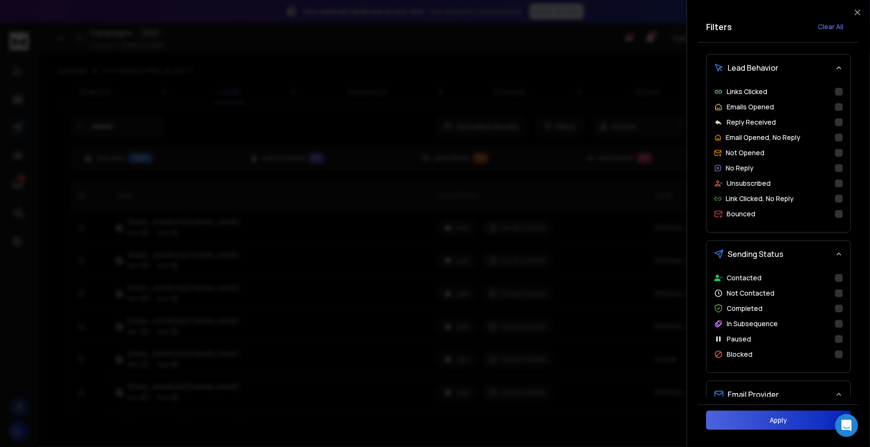
click at [835, 357] on button "Blocked" at bounding box center [839, 354] width 8 height 8
click at [780, 422] on button "Apply" at bounding box center [778, 420] width 145 height 19
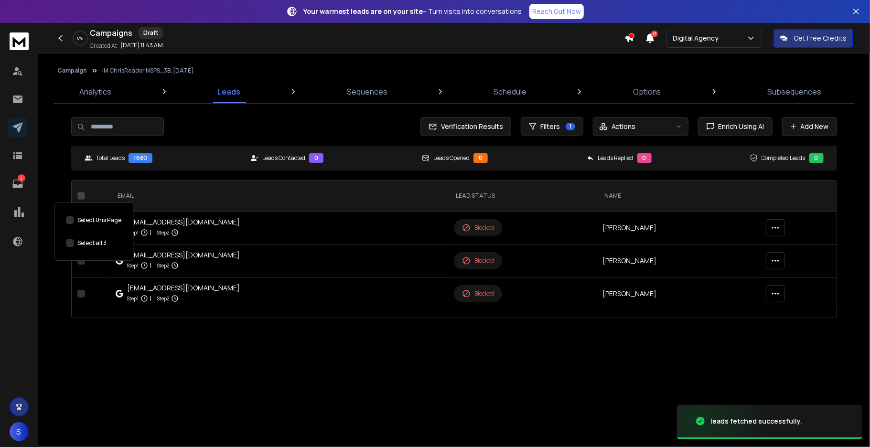
click at [82, 198] on button "Select this Page" at bounding box center [81, 196] width 8 height 8
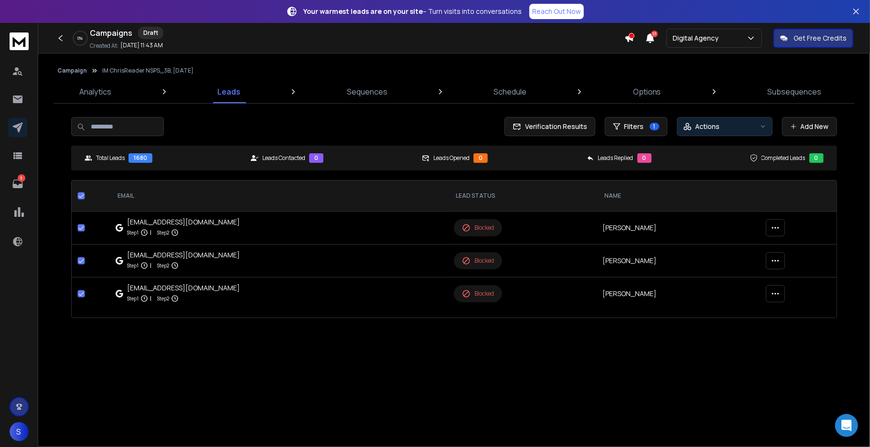
click at [707, 128] on p "Actions" at bounding box center [707, 127] width 24 height 10
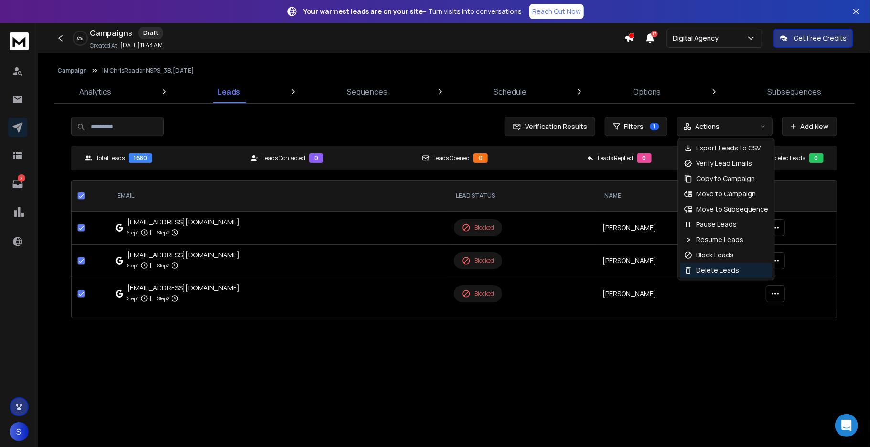
click at [713, 272] on p "Delete Leads" at bounding box center [717, 270] width 43 height 10
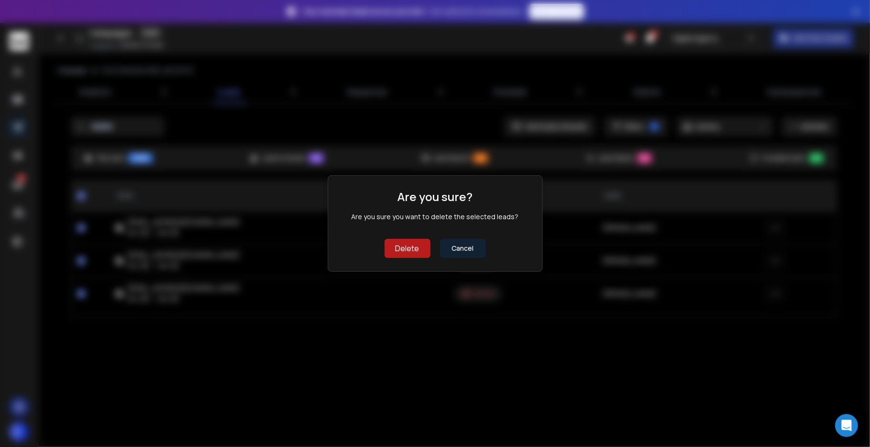
click at [396, 251] on button "Delete" at bounding box center [407, 248] width 46 height 19
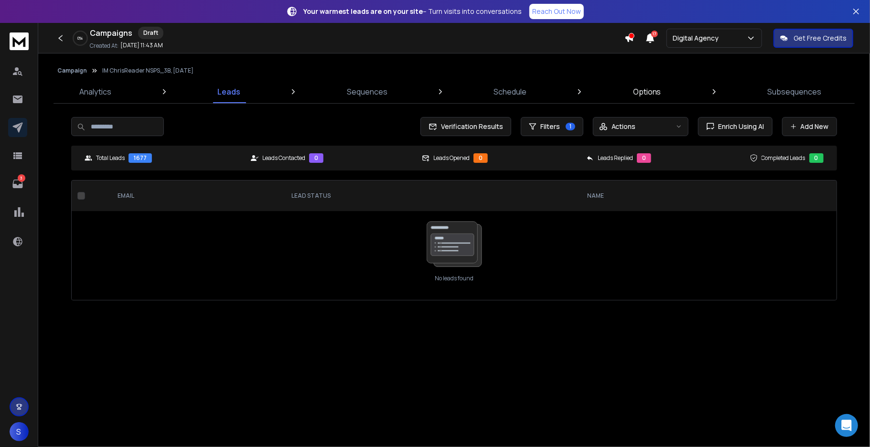
click at [650, 92] on p "Options" at bounding box center [647, 91] width 28 height 11
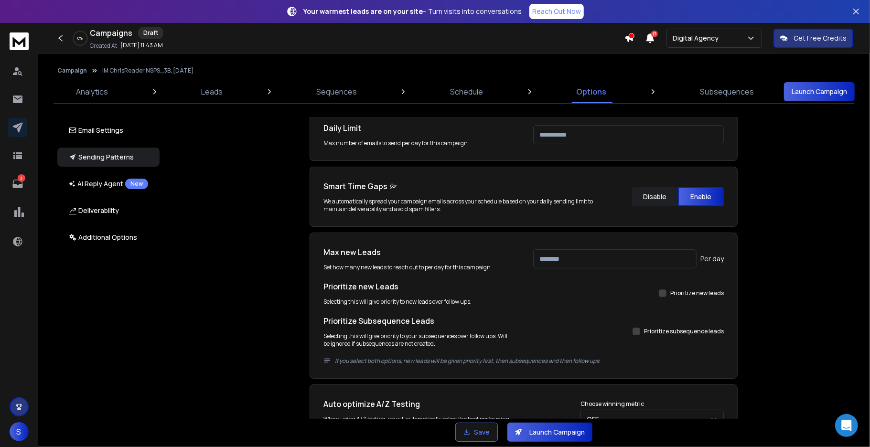
scroll to position [318, 0]
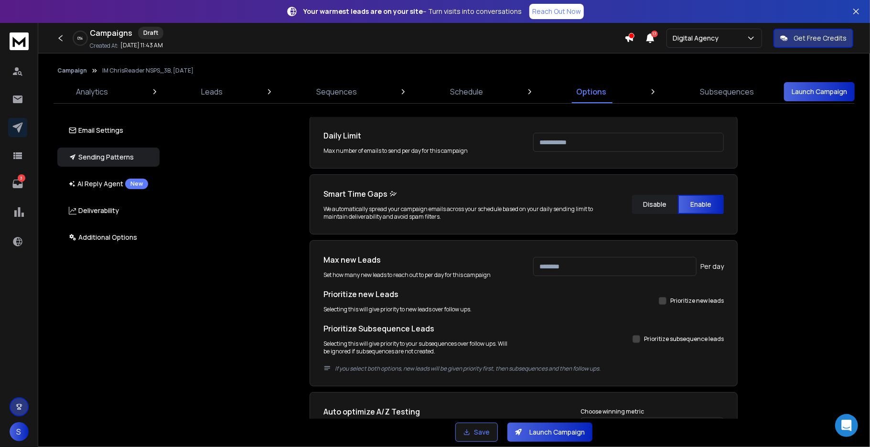
drag, startPoint x: 541, startPoint y: 146, endPoint x: 590, endPoint y: 148, distance: 49.2
click at [590, 148] on input "****" at bounding box center [628, 142] width 191 height 19
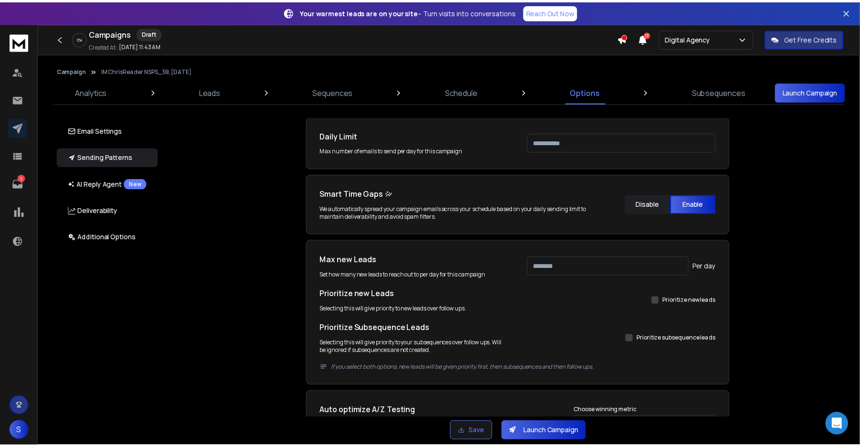
scroll to position [468, 0]
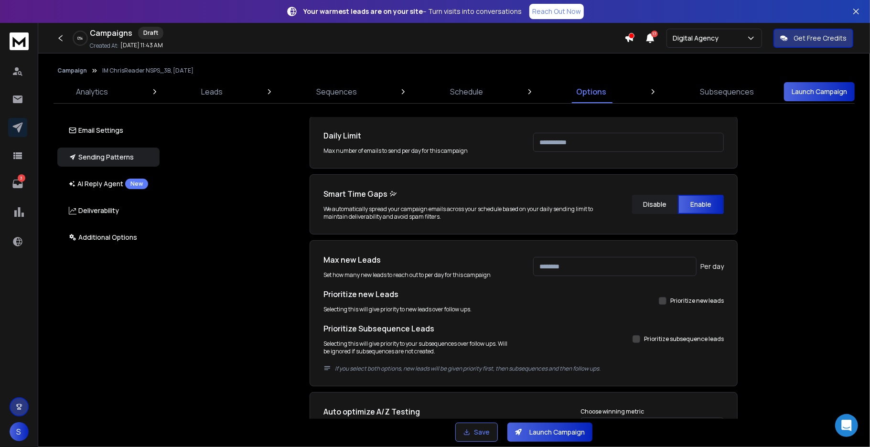
type input "****"
drag, startPoint x: 541, startPoint y: 269, endPoint x: 584, endPoint y: 271, distance: 42.5
click at [584, 271] on input "****" at bounding box center [614, 266] width 163 height 19
type input "****"
click at [478, 432] on button "Save" at bounding box center [476, 432] width 42 height 19
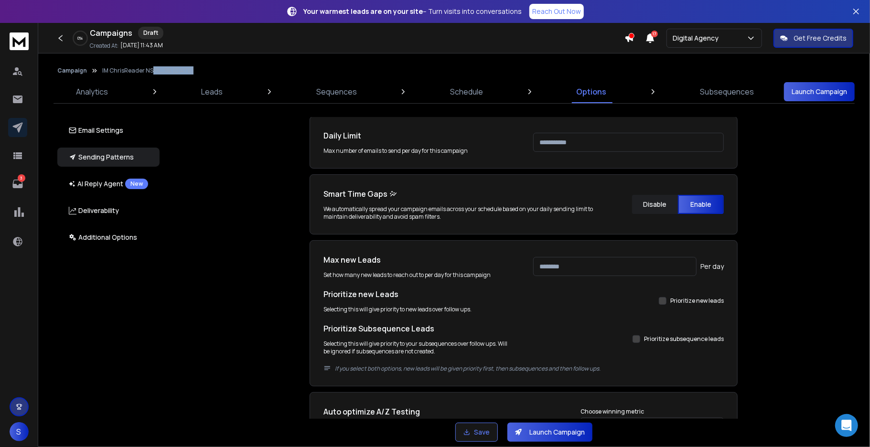
drag, startPoint x: 155, startPoint y: 70, endPoint x: 189, endPoint y: 73, distance: 34.0
click at [189, 73] on p "IM ChrisReader NSPS_3B, 2025/09/10" at bounding box center [147, 71] width 91 height 8
click at [21, 131] on icon at bounding box center [17, 127] width 11 height 11
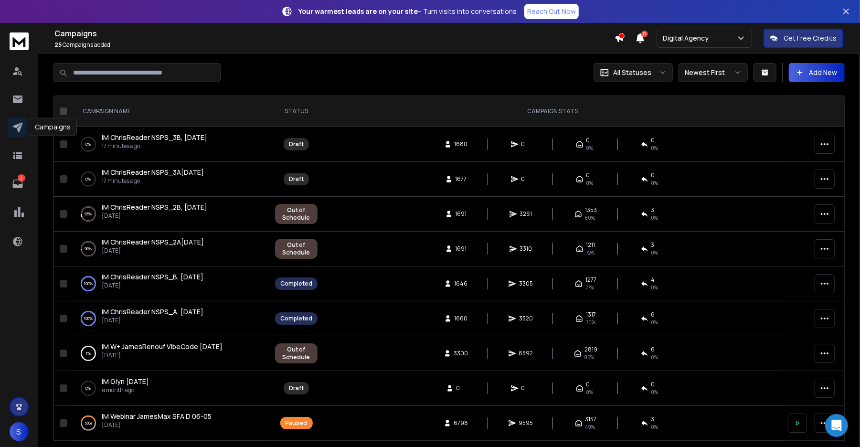
click at [178, 170] on span "IM ChrisReader NSPS_3A, 2025/09/10" at bounding box center [153, 172] width 102 height 9
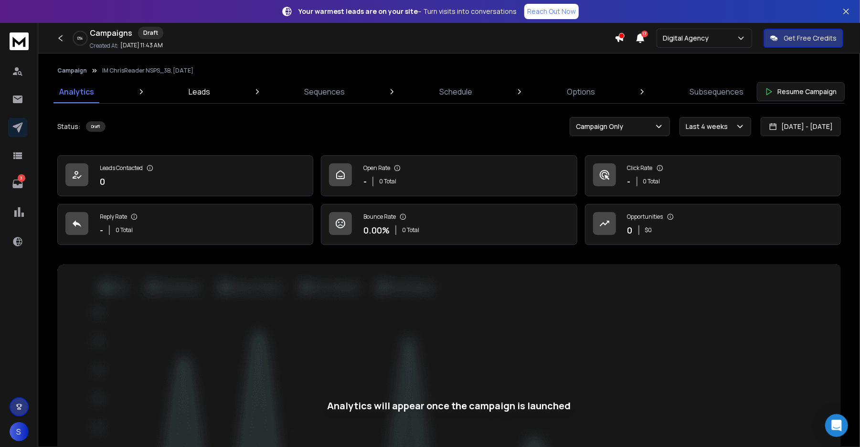
click at [201, 91] on p "Leads" at bounding box center [199, 91] width 21 height 11
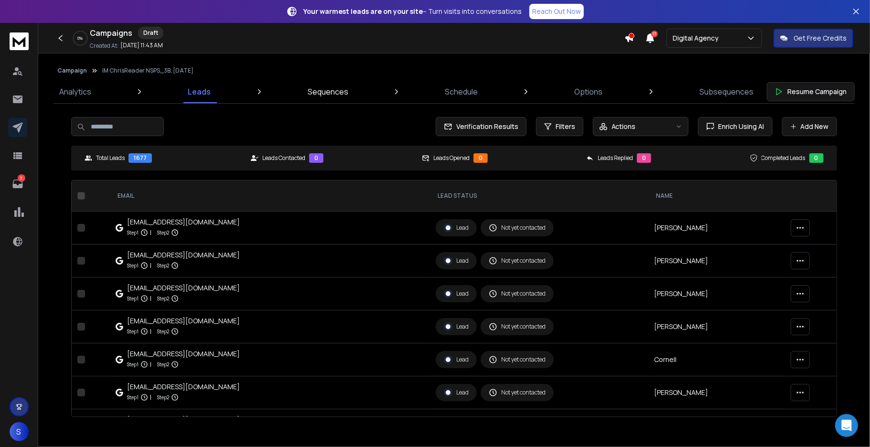
click at [327, 92] on p "Sequences" at bounding box center [328, 91] width 41 height 11
